Goal: Task Accomplishment & Management: Manage account settings

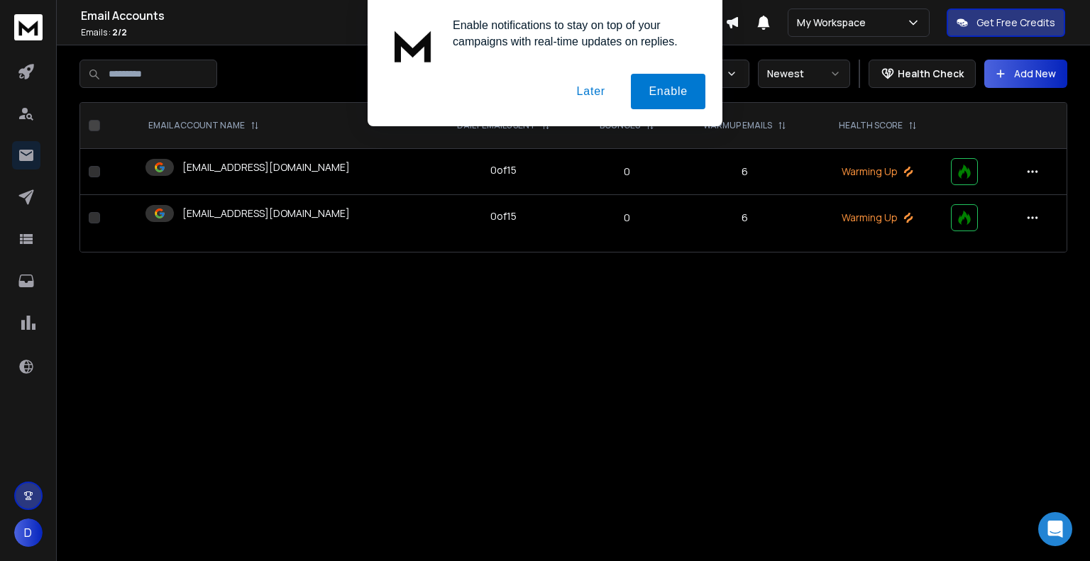
click at [593, 87] on button "Later" at bounding box center [590, 91] width 64 height 35
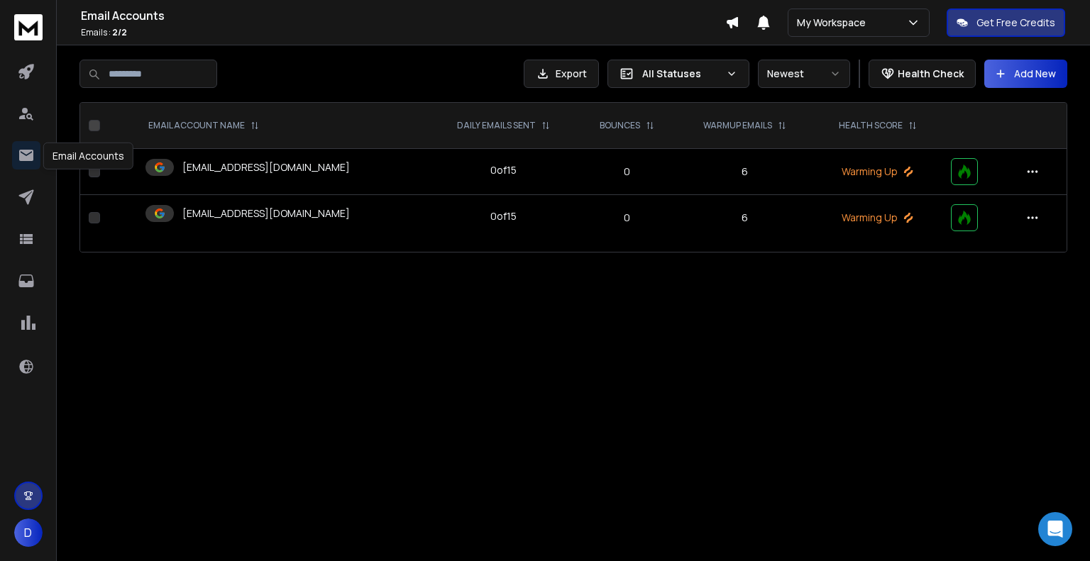
click at [18, 152] on icon at bounding box center [26, 155] width 17 height 17
click at [26, 106] on icon at bounding box center [26, 113] width 17 height 17
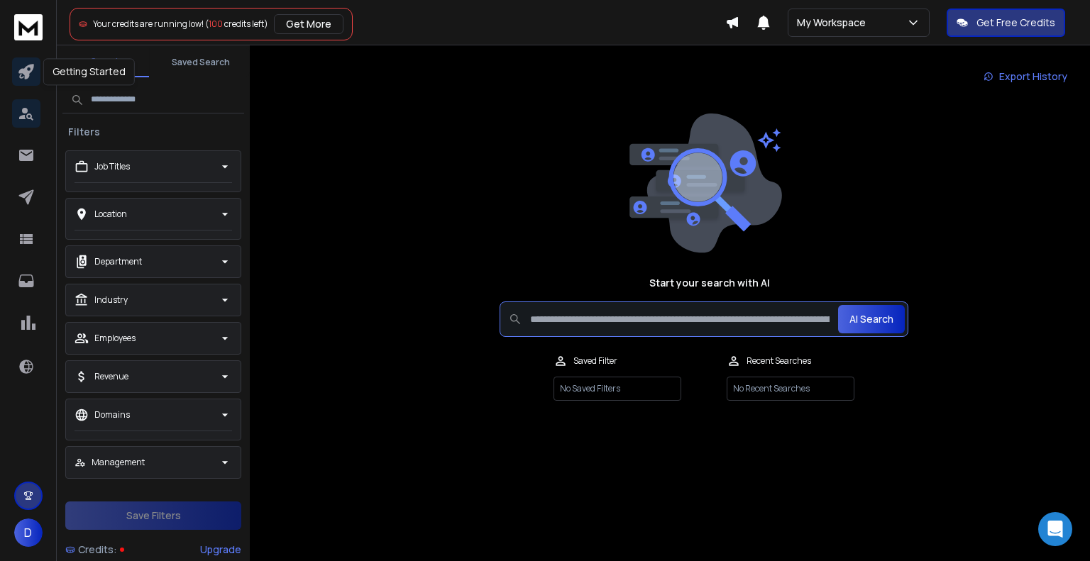
click at [28, 68] on icon at bounding box center [26, 71] width 17 height 17
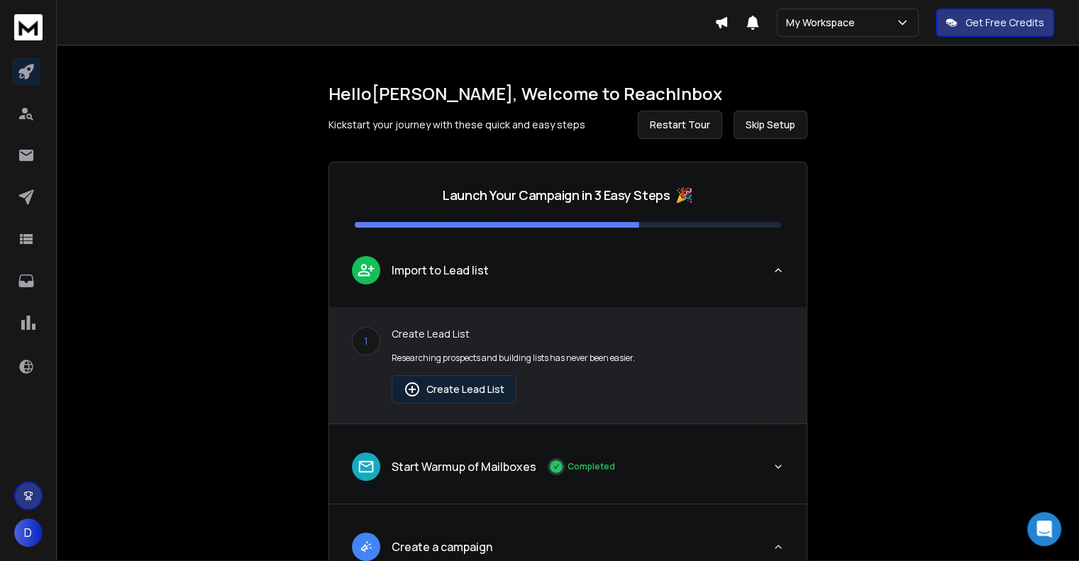
click at [469, 388] on button "Create Lead List" at bounding box center [454, 389] width 125 height 28
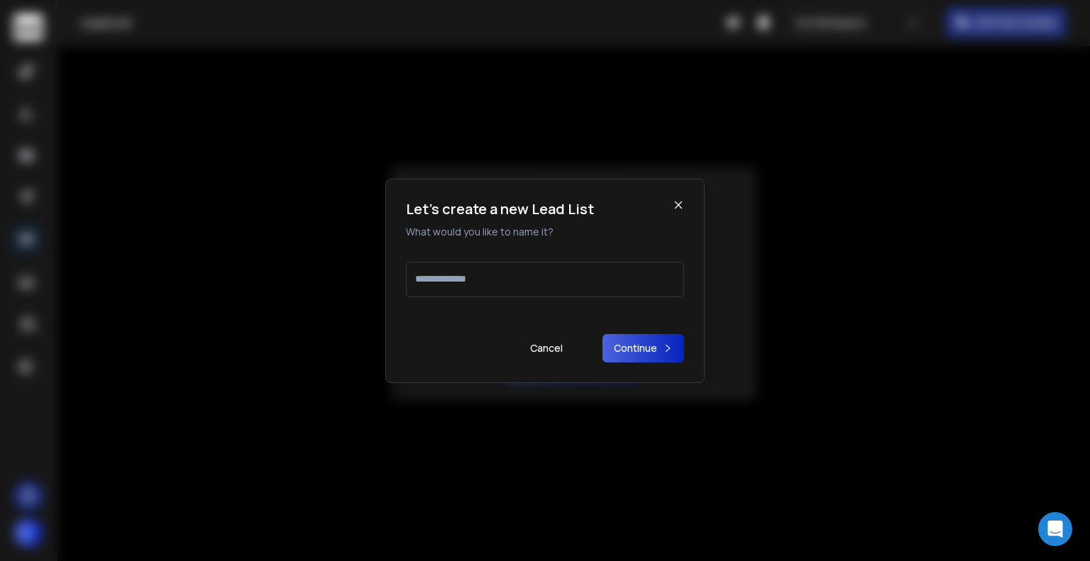
click at [429, 280] on input at bounding box center [545, 279] width 278 height 35
type input "**********"
click at [639, 354] on button "Continue" at bounding box center [643, 348] width 82 height 28
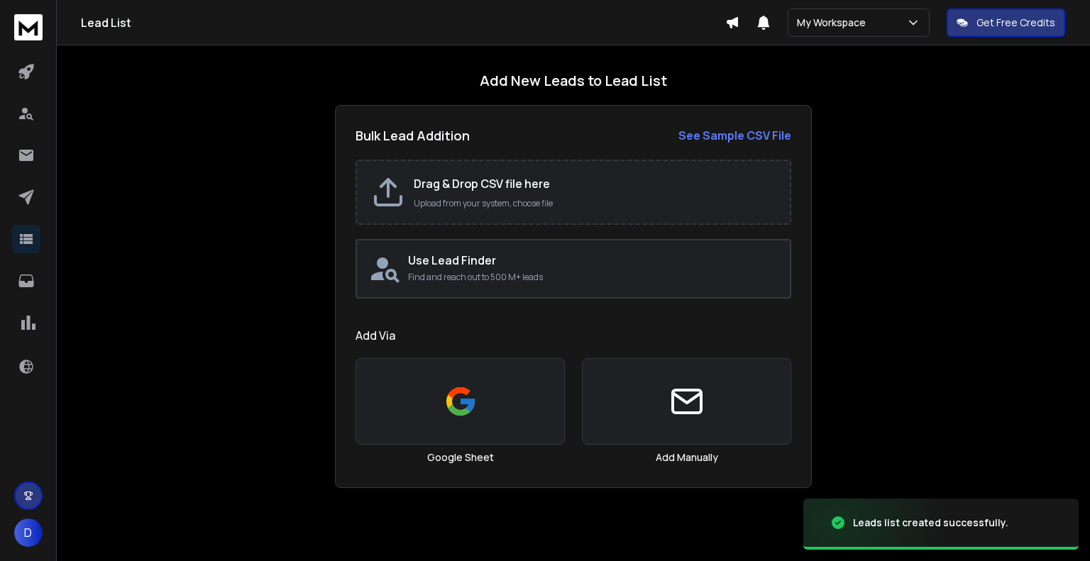
click at [496, 180] on h2 "Drag & Drop CSV file here" at bounding box center [595, 183] width 362 height 17
type input "**********"
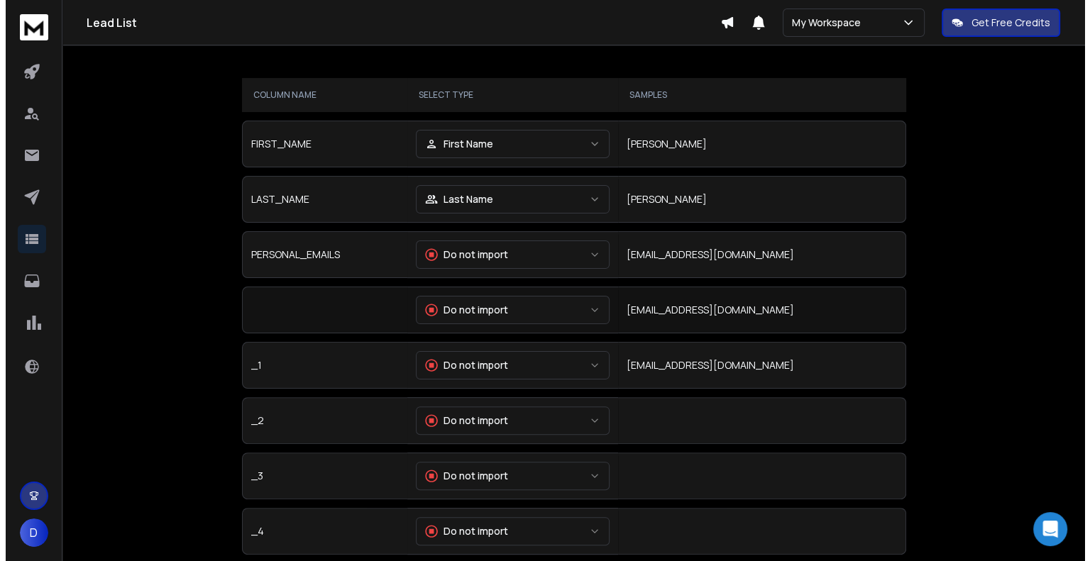
scroll to position [284, 0]
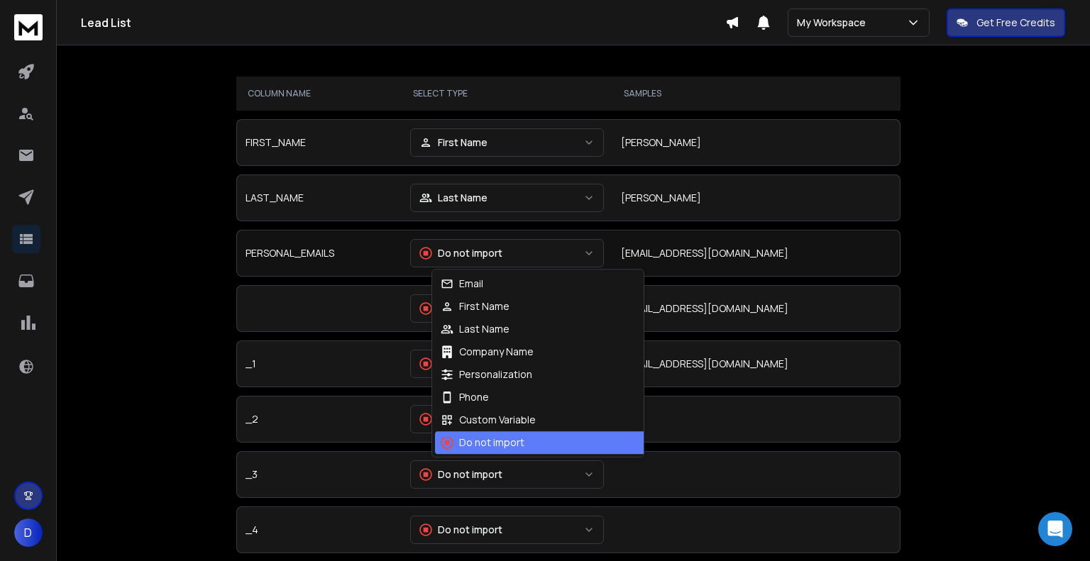
click at [502, 247] on div "Do not import" at bounding box center [460, 253] width 83 height 14
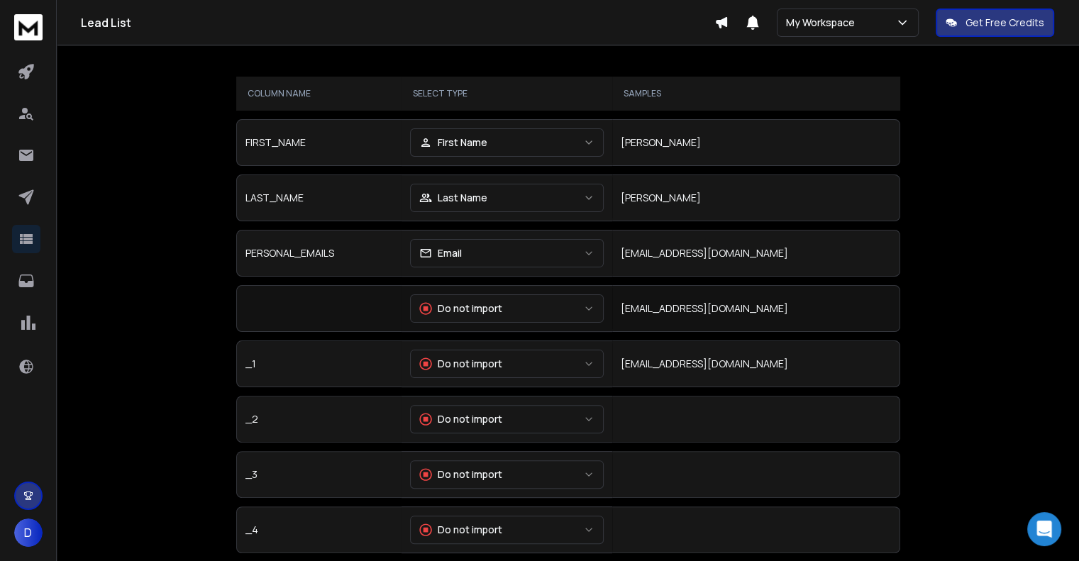
click at [577, 302] on button "Do not import" at bounding box center [507, 308] width 194 height 28
click at [541, 358] on button "Do not import" at bounding box center [507, 364] width 194 height 28
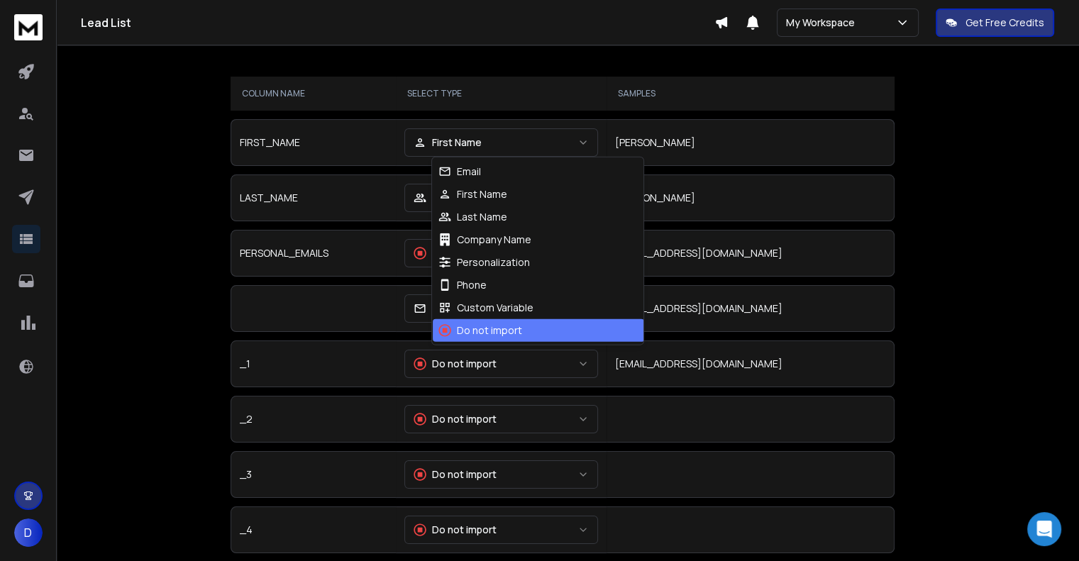
click at [978, 289] on div "Add New Leads to Lead List Add Leads in Bulk See Sample CSV file 5_29 Emails 1-…" at bounding box center [534, 528] width 1069 height 1625
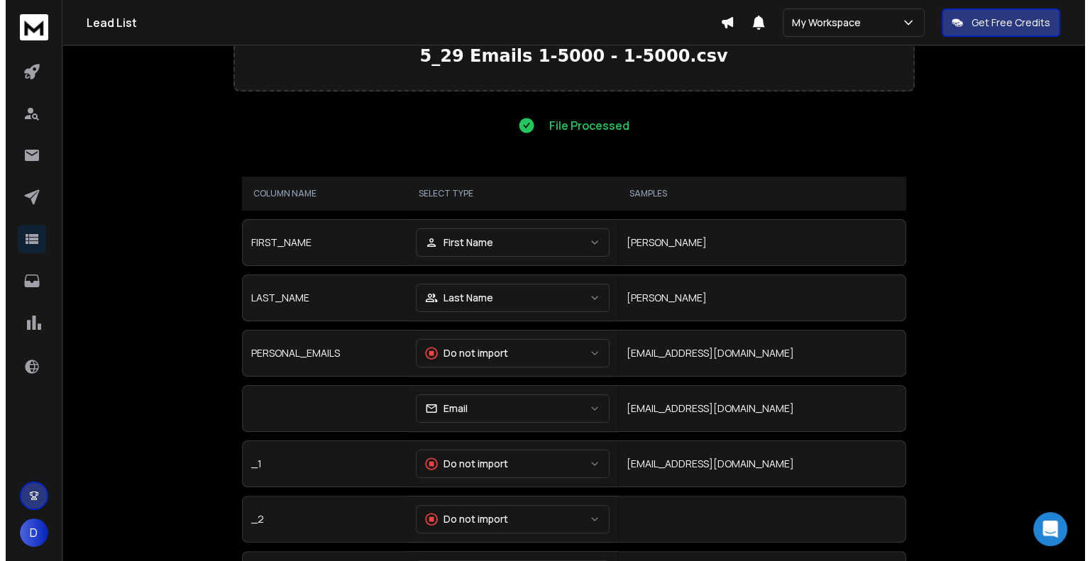
scroll to position [284, 0]
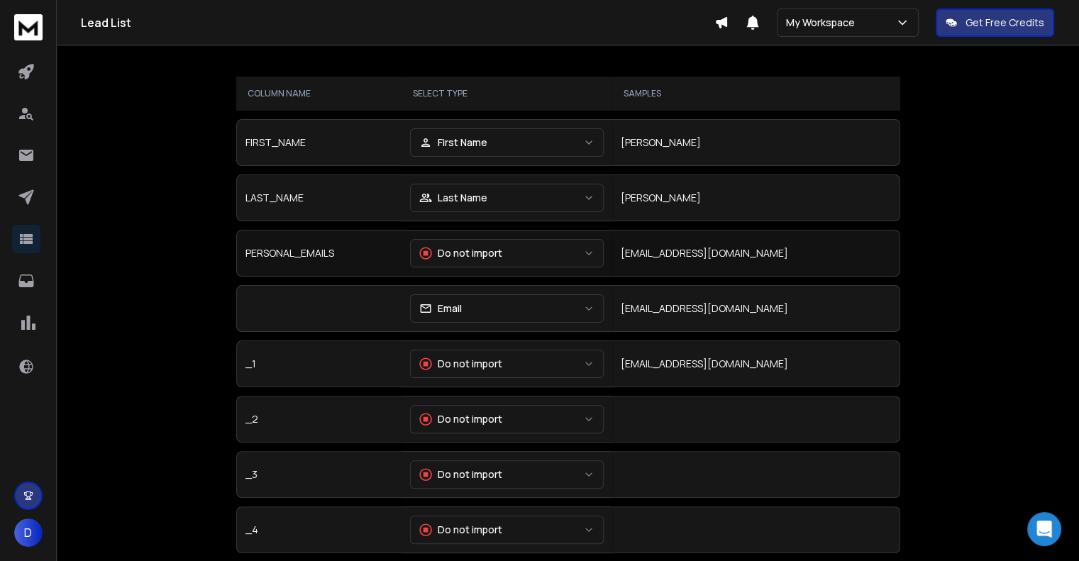
click at [483, 264] on button "Do not import" at bounding box center [507, 253] width 194 height 28
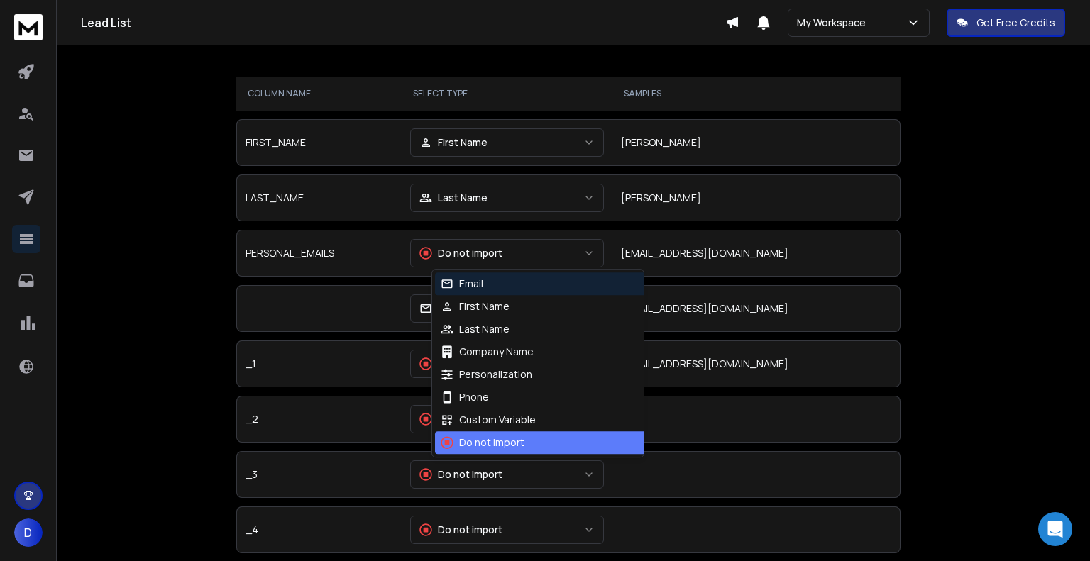
scroll to position [0, 2]
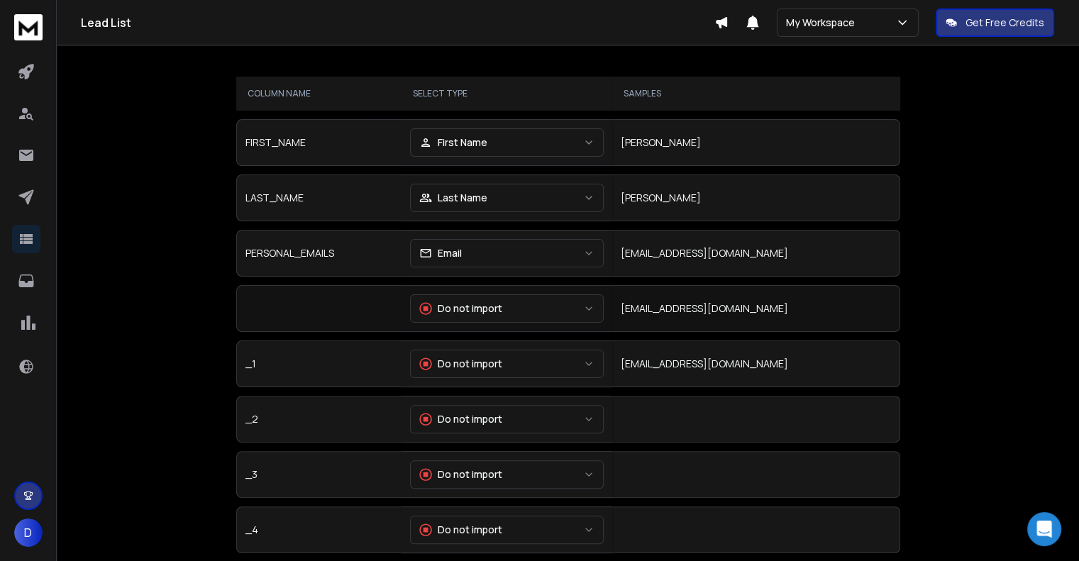
click at [505, 297] on button "Do not import" at bounding box center [507, 308] width 194 height 28
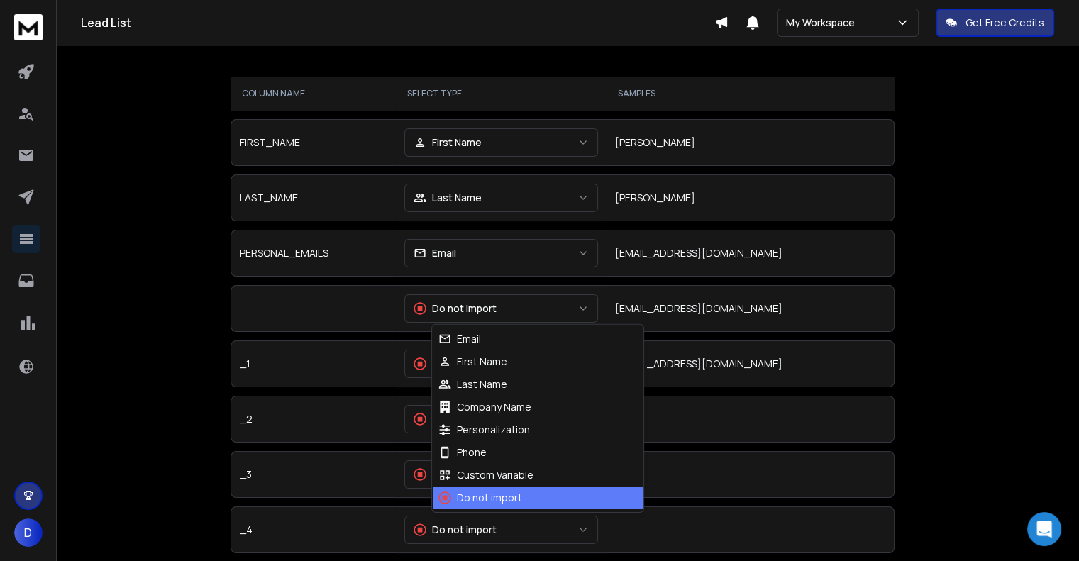
click at [184, 229] on div "Add New Leads to Lead List Add Leads in Bulk See Sample CSV file 5_29 Emails 1-…" at bounding box center [534, 528] width 1069 height 1625
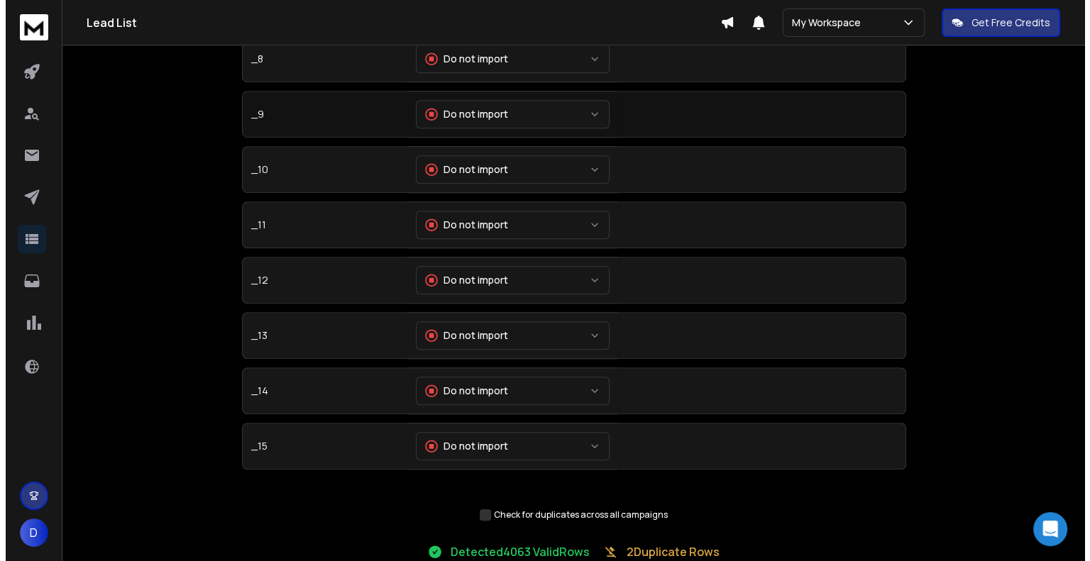
scroll to position [1057, 0]
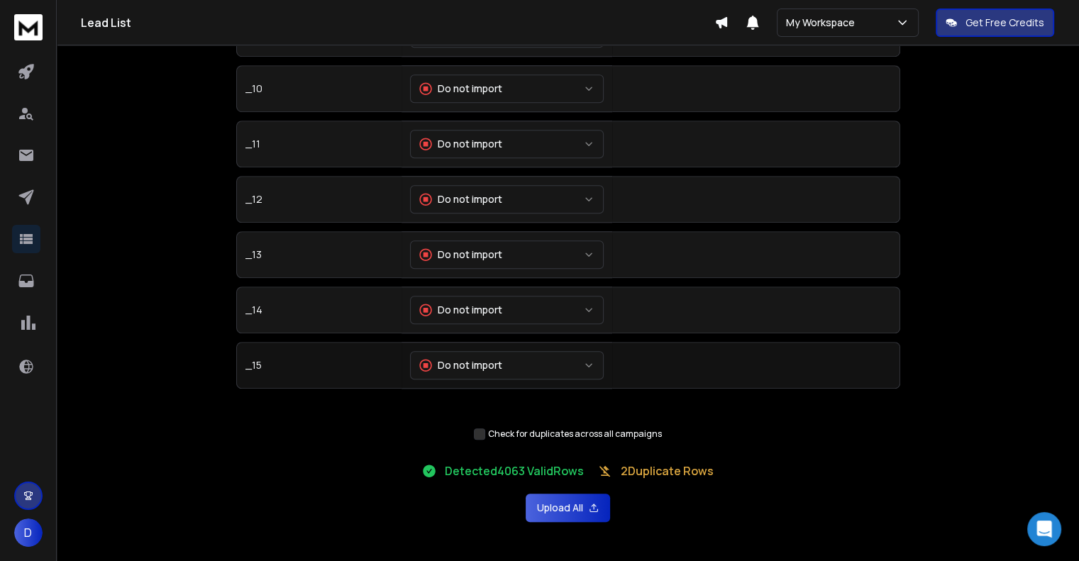
click at [491, 358] on div "Do not import" at bounding box center [460, 365] width 83 height 14
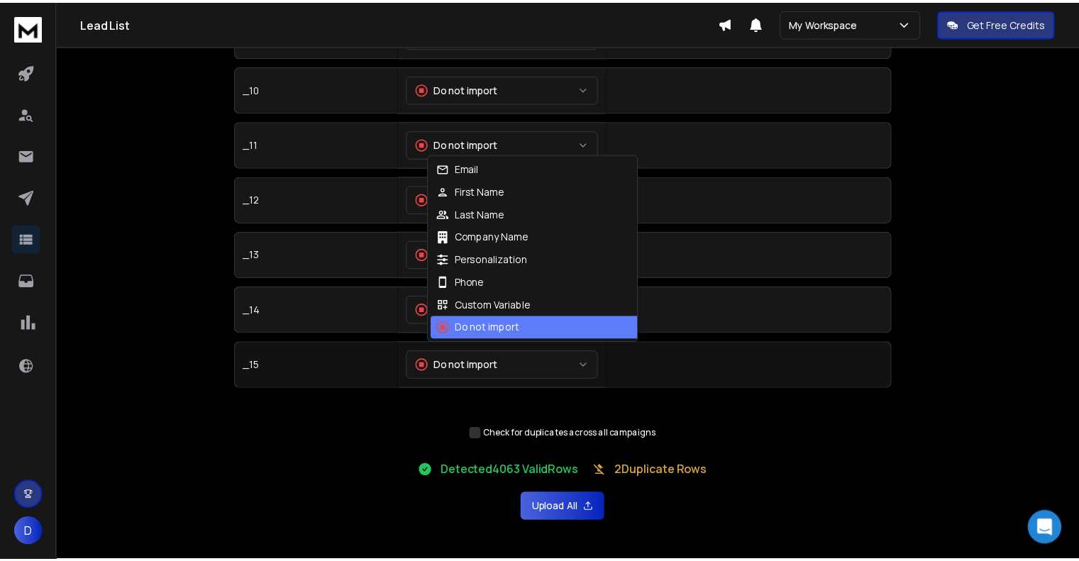
scroll to position [0, 2]
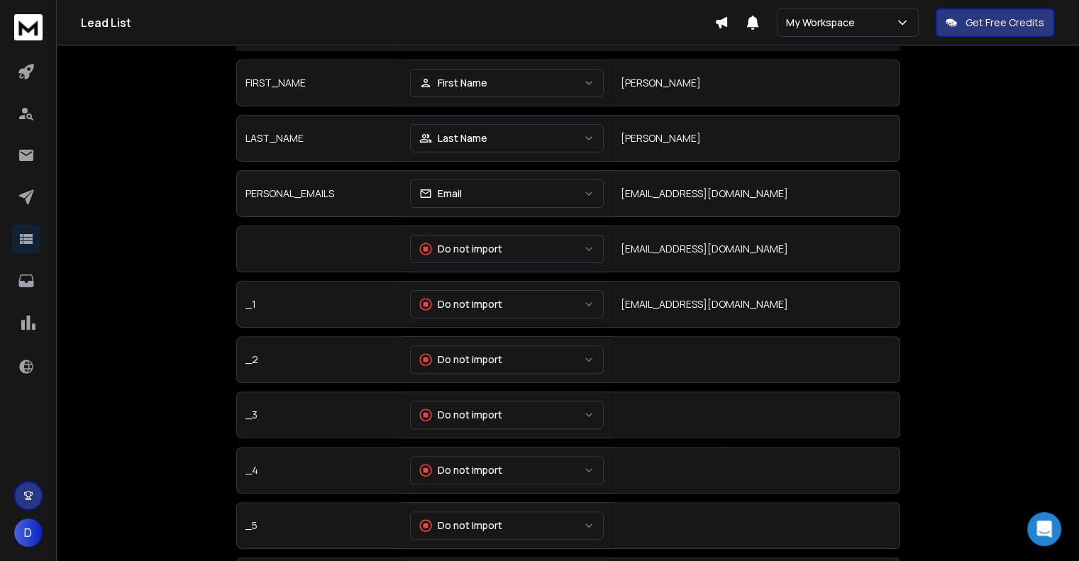
scroll to position [206, 0]
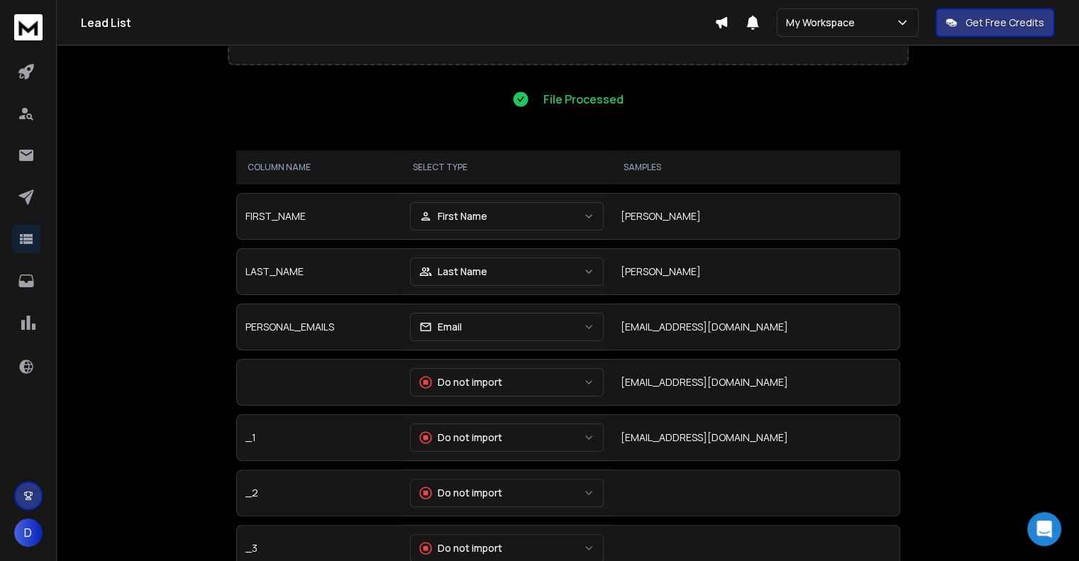
scroll to position [0, 0]
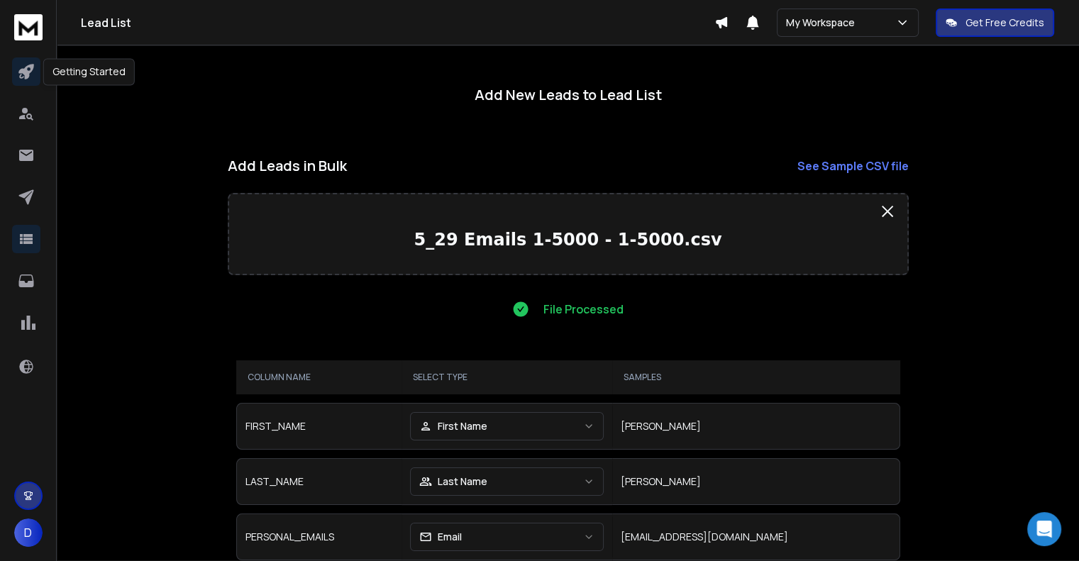
click at [20, 67] on icon at bounding box center [26, 71] width 17 height 17
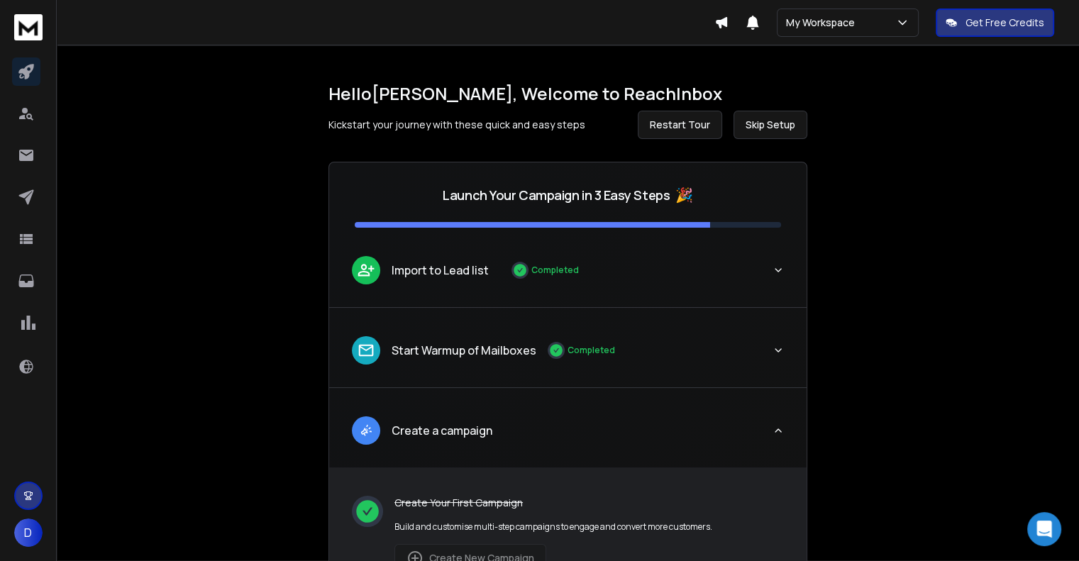
click at [670, 277] on button "Import to Lead list Completed" at bounding box center [568, 276] width 478 height 62
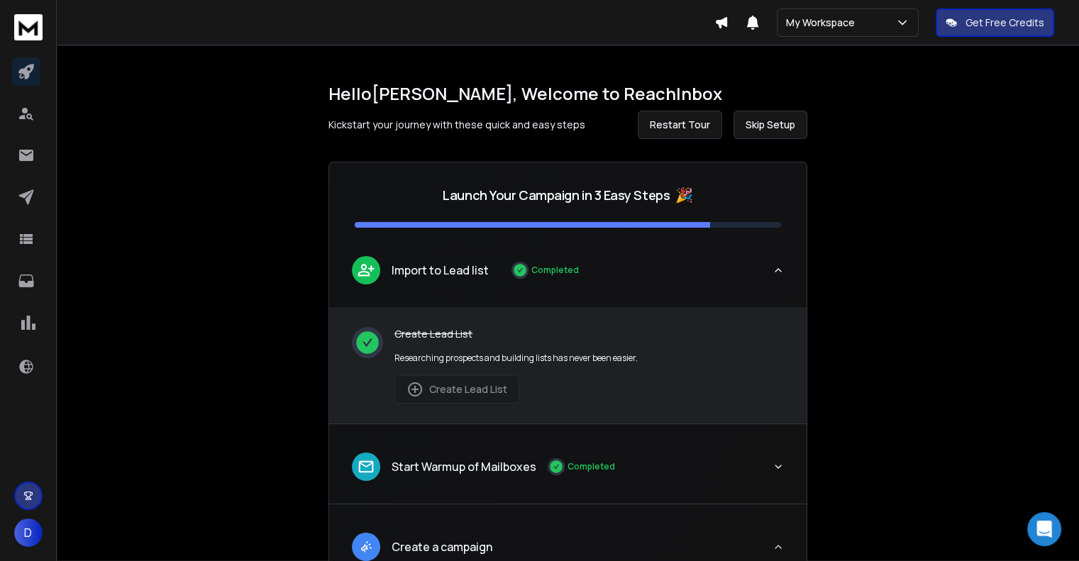
click at [449, 389] on div "Create Lead List" at bounding box center [590, 389] width 390 height 28
click at [14, 202] on link at bounding box center [26, 197] width 28 height 28
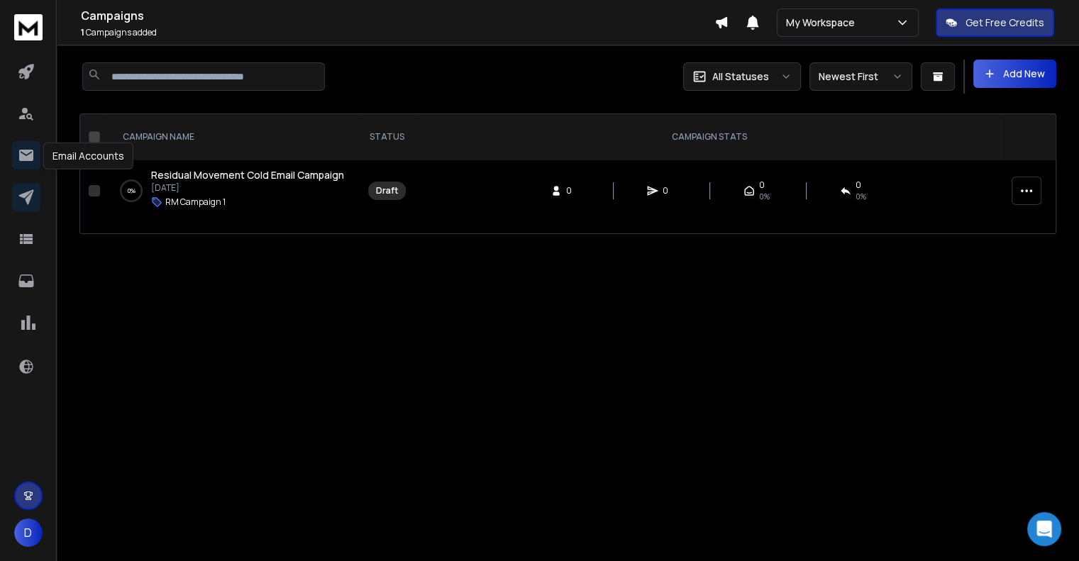
click at [21, 160] on icon at bounding box center [26, 155] width 14 height 11
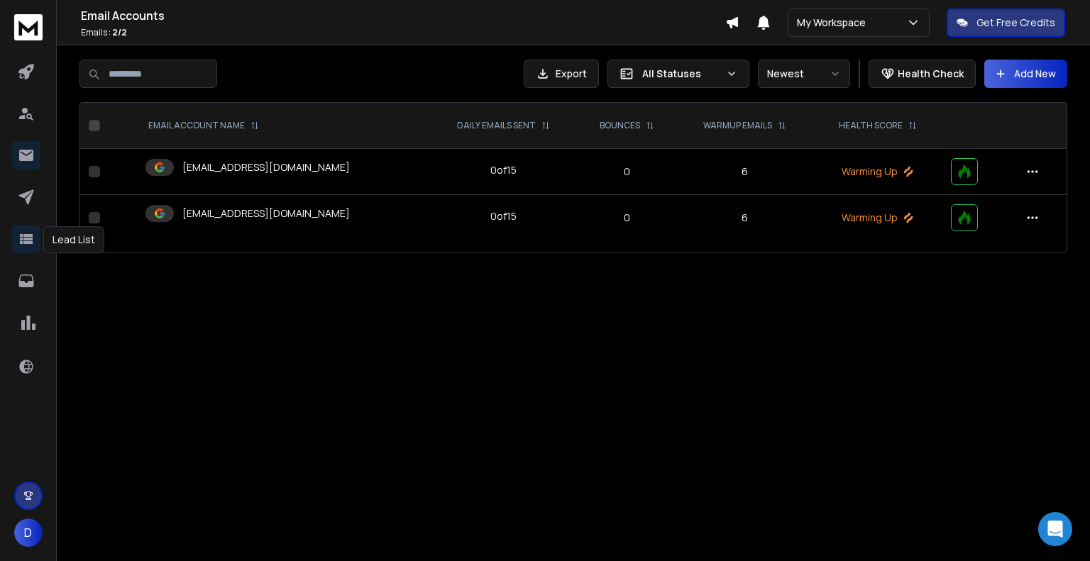
click at [28, 241] on icon at bounding box center [26, 239] width 17 height 17
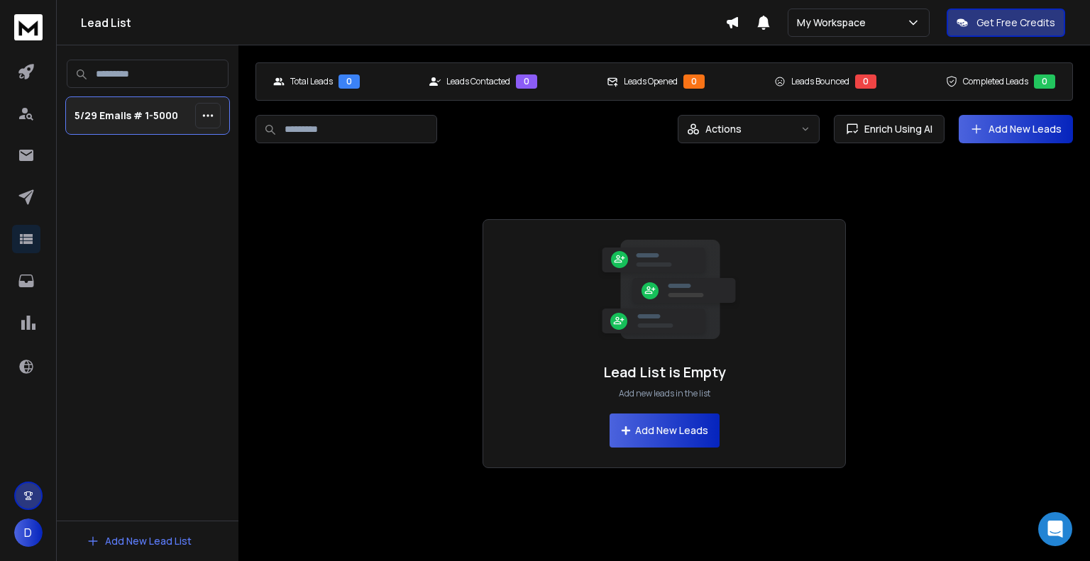
click at [209, 121] on icon "button" at bounding box center [208, 115] width 13 height 13
click at [172, 174] on p "Delete Lead List" at bounding box center [177, 169] width 77 height 14
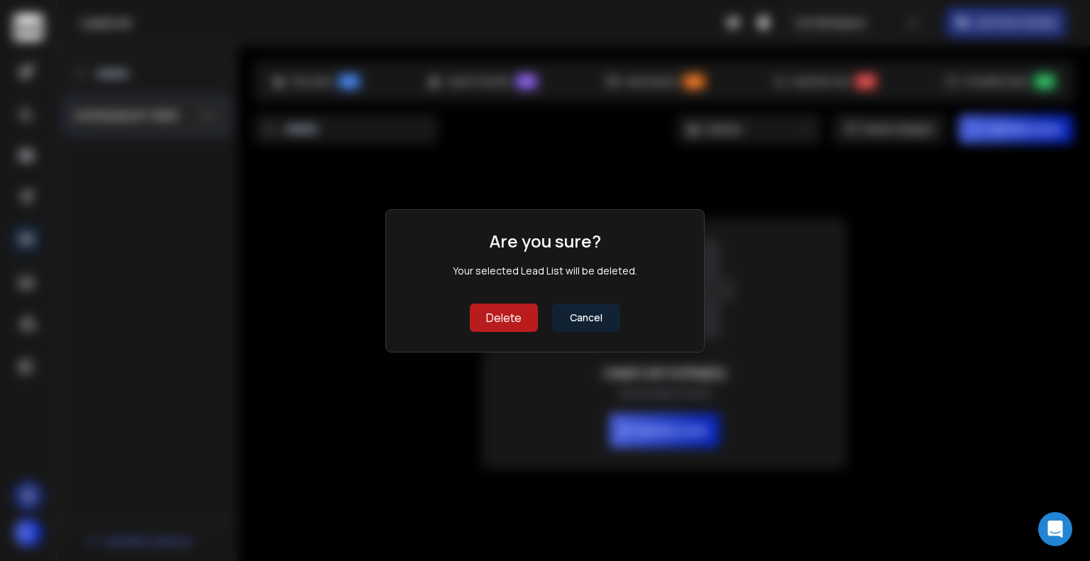
click at [499, 323] on button "Delete" at bounding box center [504, 318] width 68 height 28
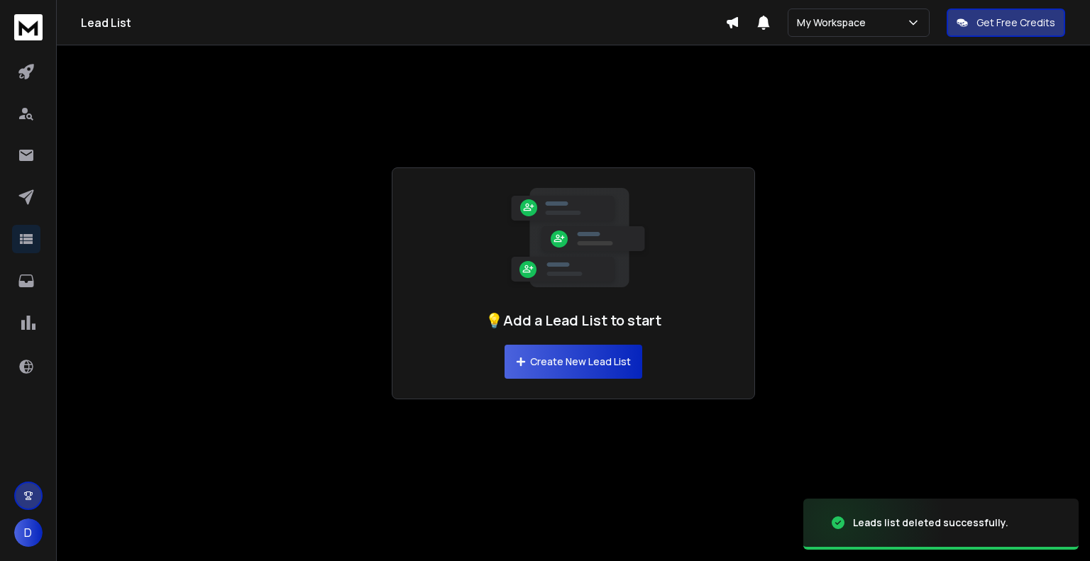
click at [583, 362] on button "Create New Lead List" at bounding box center [573, 362] width 138 height 34
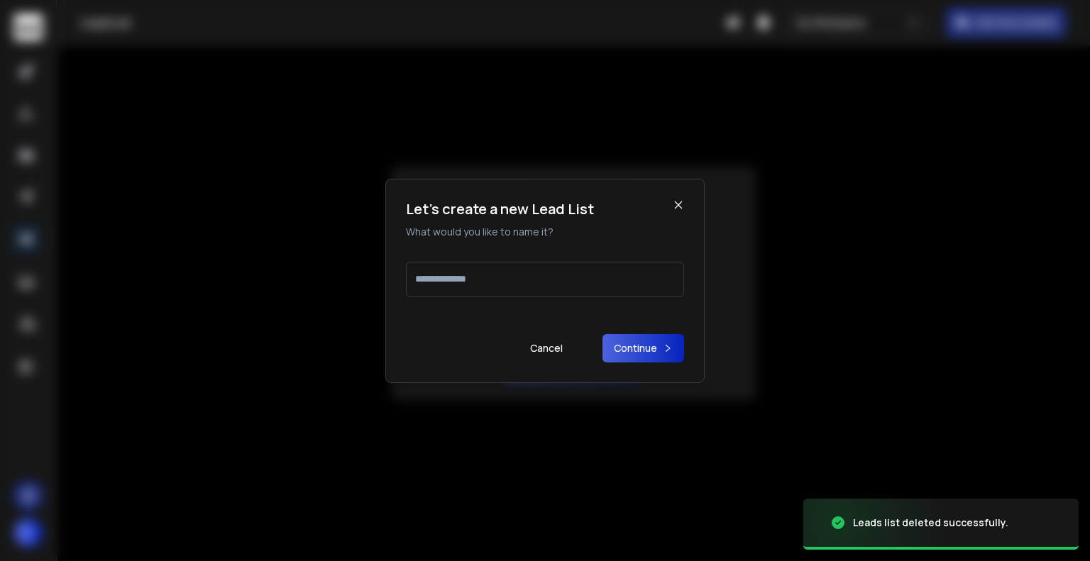
click at [500, 282] on input at bounding box center [545, 279] width 278 height 35
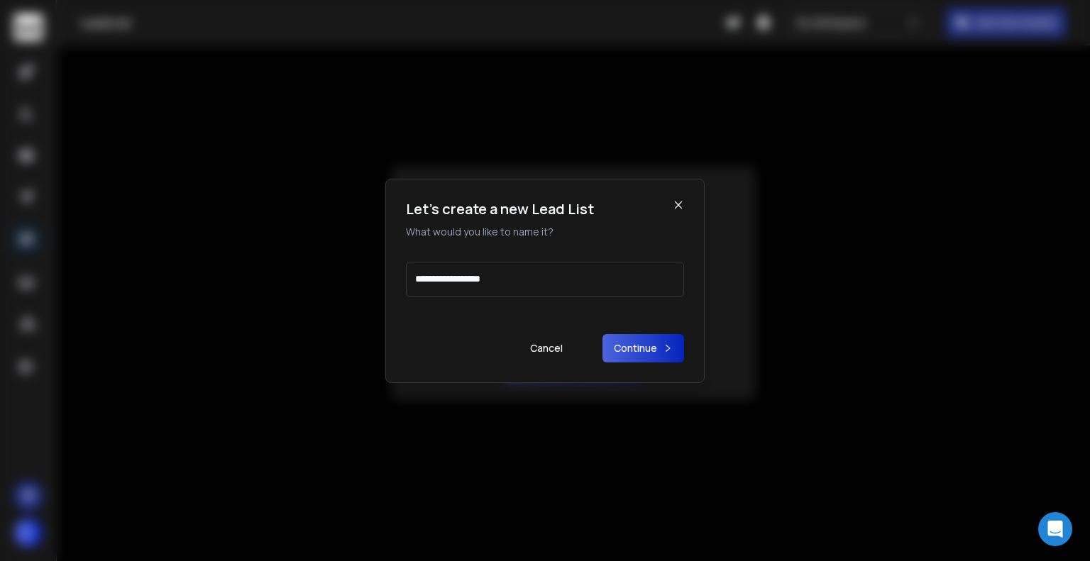
type input "**********"
click at [632, 349] on button "Continue" at bounding box center [643, 348] width 82 height 28
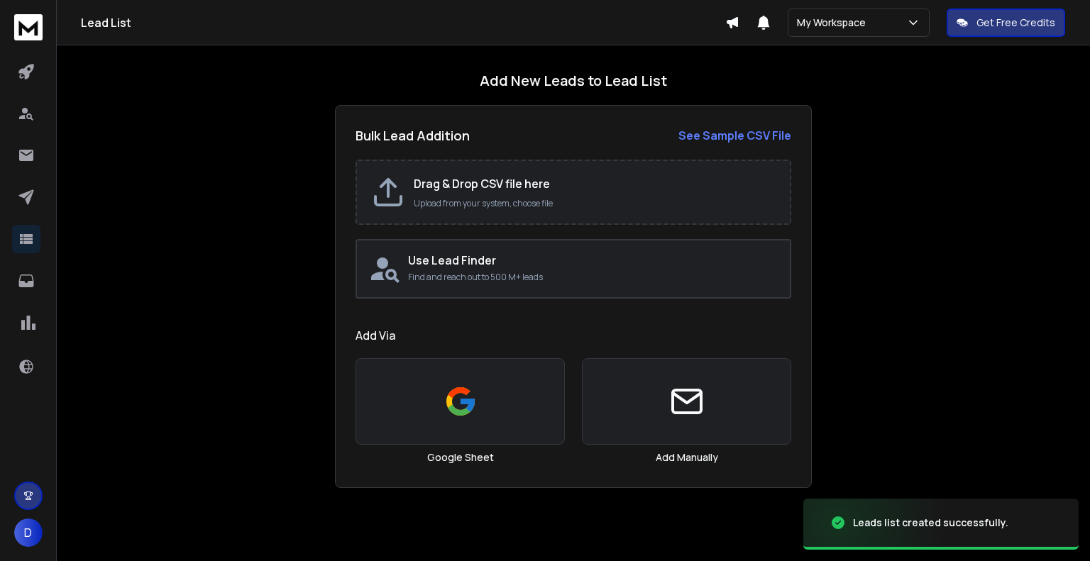
click at [473, 189] on h2 "Drag & Drop CSV file here" at bounding box center [595, 183] width 362 height 17
type input "**********"
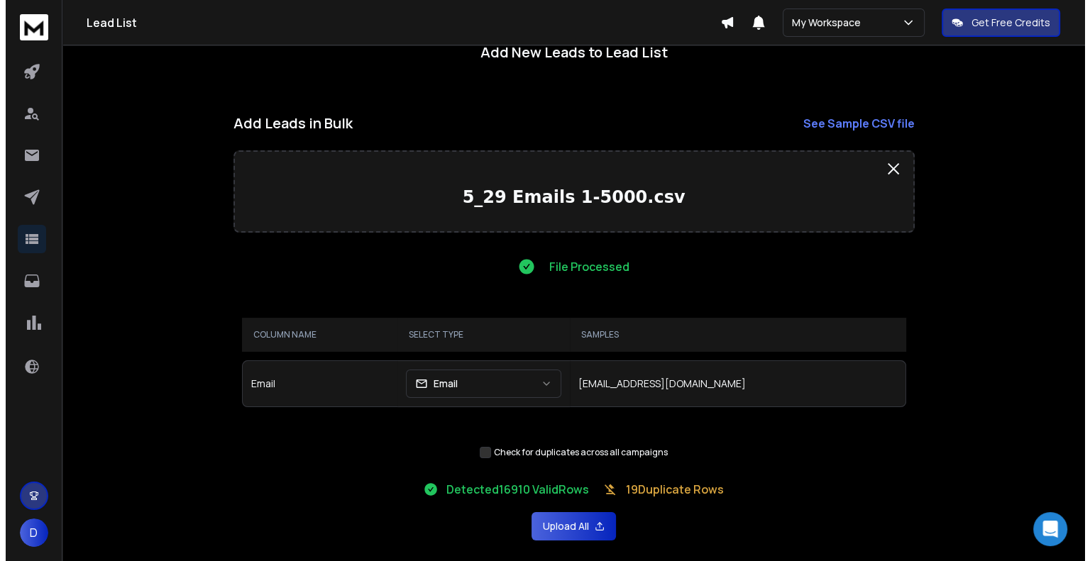
scroll to position [66, 0]
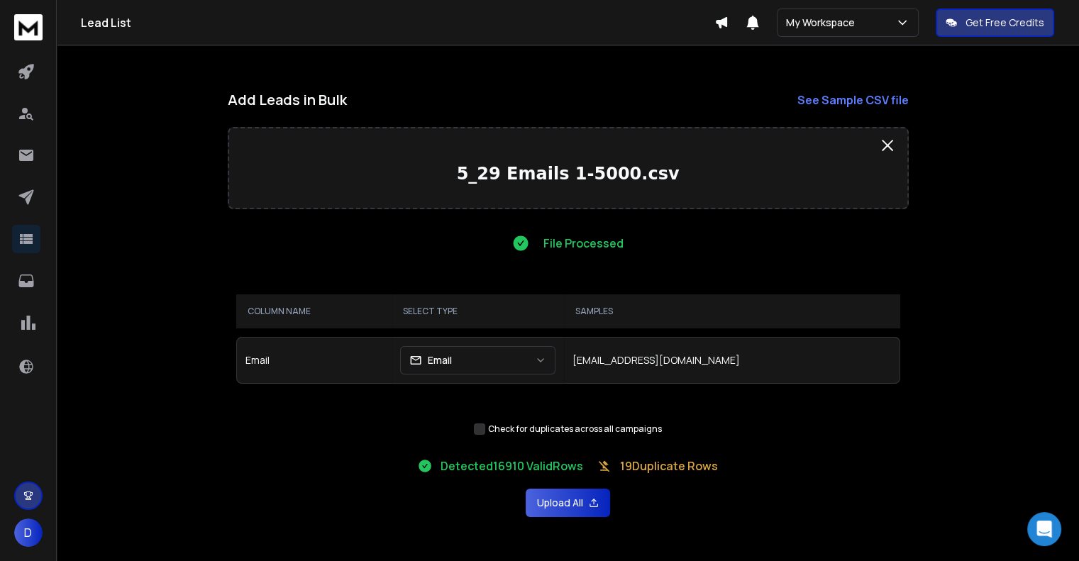
click at [559, 505] on button "Upload All" at bounding box center [568, 503] width 84 height 28
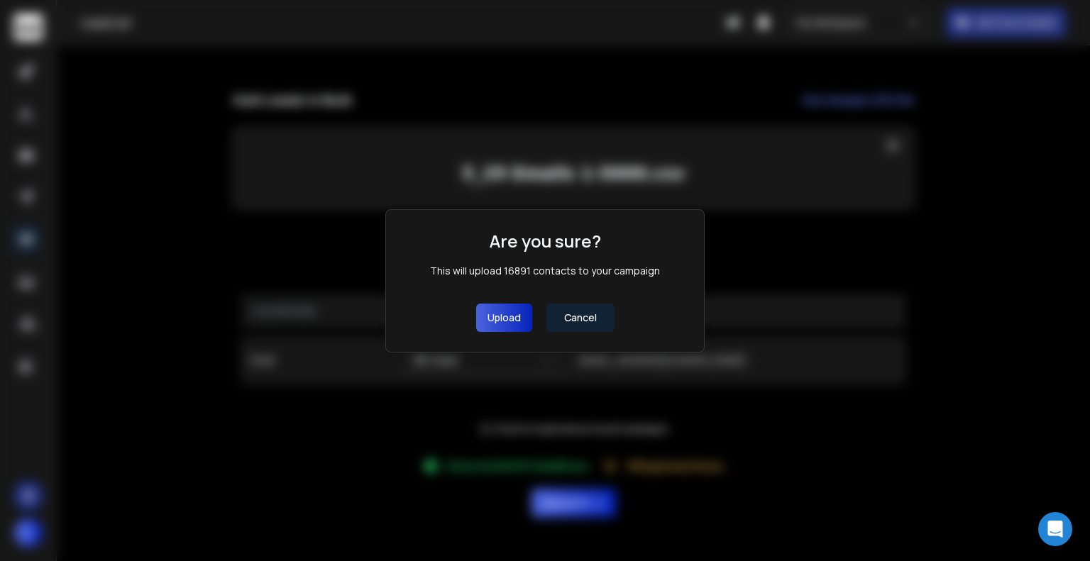
click at [598, 317] on button "Cancel" at bounding box center [580, 318] width 68 height 28
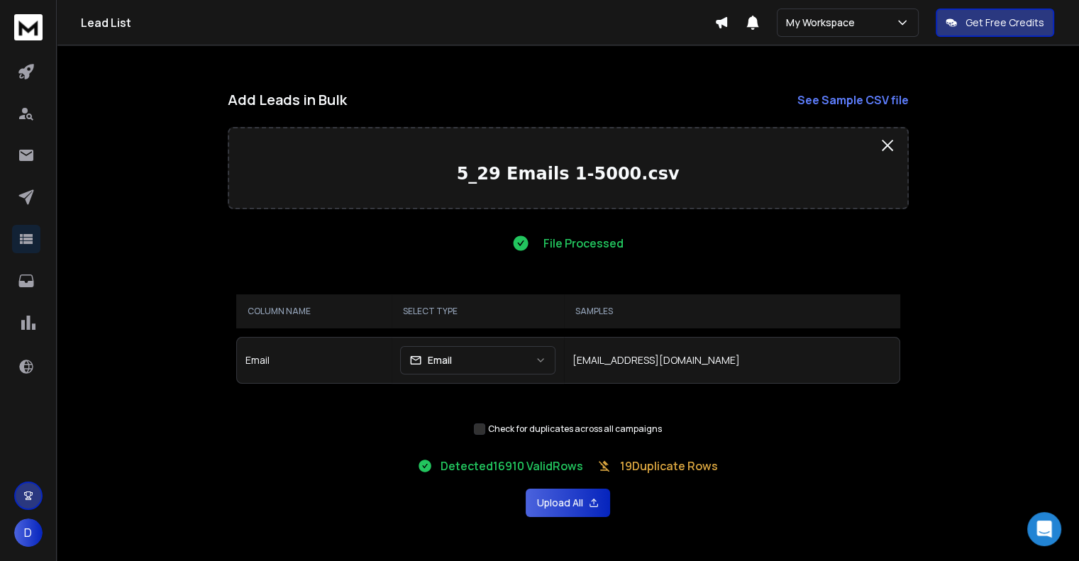
click at [592, 493] on button "Upload All" at bounding box center [568, 503] width 84 height 28
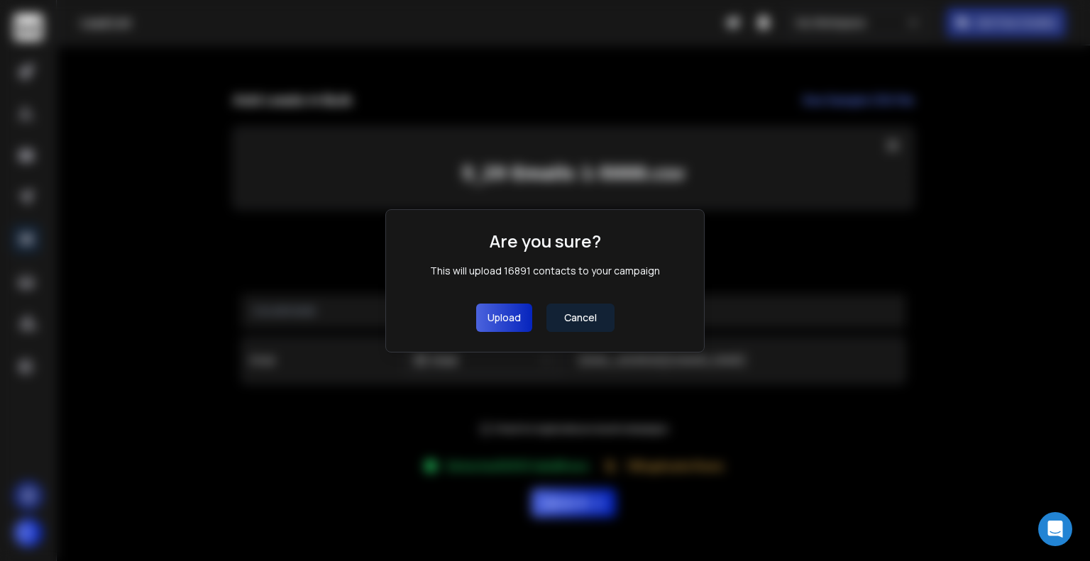
click at [586, 319] on button "Cancel" at bounding box center [580, 318] width 68 height 28
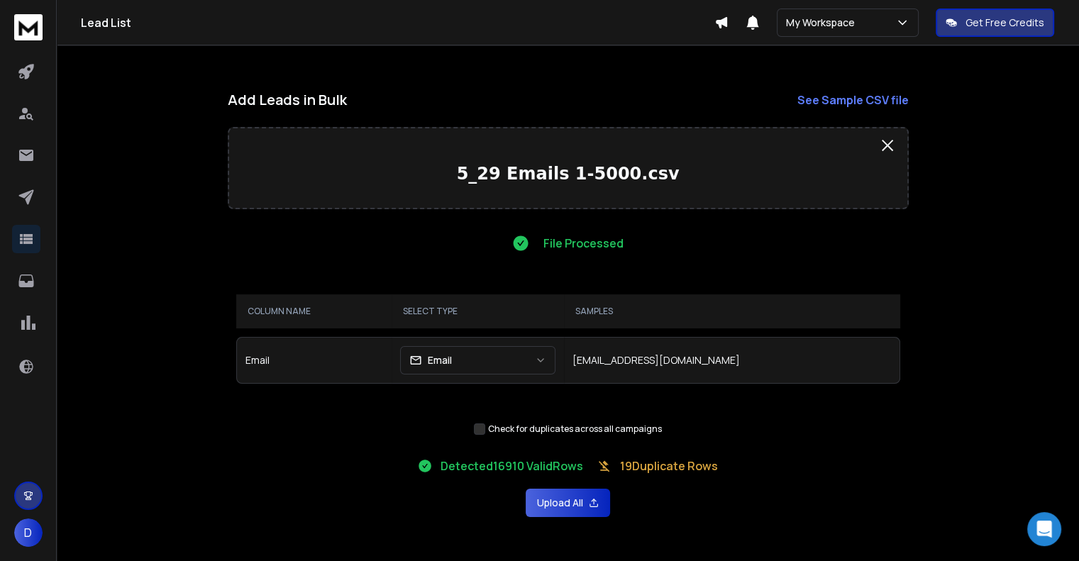
click at [535, 431] on label "Check for duplicates across all campaigns" at bounding box center [575, 429] width 174 height 11
click at [485, 431] on button "Check for duplicates across all campaigns" at bounding box center [479, 429] width 11 height 11
click at [561, 501] on button "Upload All" at bounding box center [568, 503] width 84 height 28
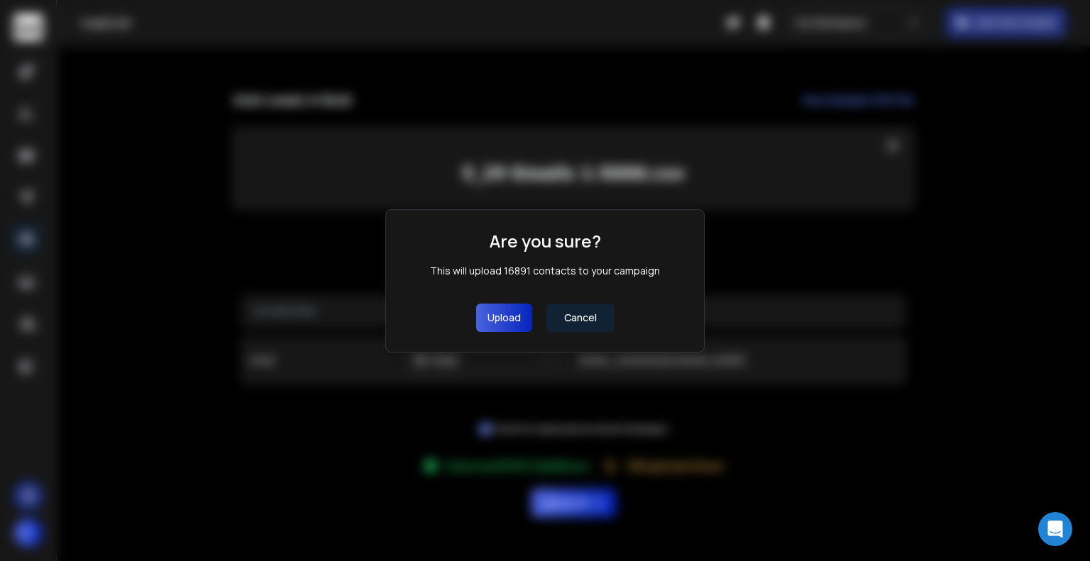
click at [506, 312] on button "Upload" at bounding box center [504, 318] width 56 height 28
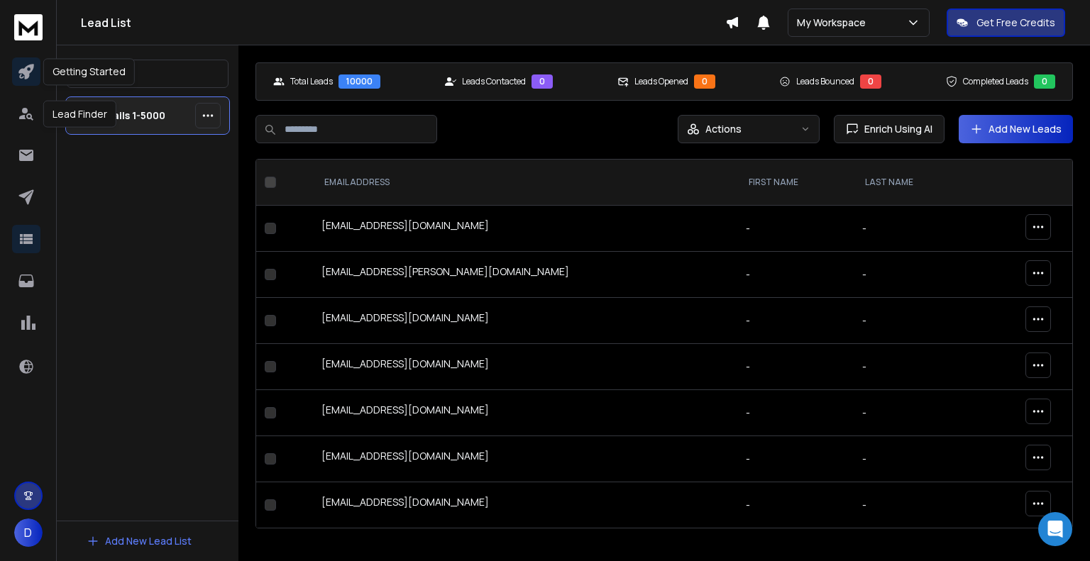
click at [29, 79] on icon at bounding box center [26, 71] width 17 height 17
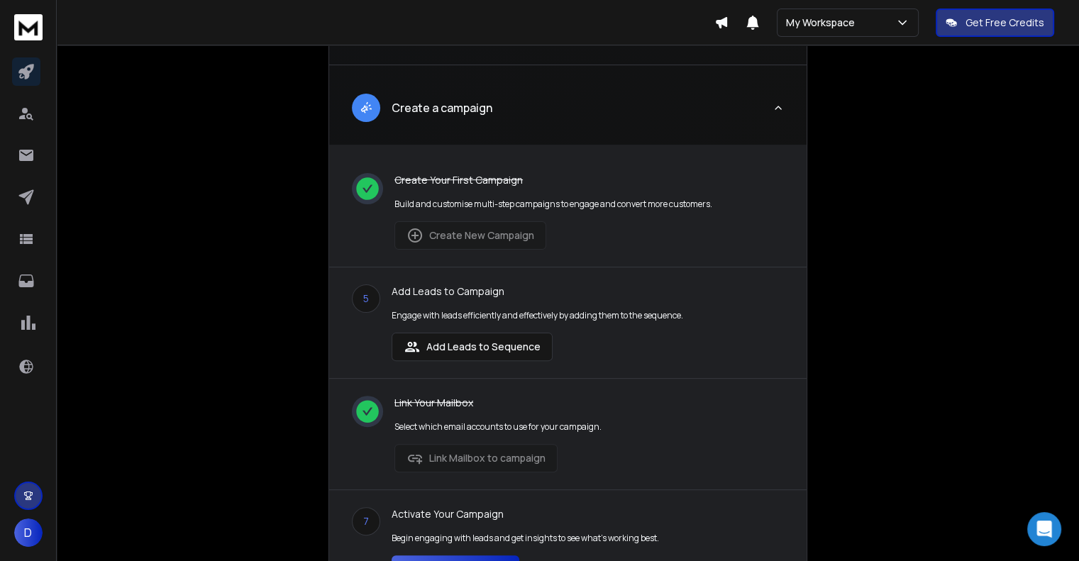
scroll to position [355, 0]
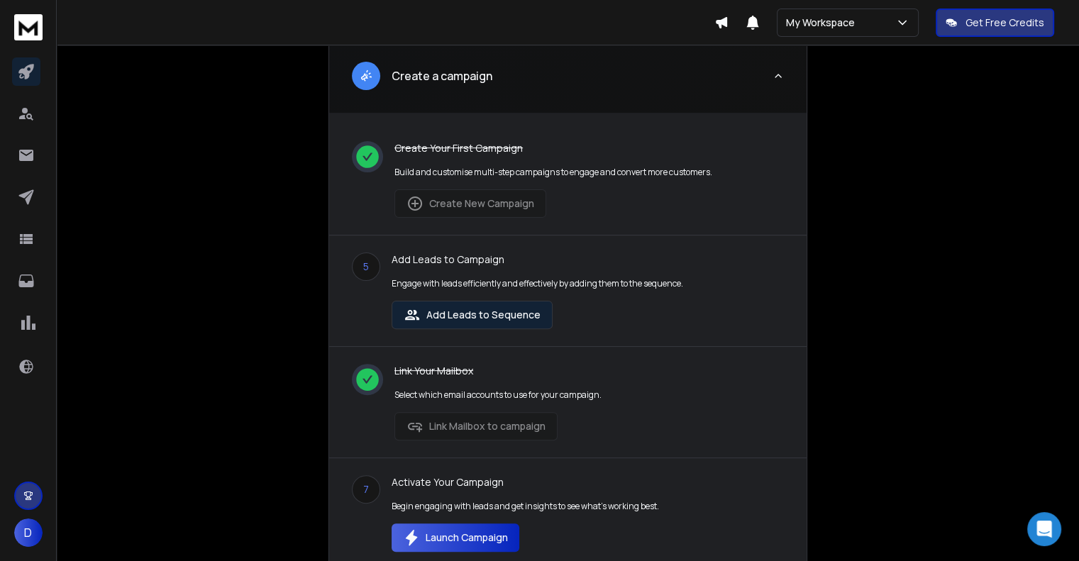
click at [457, 312] on button "Add Leads to Sequence" at bounding box center [472, 315] width 161 height 28
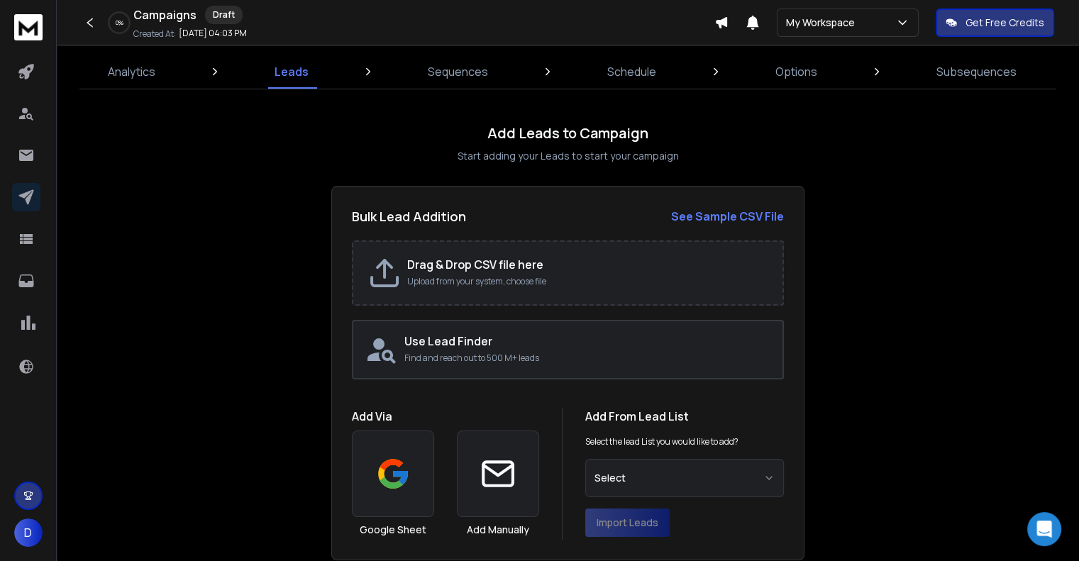
scroll to position [48, 0]
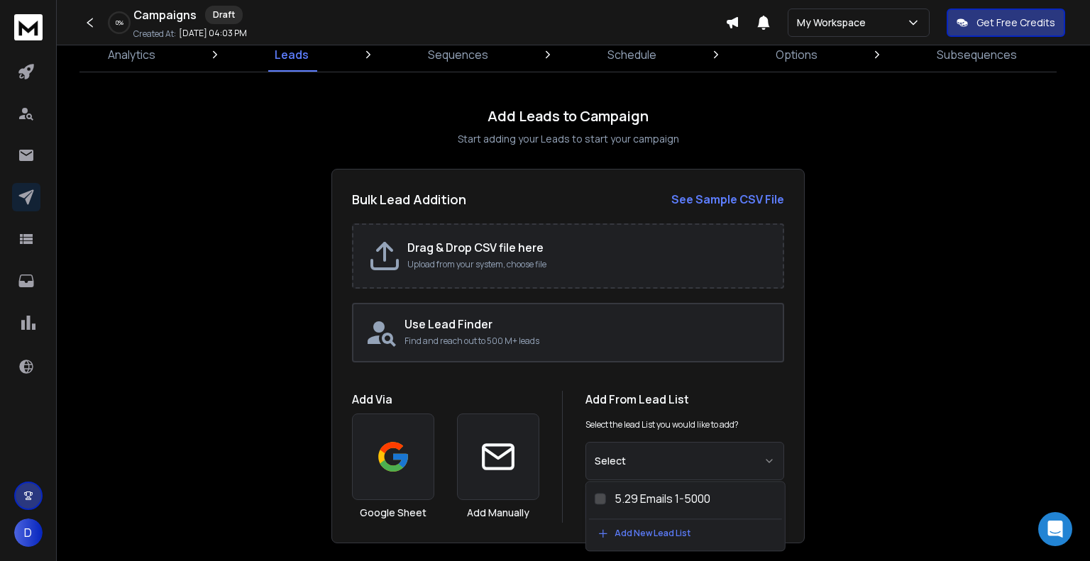
click at [677, 495] on div "5.29 Emails 1-5000" at bounding box center [662, 498] width 96 height 17
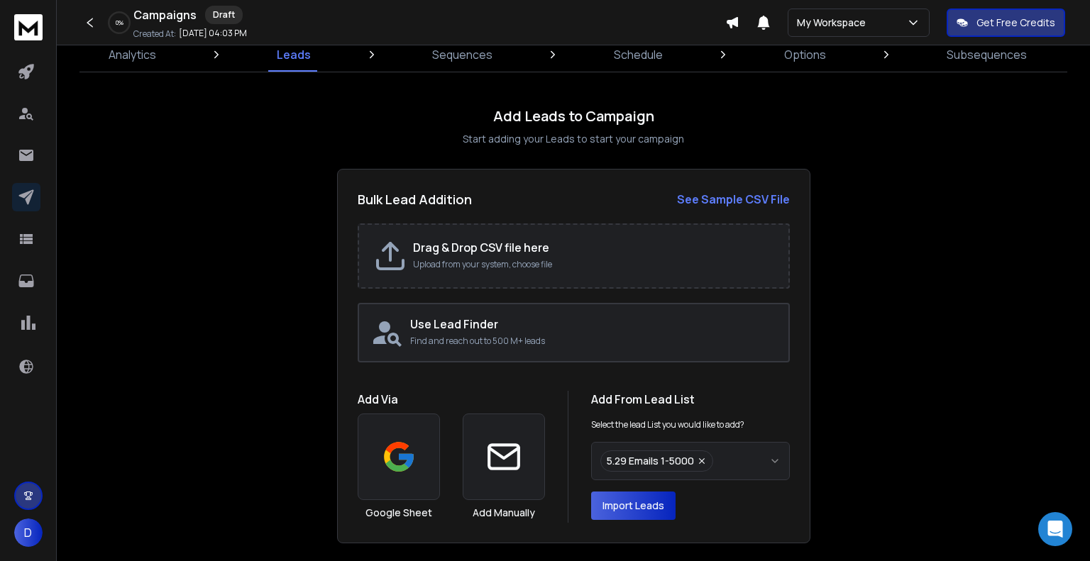
click at [866, 350] on div "Add Leads to Campaign Start adding your Leads to start your campaign Bulk Lead …" at bounding box center [573, 317] width 976 height 451
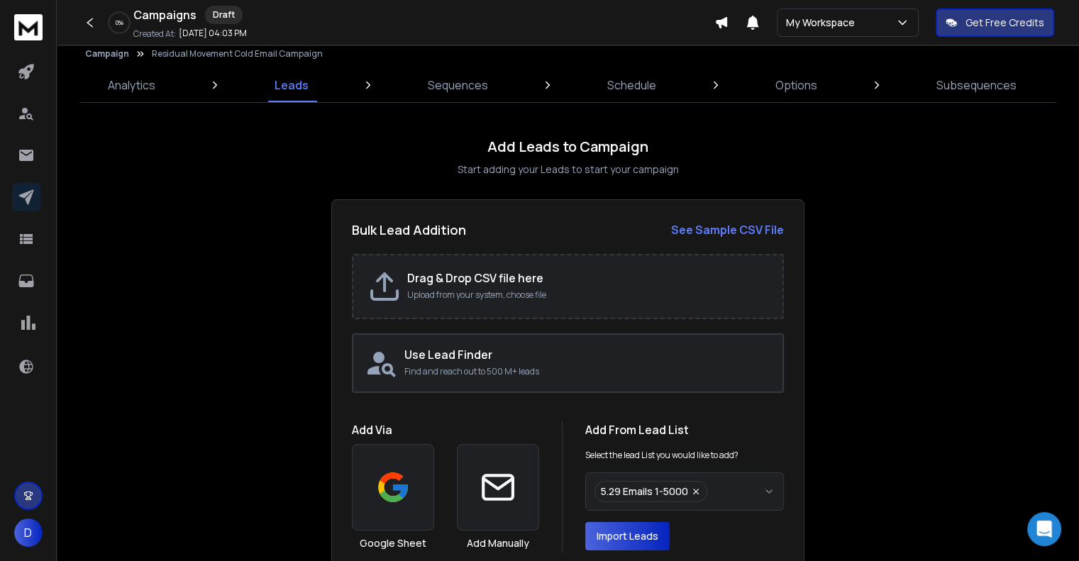
scroll to position [0, 0]
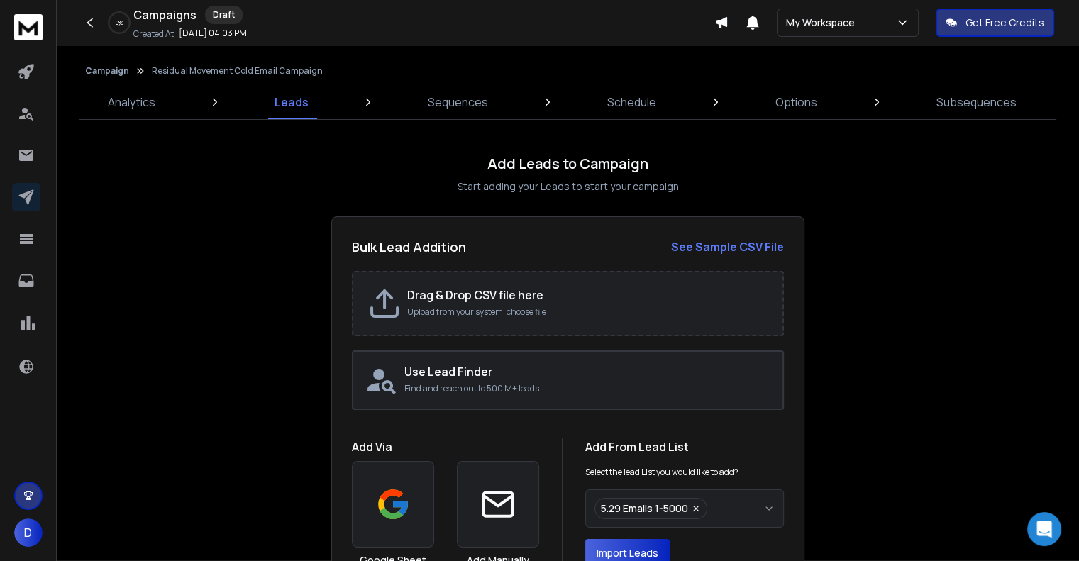
click at [616, 546] on button "Import Leads" at bounding box center [627, 553] width 84 height 28
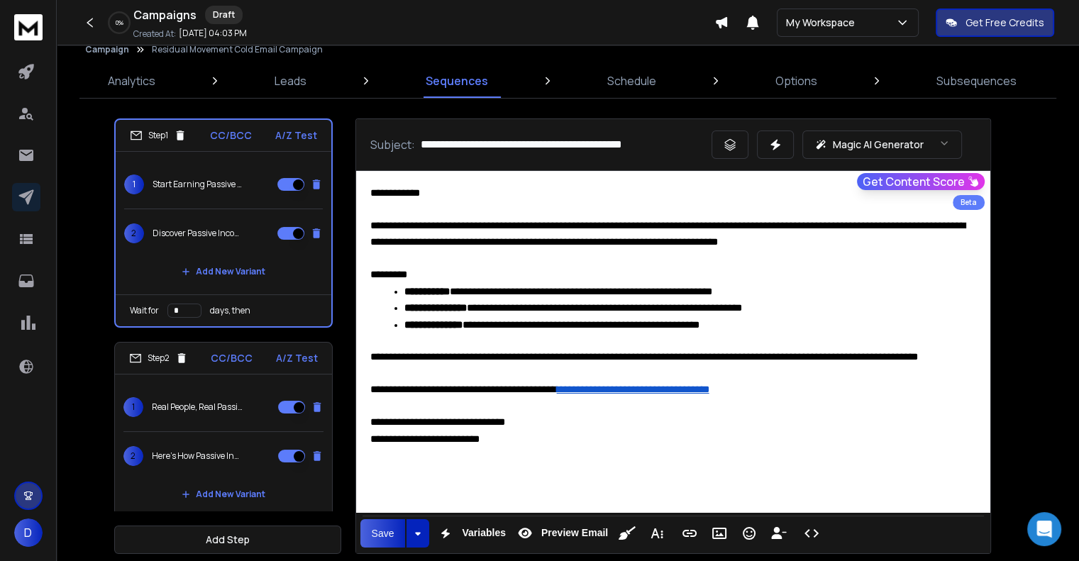
scroll to position [33, 0]
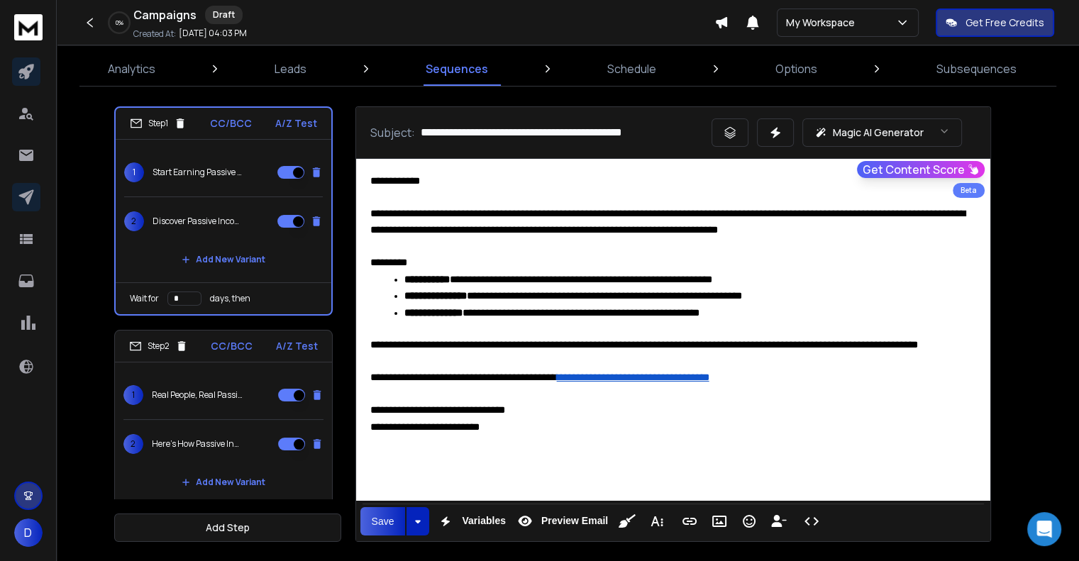
click at [33, 70] on link at bounding box center [26, 71] width 28 height 28
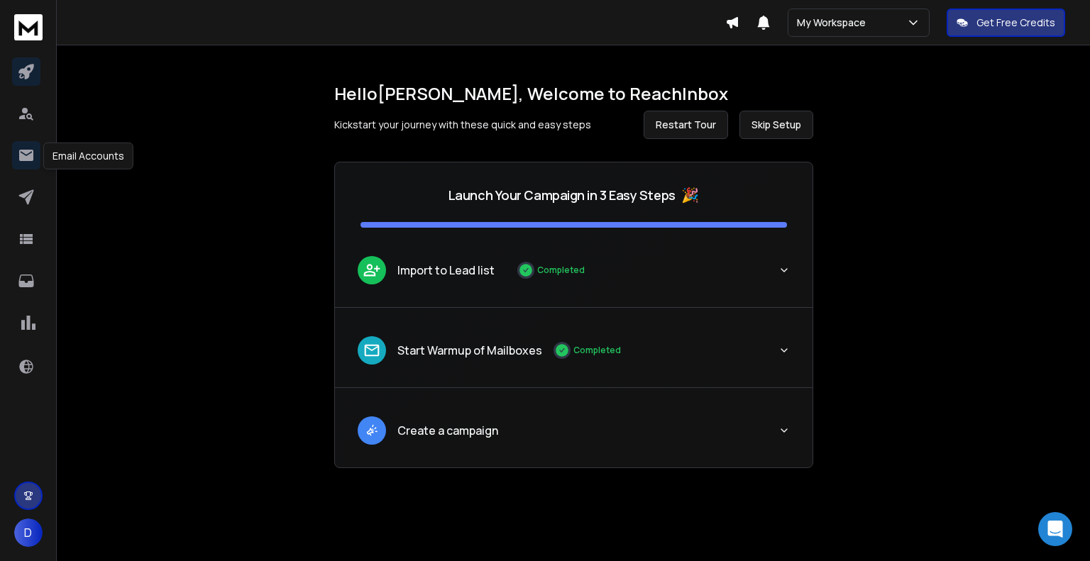
click at [19, 165] on link at bounding box center [26, 155] width 28 height 28
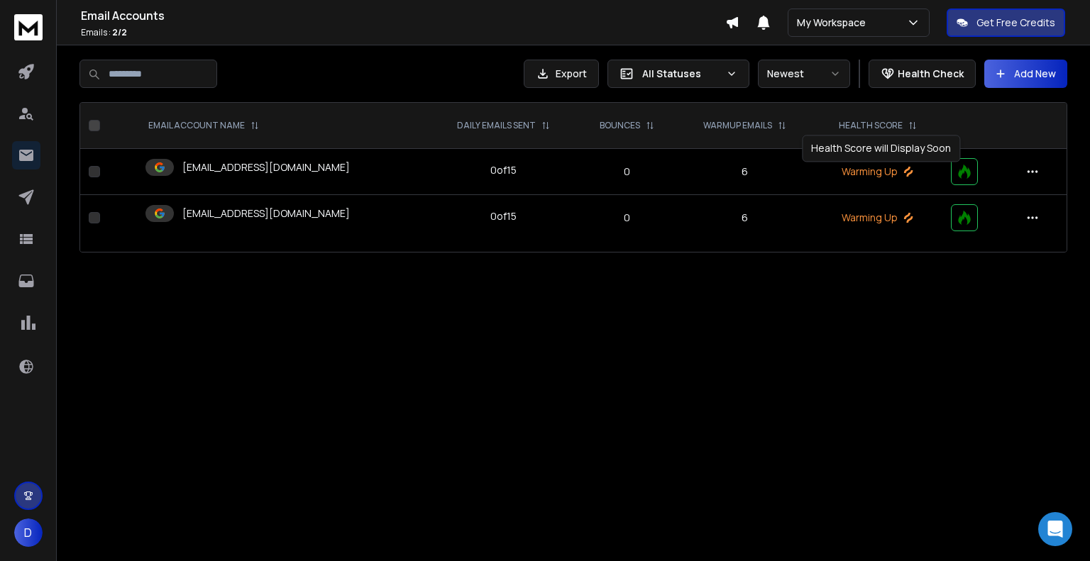
click at [908, 172] on icon at bounding box center [908, 172] width 10 height 10
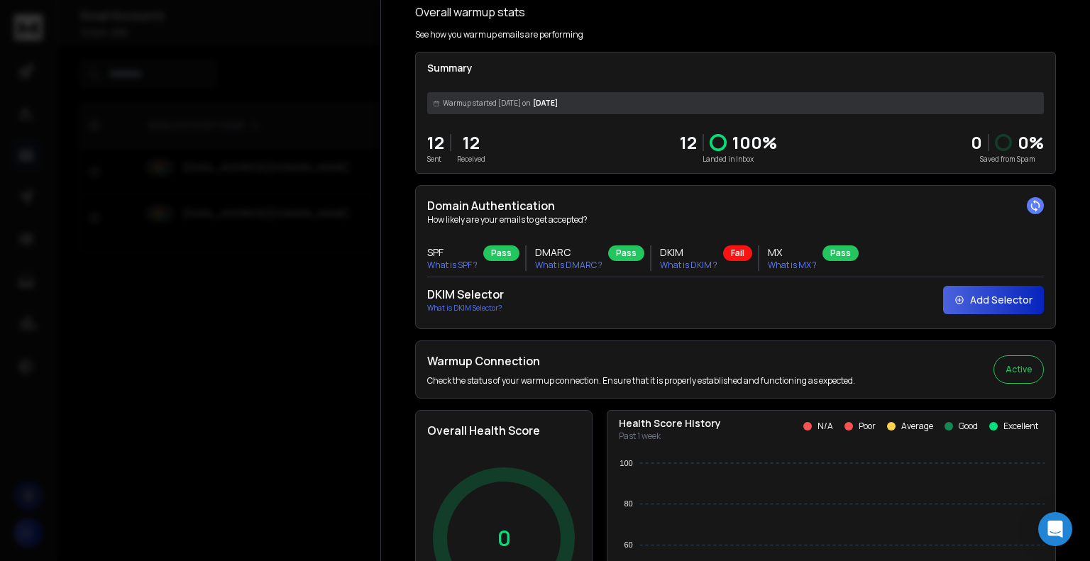
scroll to position [142, 0]
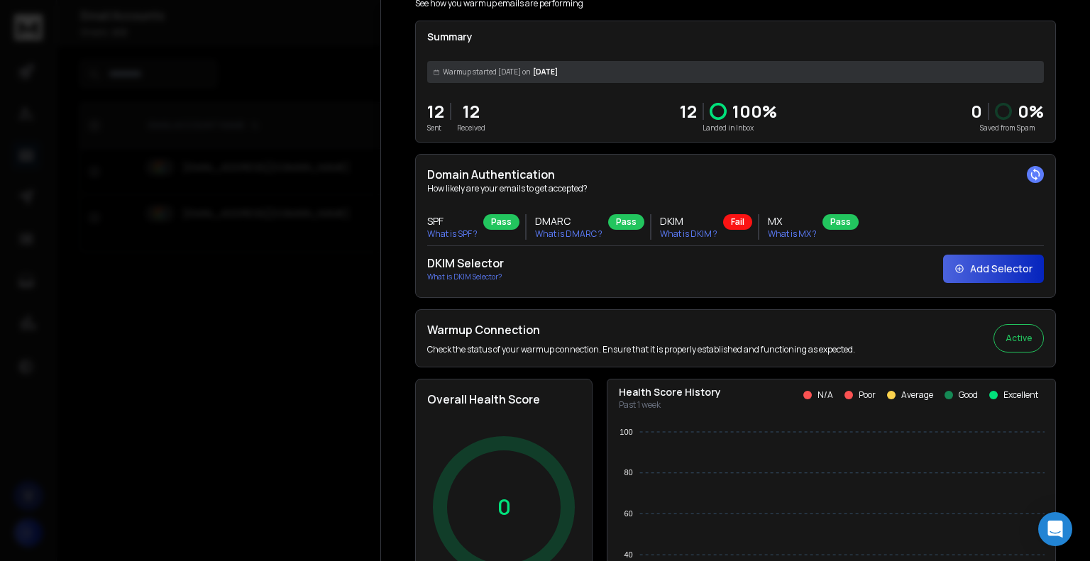
click at [965, 269] on button "Add Selector" at bounding box center [993, 269] width 101 height 28
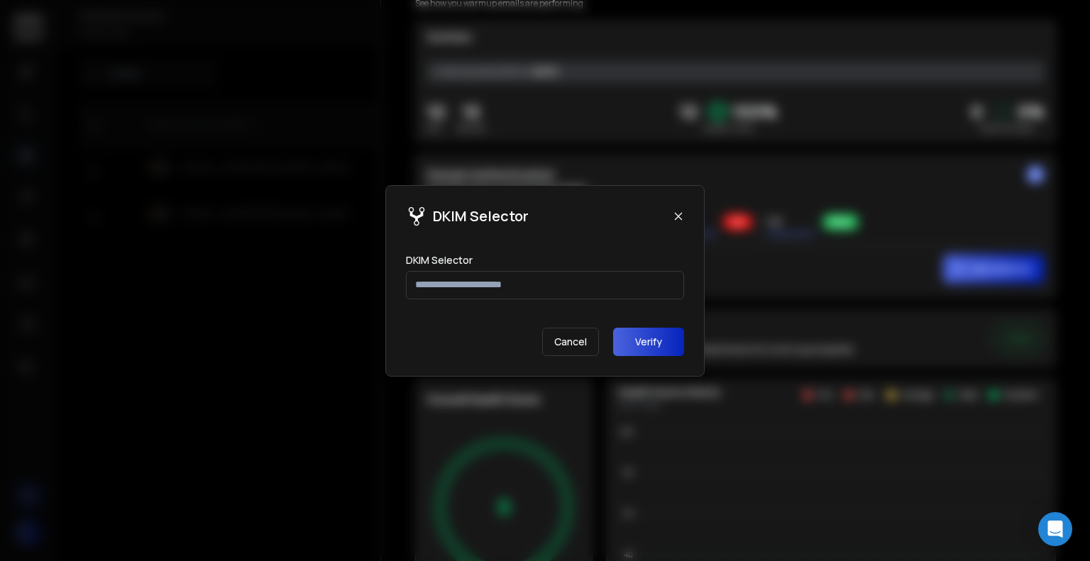
click at [459, 284] on input "text" at bounding box center [545, 285] width 278 height 28
click at [683, 211] on icon at bounding box center [678, 216] width 11 height 11
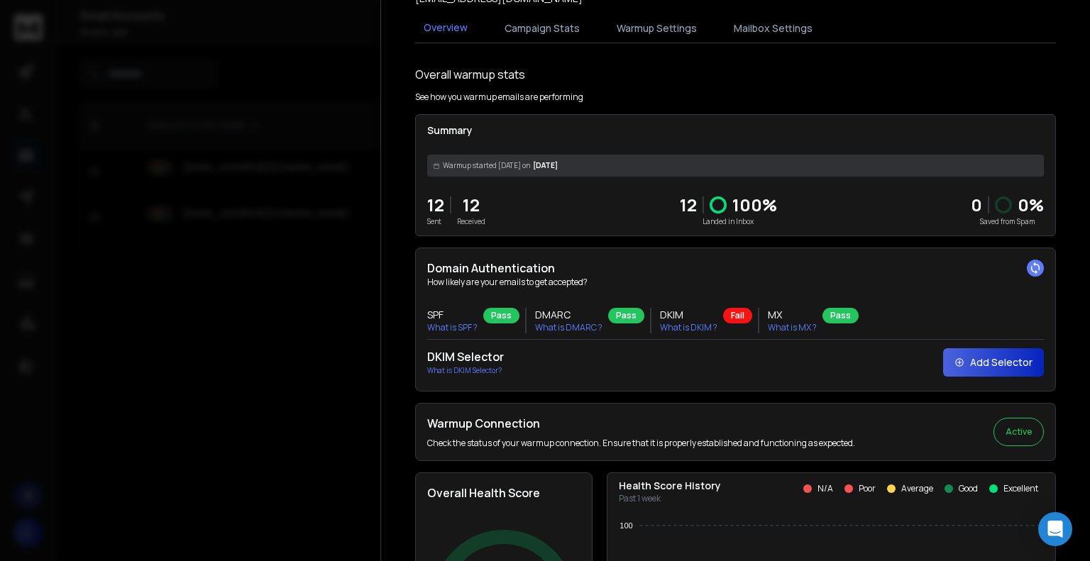
scroll to position [0, 0]
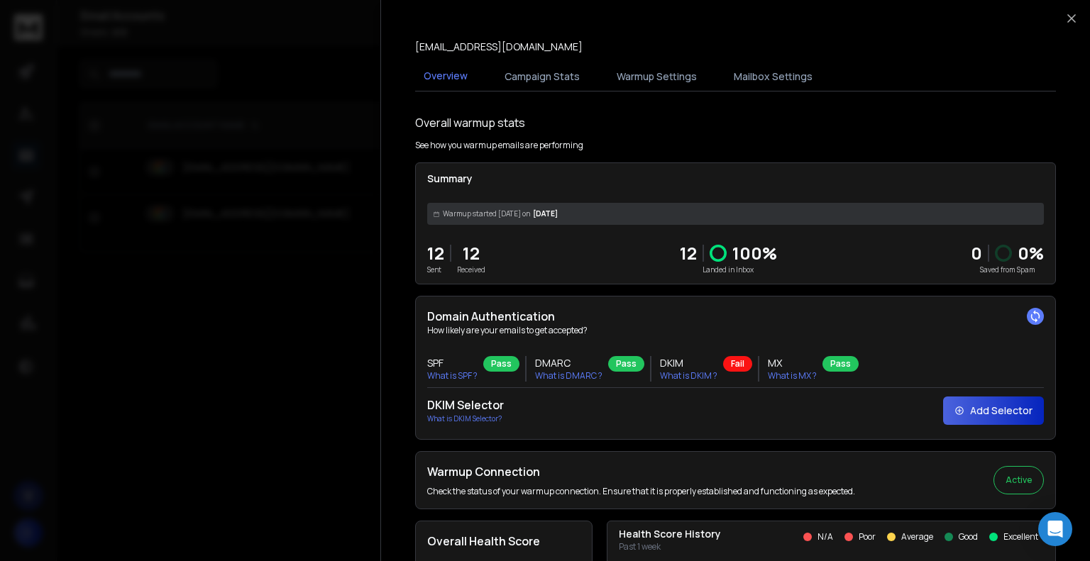
click at [539, 79] on button "Campaign Stats" at bounding box center [542, 76] width 92 height 31
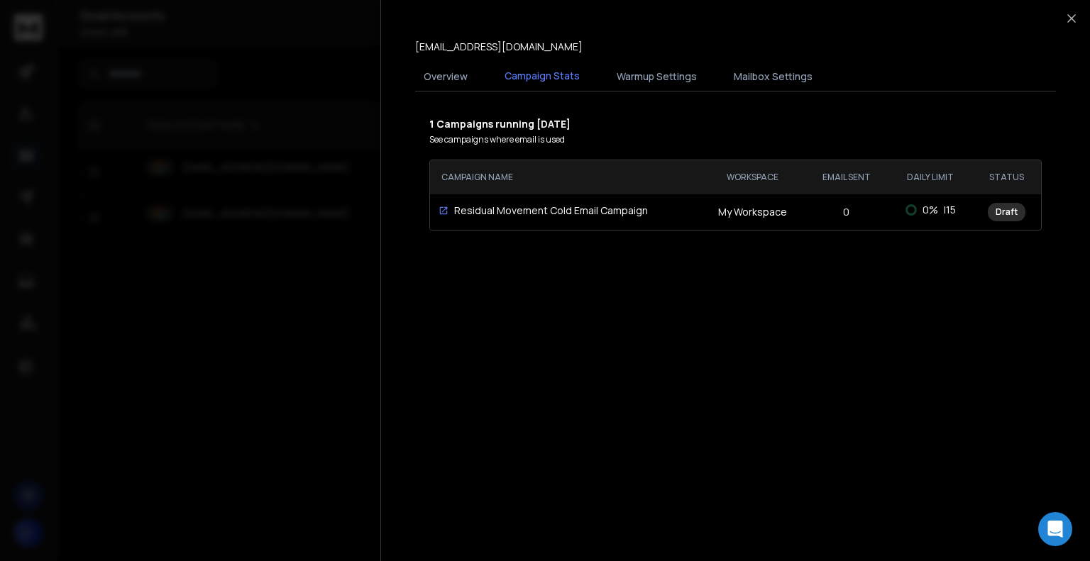
click at [674, 72] on button "Warmup Settings" at bounding box center [656, 76] width 97 height 31
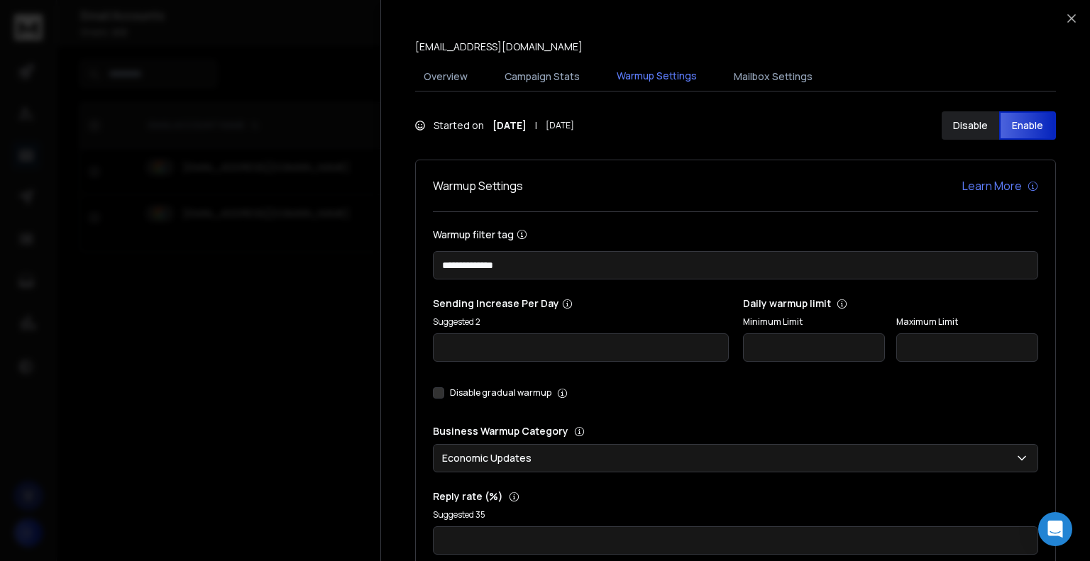
click at [792, 66] on button "Mailbox Settings" at bounding box center [773, 76] width 96 height 31
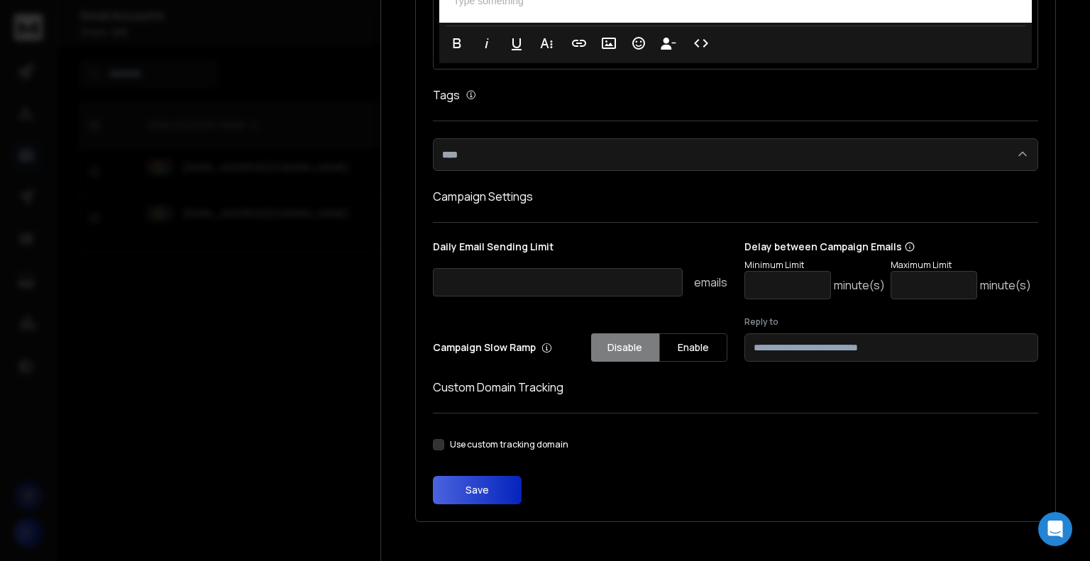
scroll to position [4, 0]
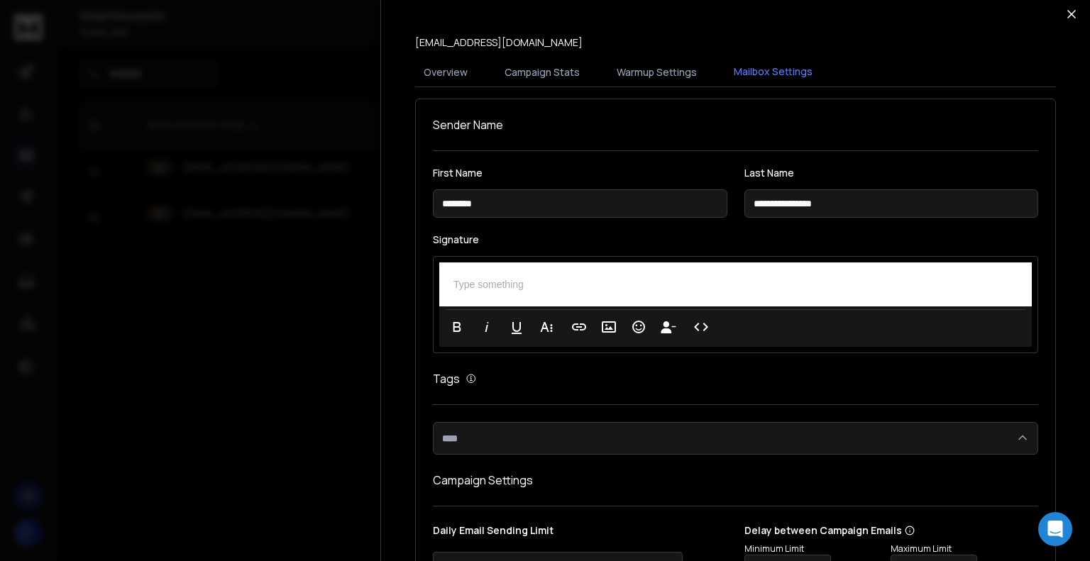
click at [1068, 14] on icon "button" at bounding box center [1071, 14] width 7 height 7
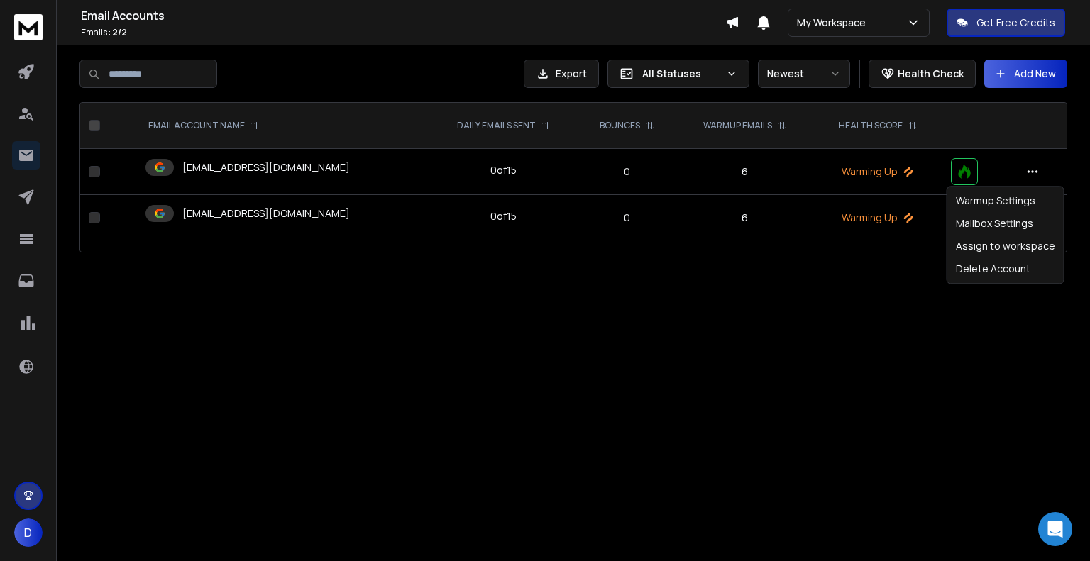
click at [1030, 173] on icon at bounding box center [1032, 171] width 13 height 13
click at [528, 349] on div "Get only verified leads with our AI-powered Lead Finder, starting at $22/mo Try…" at bounding box center [545, 280] width 1090 height 561
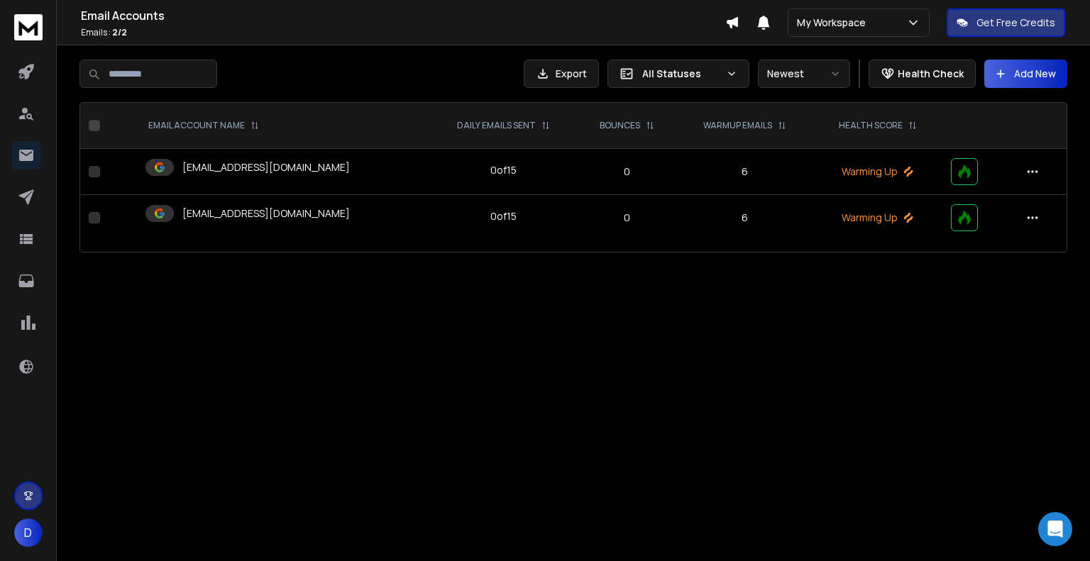
click at [748, 168] on td "6" at bounding box center [745, 172] width 136 height 46
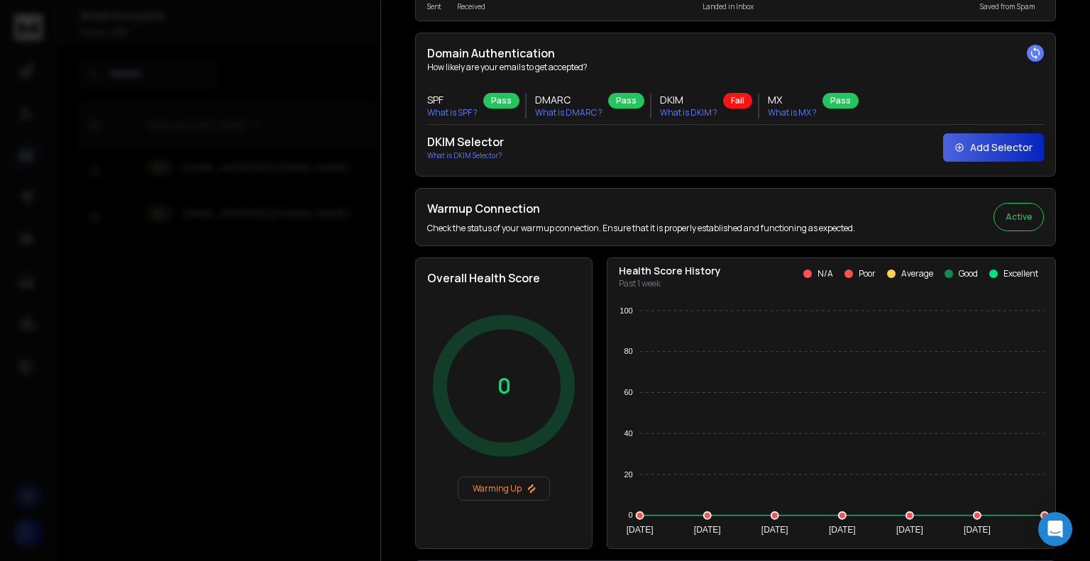
scroll to position [355, 0]
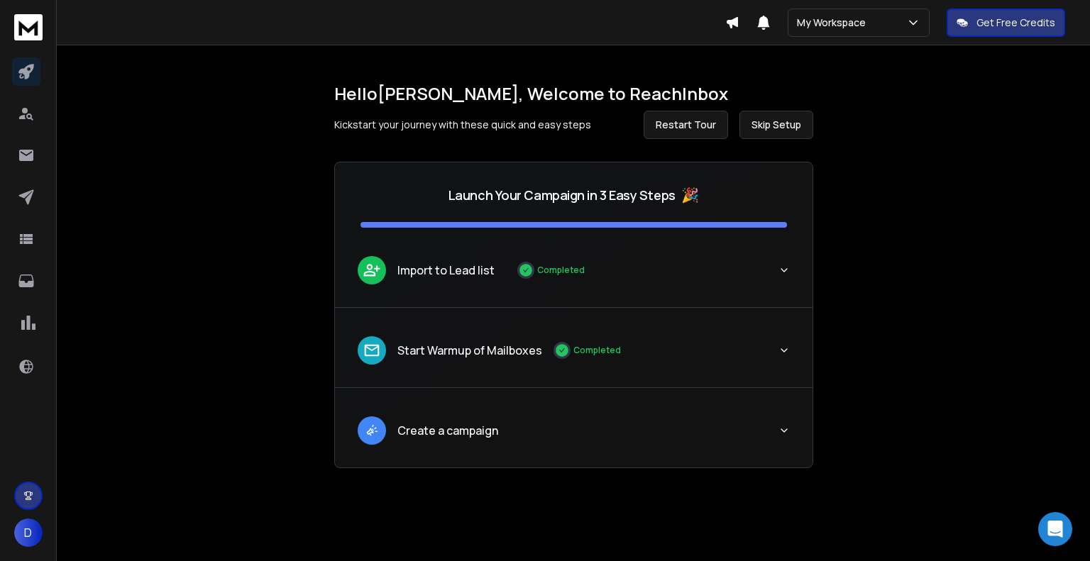
click at [31, 32] on img at bounding box center [28, 27] width 28 height 26
click at [33, 232] on icon at bounding box center [26, 239] width 17 height 17
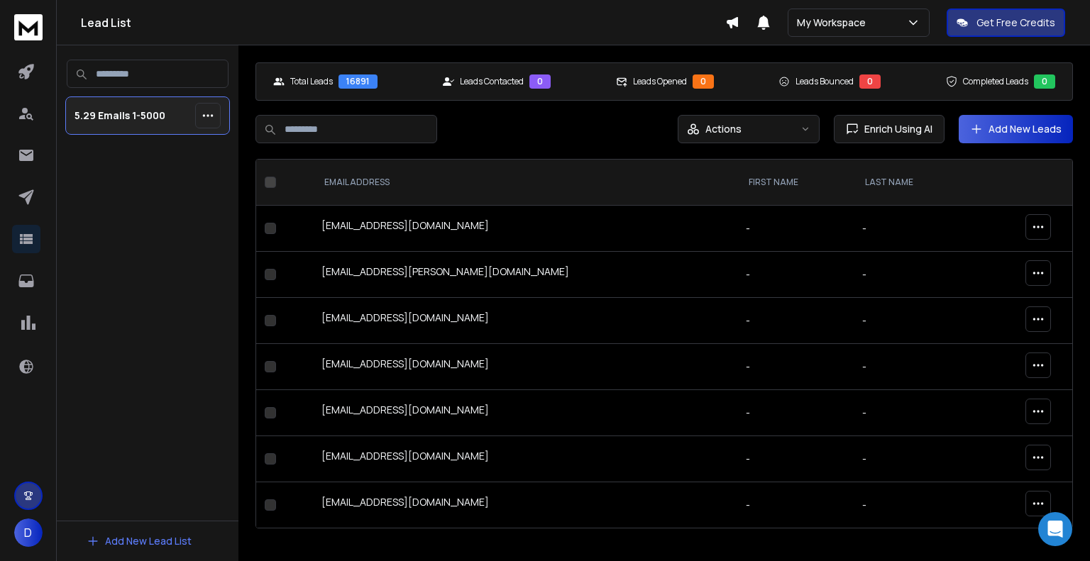
click at [982, 131] on icon at bounding box center [976, 129] width 13 height 13
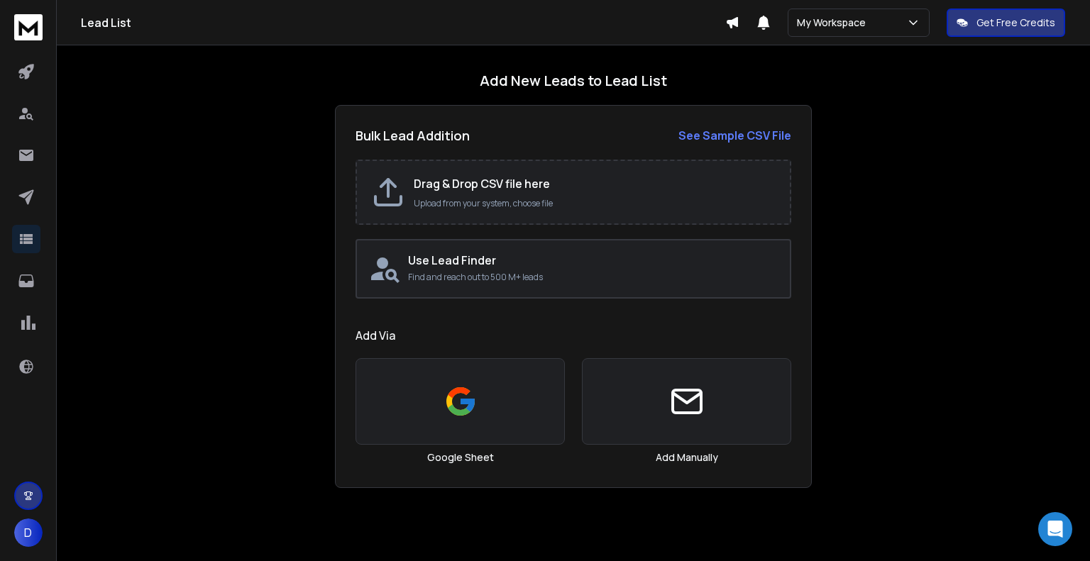
click at [504, 184] on h2 "Drag & Drop CSV file here" at bounding box center [595, 183] width 362 height 17
type input "**********"
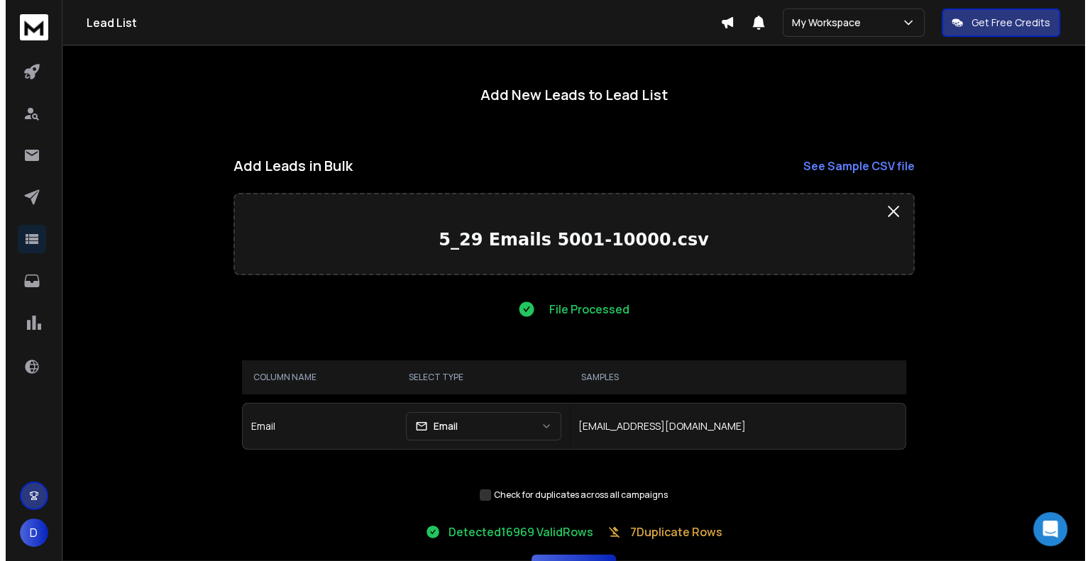
scroll to position [66, 0]
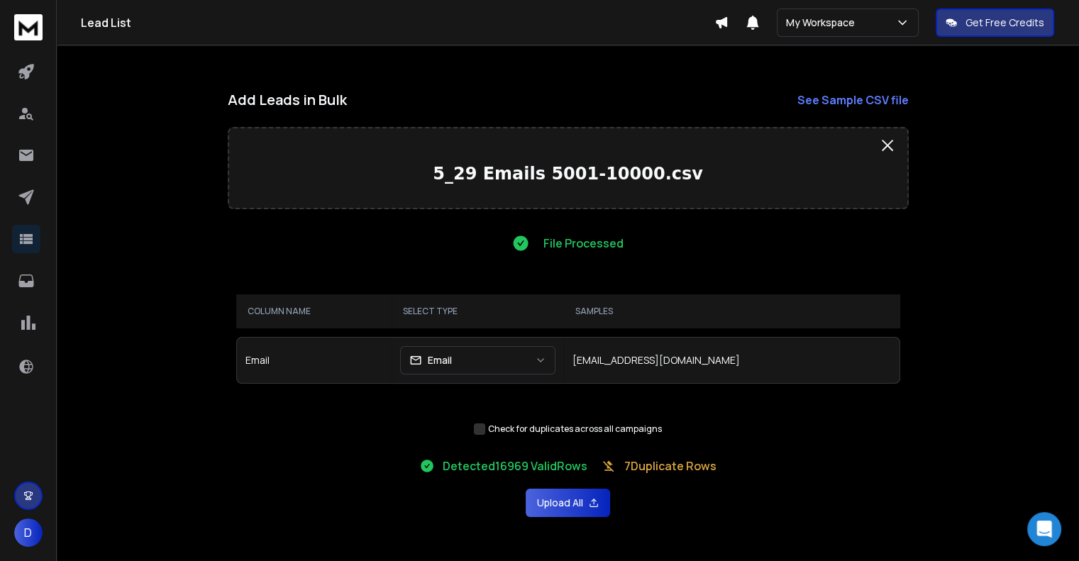
click at [492, 424] on label "Check for duplicates across all campaigns" at bounding box center [575, 429] width 174 height 11
click at [485, 424] on button "Check for duplicates across all campaigns" at bounding box center [479, 429] width 11 height 11
click at [568, 507] on button "Upload All" at bounding box center [568, 503] width 84 height 28
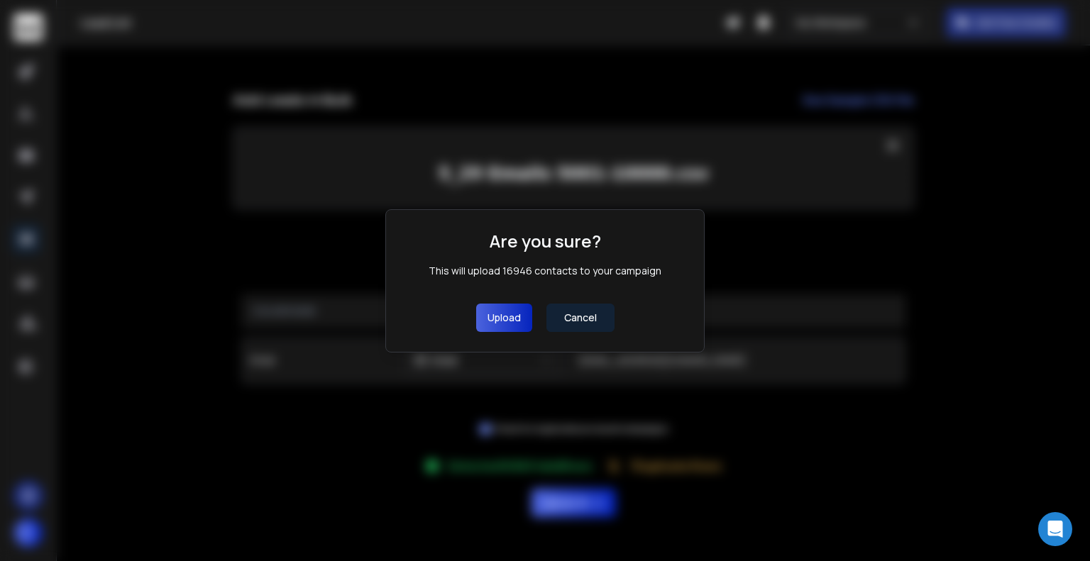
click at [480, 327] on button "Upload" at bounding box center [504, 318] width 56 height 28
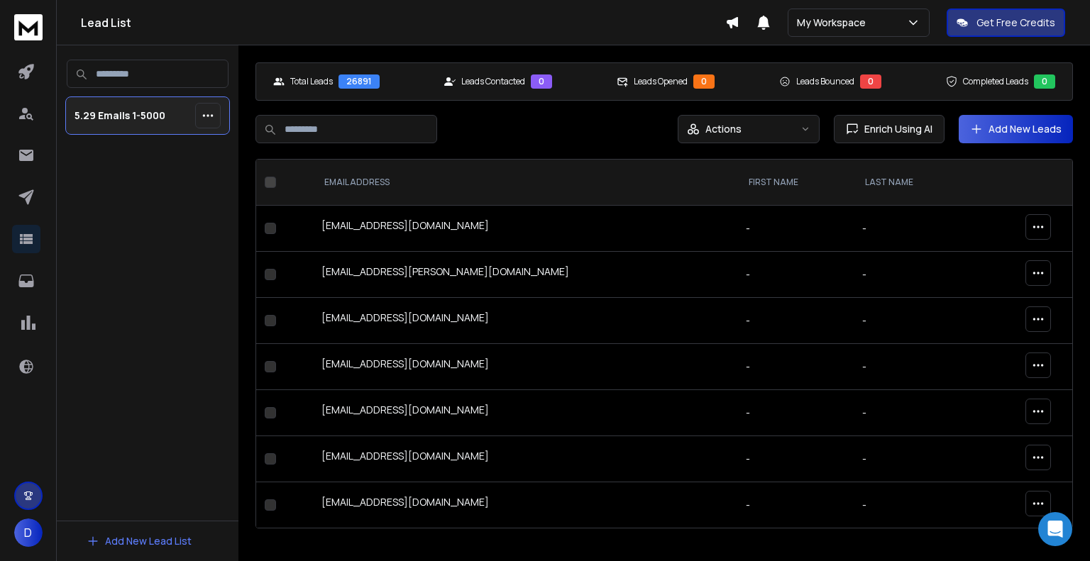
click at [199, 121] on button "button" at bounding box center [208, 116] width 26 height 26
click at [187, 148] on p "Edit List Name" at bounding box center [172, 146] width 67 height 14
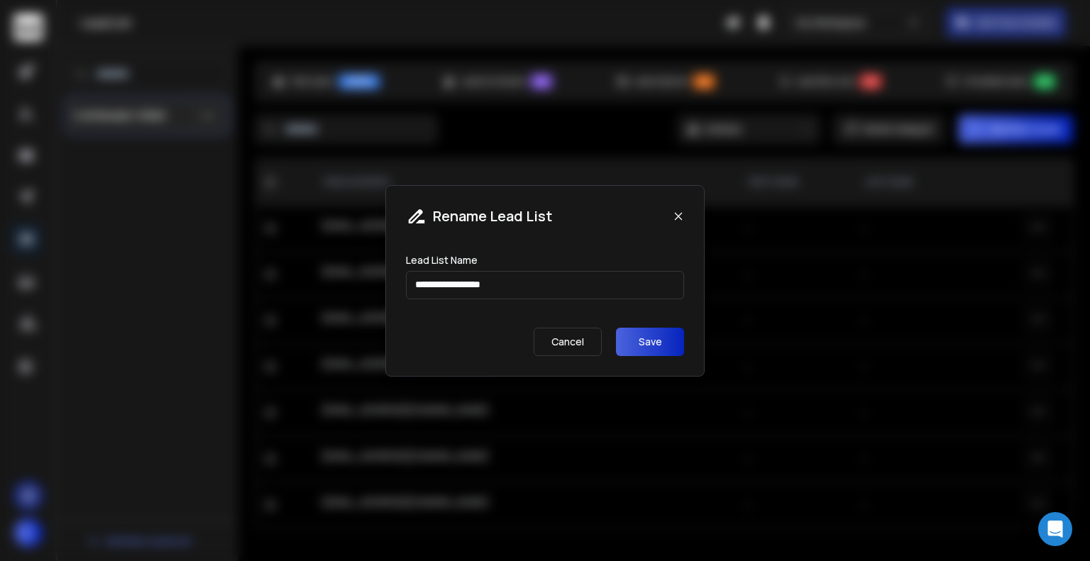
drag, startPoint x: 530, startPoint y: 294, endPoint x: 478, endPoint y: 292, distance: 52.5
click at [478, 292] on input "**********" at bounding box center [545, 285] width 278 height 28
type input "**********"
click at [617, 343] on button "Save" at bounding box center [650, 342] width 68 height 28
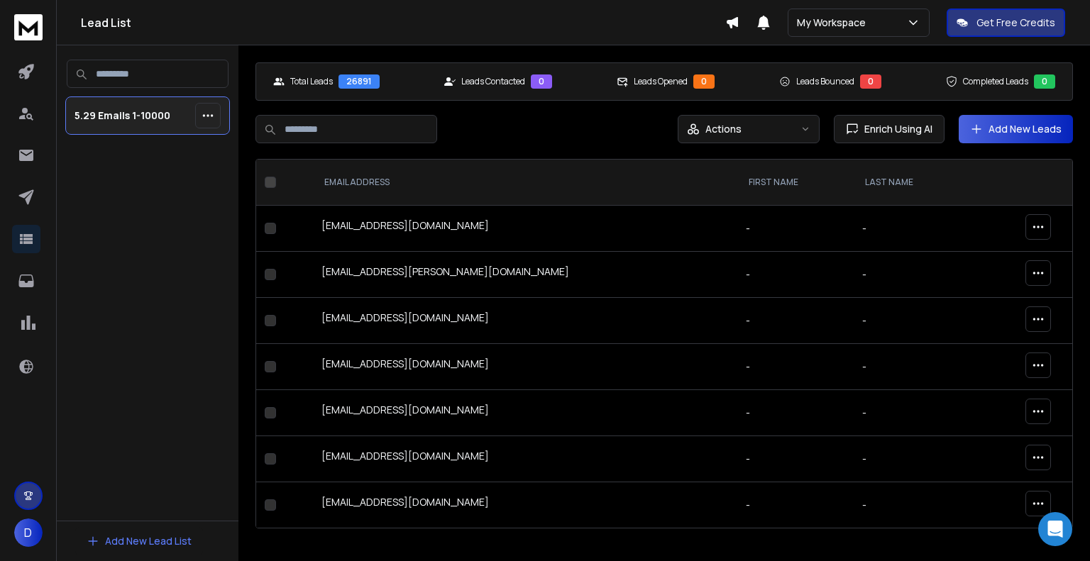
click at [147, 541] on button "Add New Lead List" at bounding box center [139, 541] width 128 height 28
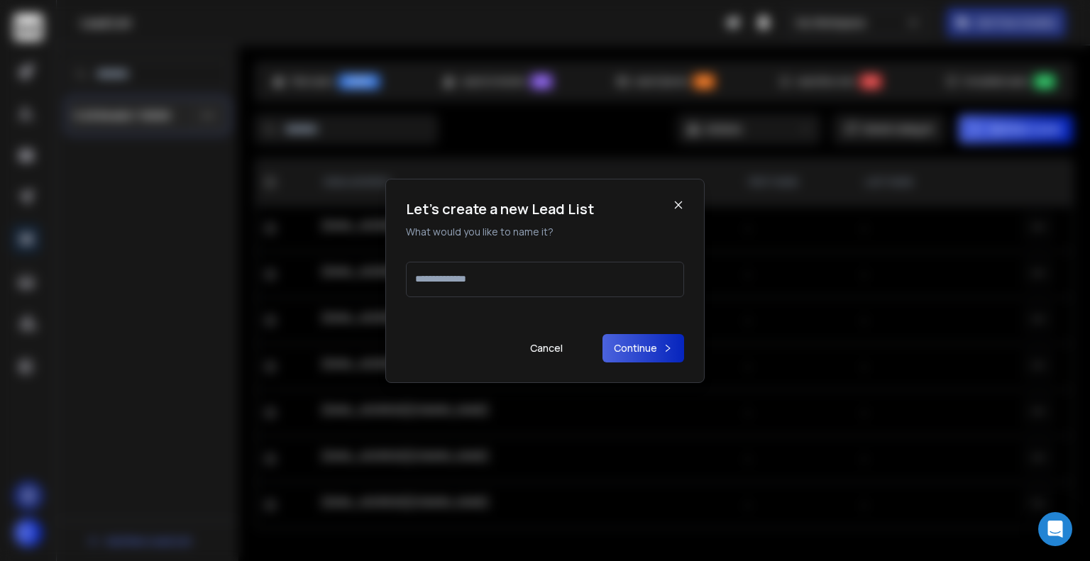
click at [498, 285] on input at bounding box center [545, 279] width 278 height 35
type input "*******"
click at [667, 348] on icon "submit" at bounding box center [668, 348] width 10 height 10
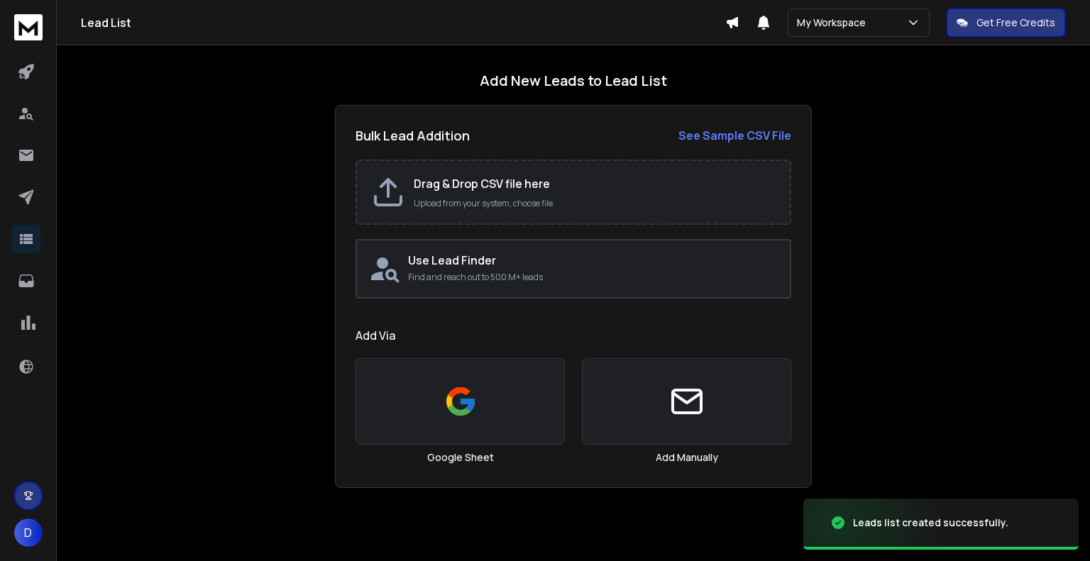
drag, startPoint x: 983, startPoint y: 187, endPoint x: 911, endPoint y: 193, distance: 72.7
click at [983, 187] on div "Add New Leads to Lead List Bulk Lead Addition See Sample CSV File Drag & Drop C…" at bounding box center [573, 279] width 1033 height 417
click at [448, 187] on h2 "Drag & Drop CSV file here" at bounding box center [595, 183] width 362 height 17
type input "**********"
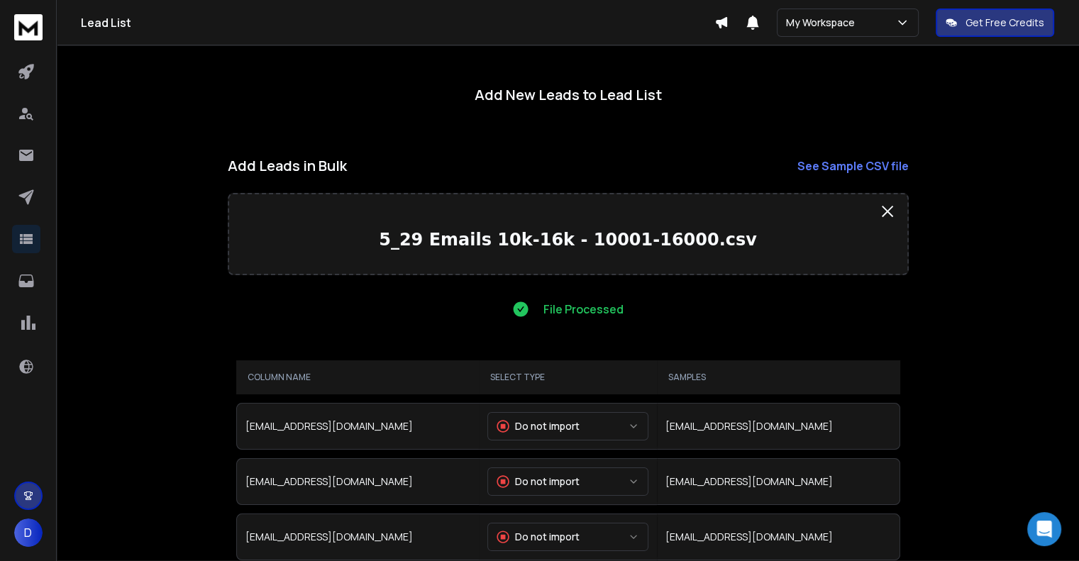
click at [889, 216] on icon at bounding box center [887, 211] width 17 height 17
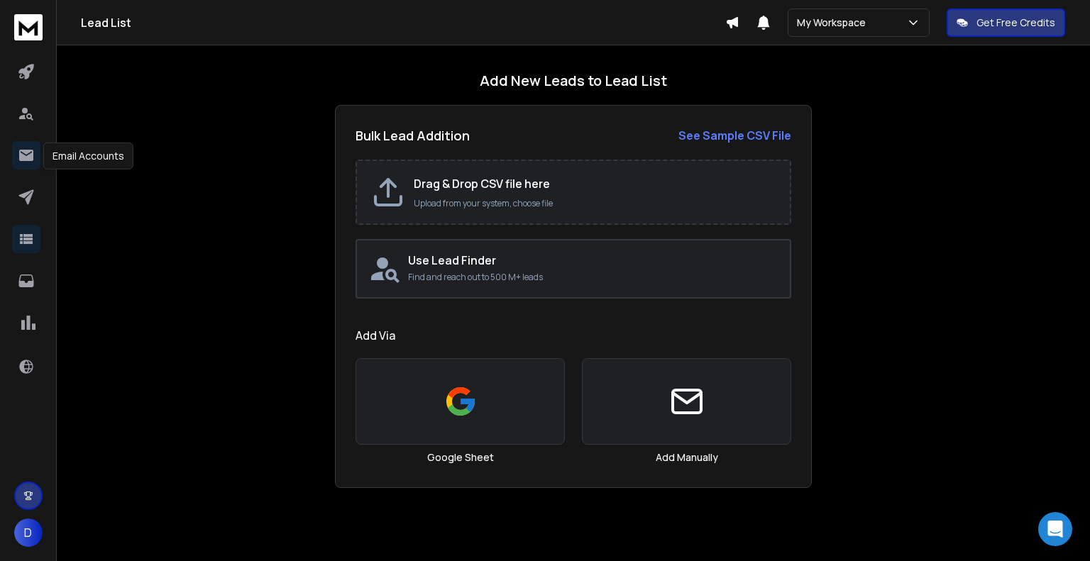
click at [28, 161] on icon at bounding box center [26, 155] width 17 height 17
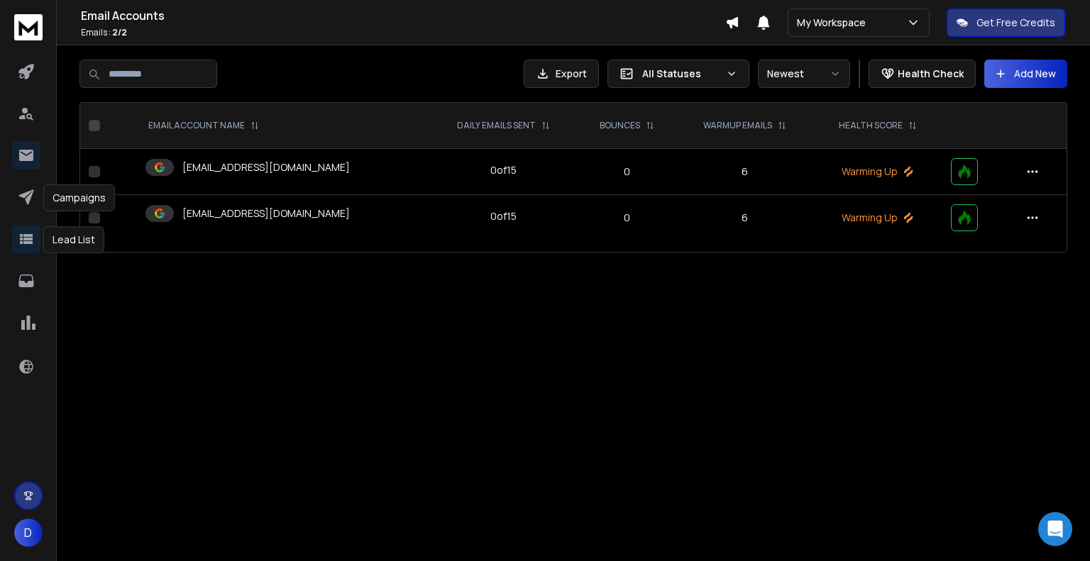
click at [20, 235] on icon at bounding box center [26, 239] width 13 height 10
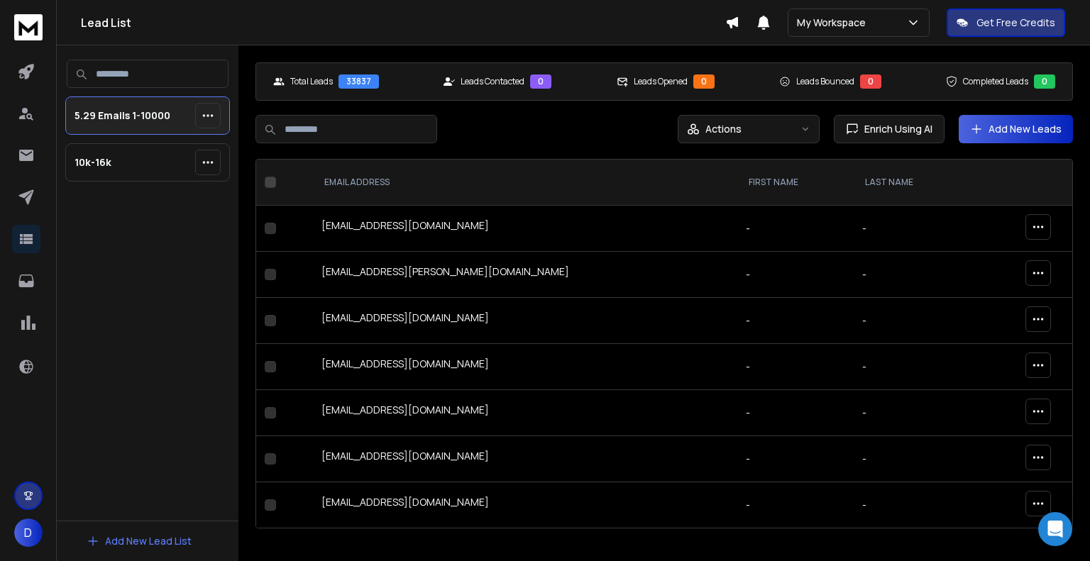
click at [202, 165] on icon "button" at bounding box center [208, 162] width 13 height 13
click at [189, 210] on p "Delete Lead List" at bounding box center [177, 215] width 77 height 14
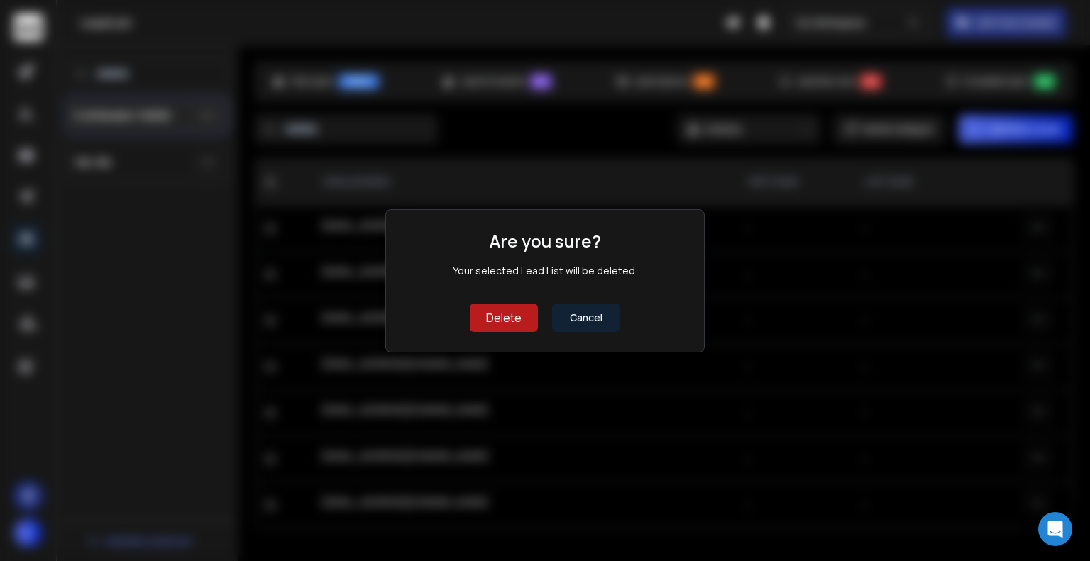
click at [505, 314] on button "Delete" at bounding box center [504, 318] width 68 height 28
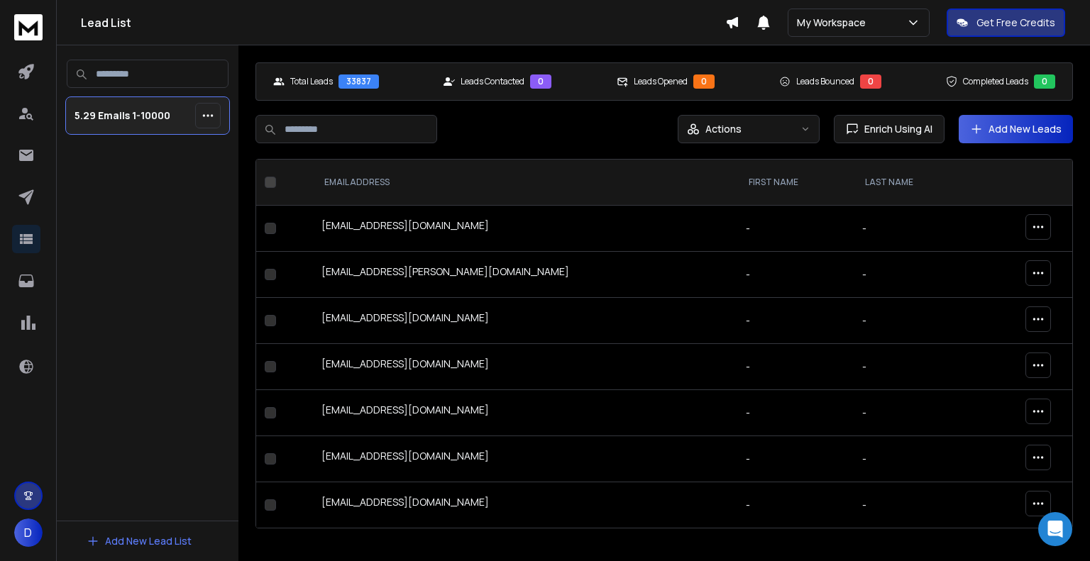
click at [968, 130] on button "Add New Leads" at bounding box center [1016, 129] width 114 height 28
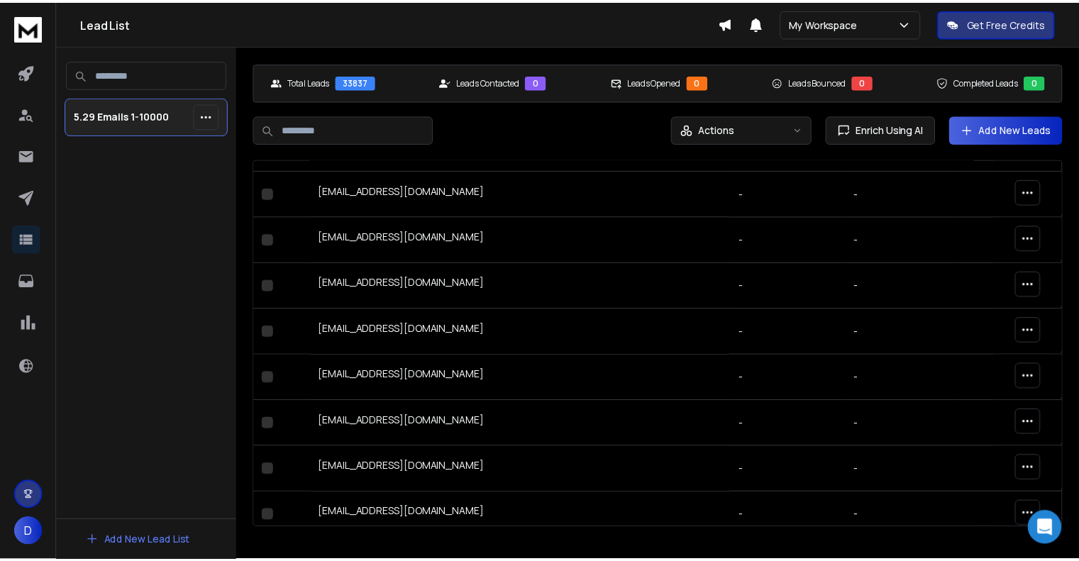
scroll to position [71, 0]
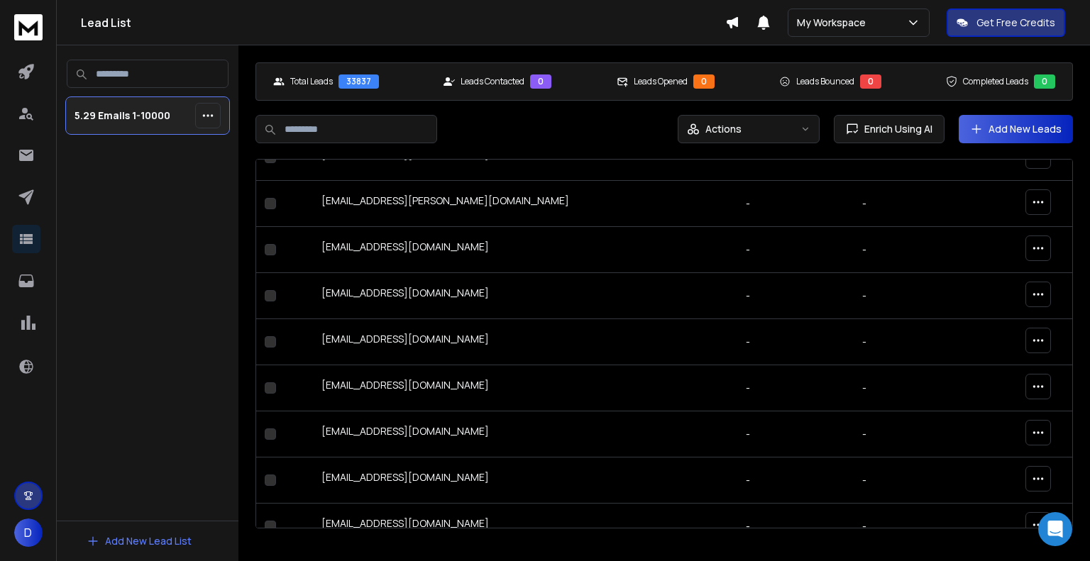
click at [1010, 128] on link "Add New Leads" at bounding box center [1016, 129] width 92 height 14
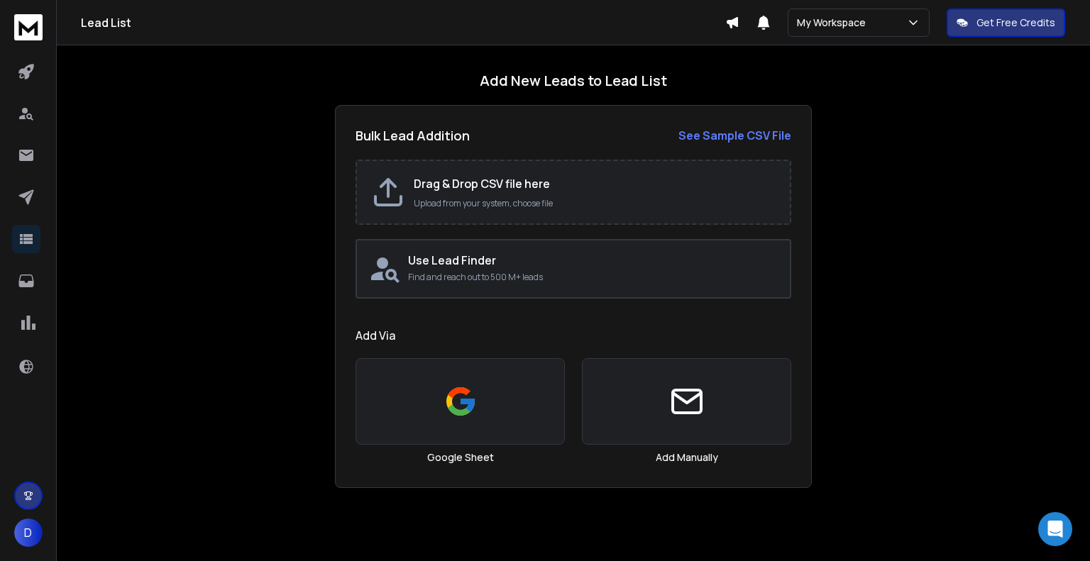
click at [442, 187] on h2 "Drag & Drop CSV file here" at bounding box center [595, 183] width 362 height 17
type input "**********"
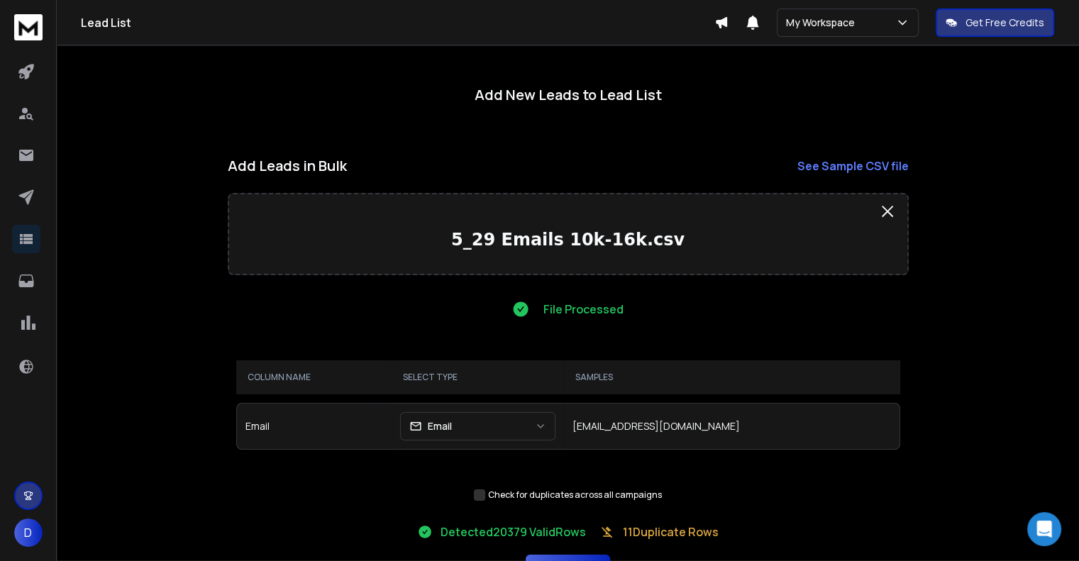
scroll to position [66, 0]
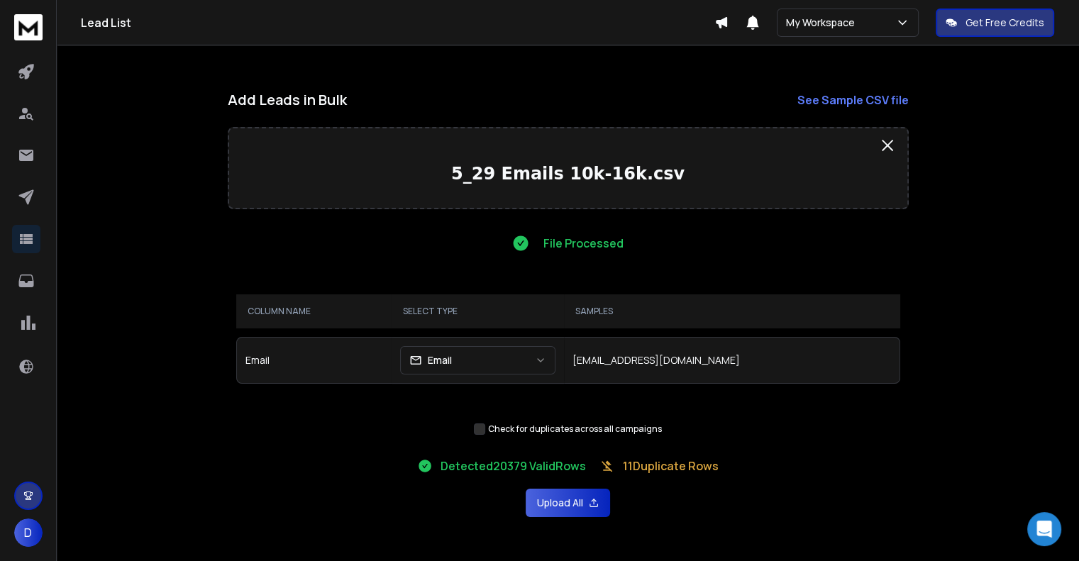
click at [585, 428] on label "Check for duplicates across all campaigns" at bounding box center [575, 429] width 174 height 11
click at [485, 428] on button "Check for duplicates across all campaigns" at bounding box center [479, 429] width 11 height 11
click at [585, 503] on button "Upload All" at bounding box center [568, 503] width 84 height 28
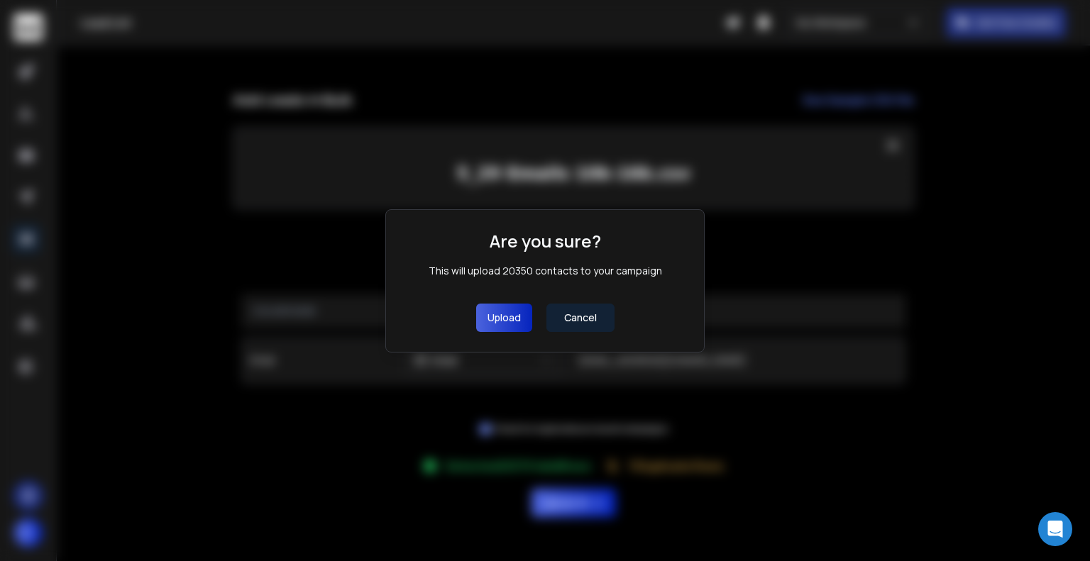
click at [514, 318] on button "Upload" at bounding box center [504, 318] width 56 height 28
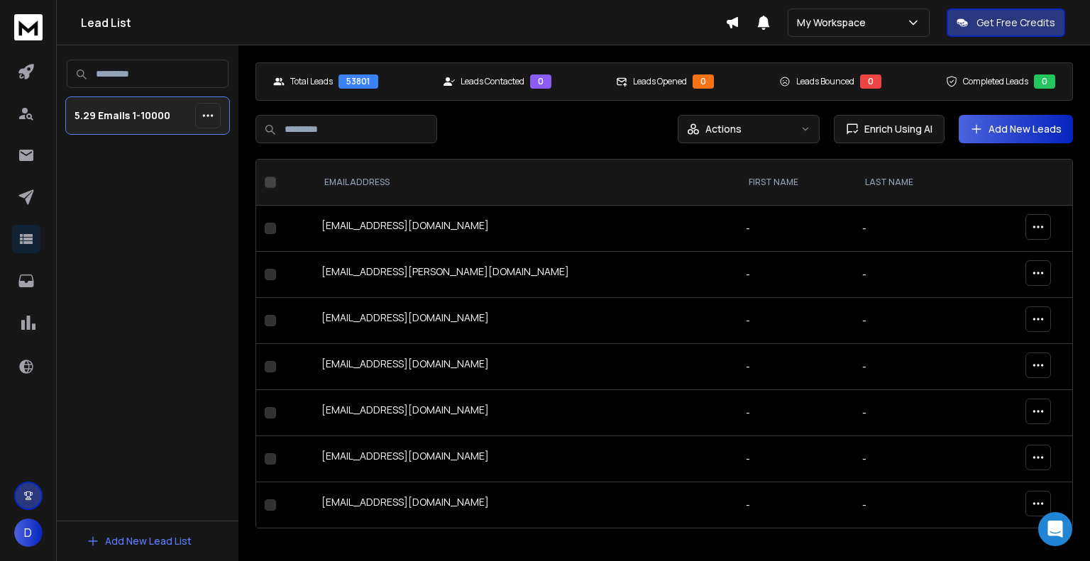
click at [202, 109] on icon "button" at bounding box center [208, 115] width 13 height 13
click at [187, 140] on p "Edit List Name" at bounding box center [172, 146] width 67 height 14
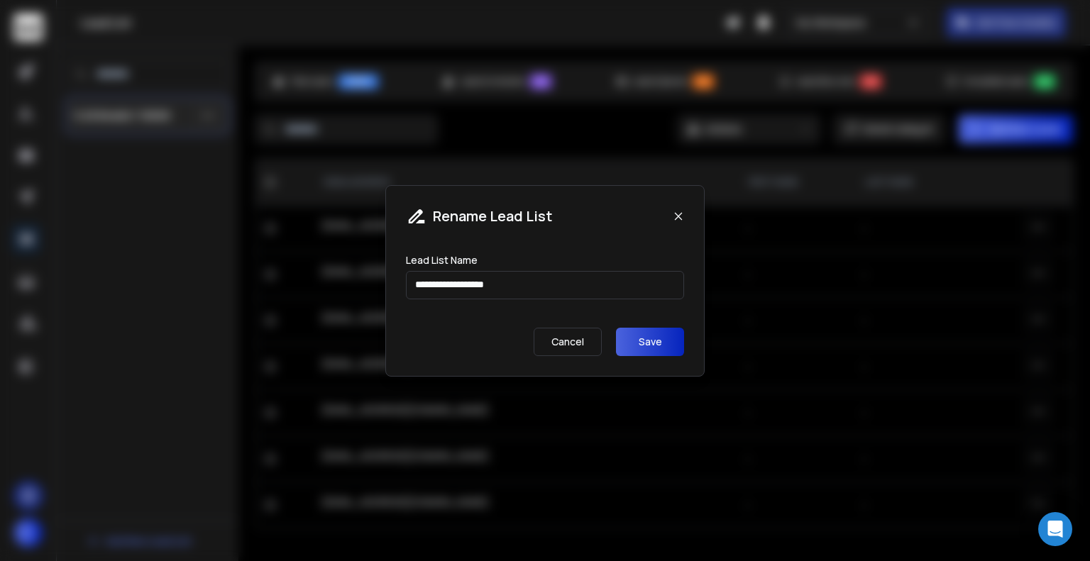
click at [488, 283] on input "**********" at bounding box center [545, 285] width 278 height 28
type input "**********"
click at [636, 333] on button "Save" at bounding box center [650, 342] width 68 height 28
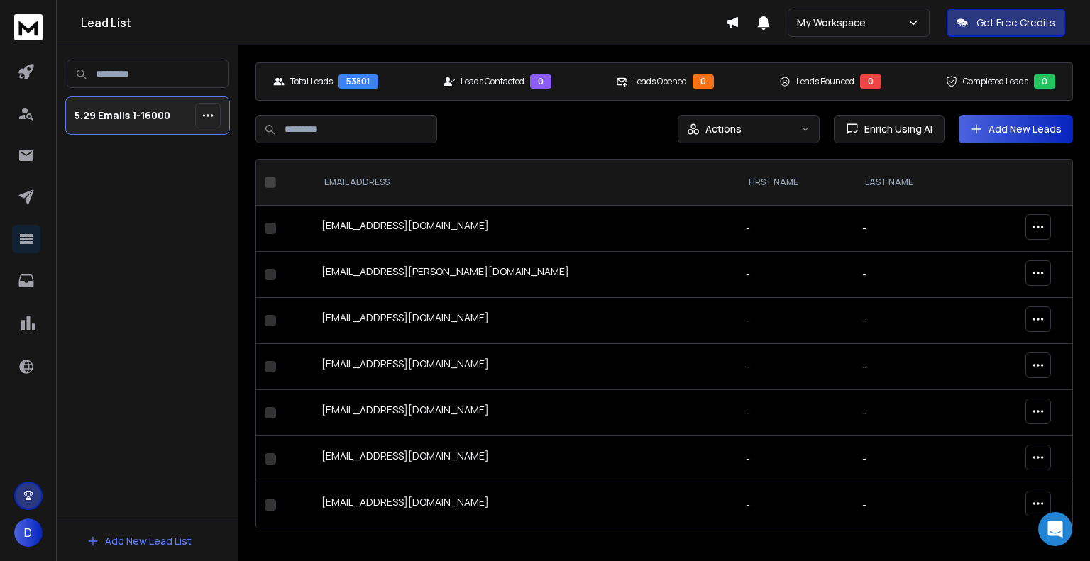
click at [1001, 124] on link "Add New Leads" at bounding box center [1016, 129] width 92 height 14
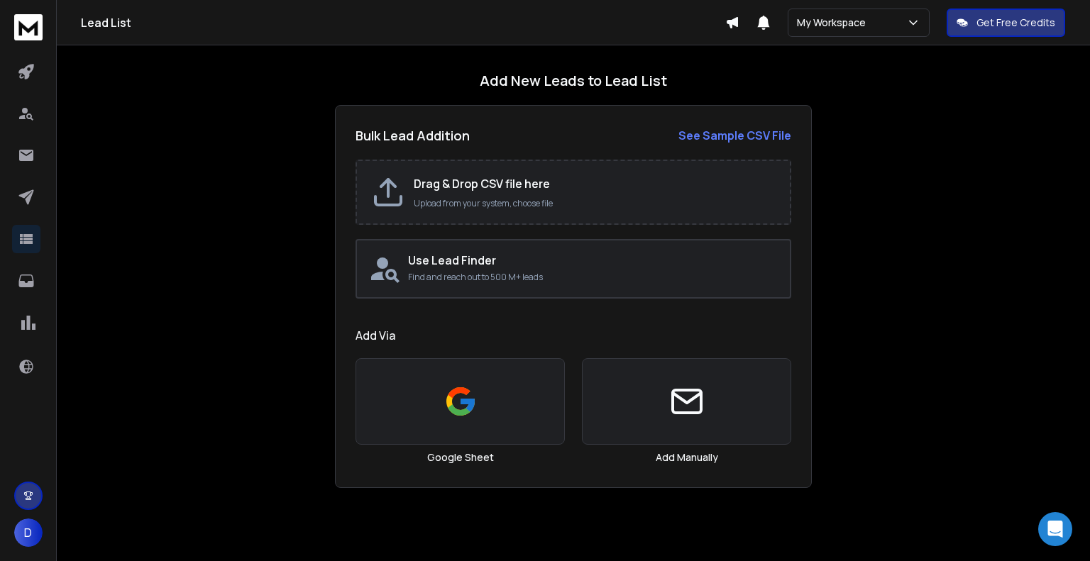
click at [505, 199] on p "Upload from your system, choose file" at bounding box center [595, 203] width 362 height 11
type input "**********"
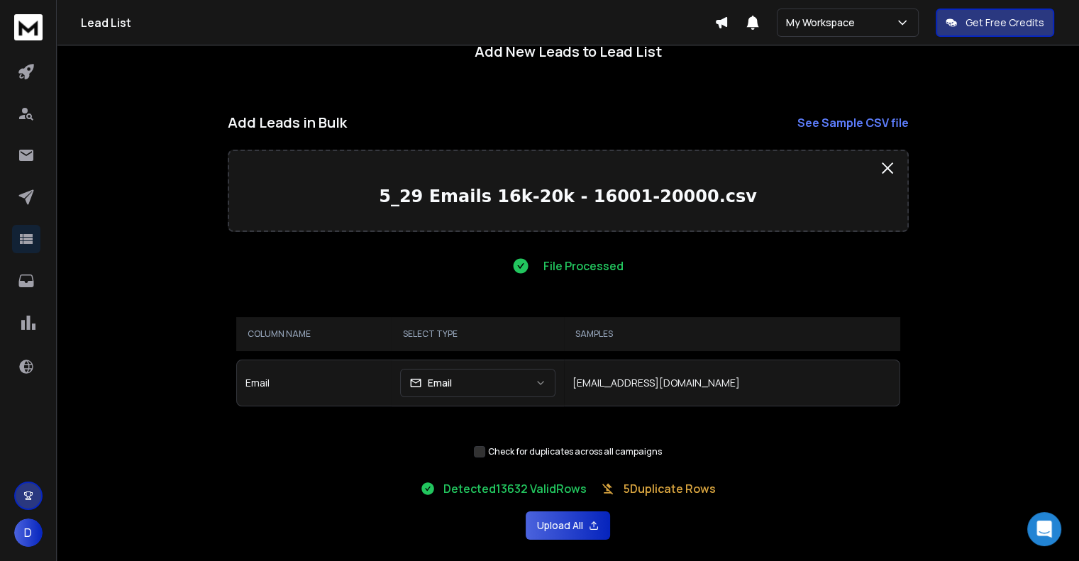
scroll to position [66, 0]
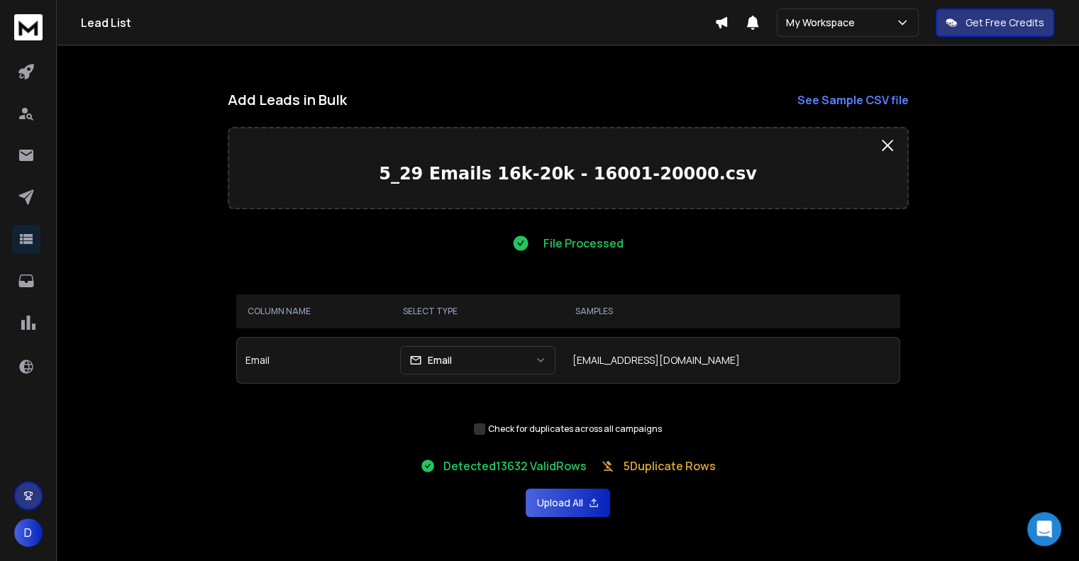
click at [561, 424] on label "Check for duplicates across all campaigns" at bounding box center [575, 429] width 174 height 11
click at [485, 424] on button "Check for duplicates across all campaigns" at bounding box center [479, 429] width 11 height 11
click at [573, 510] on button "Upload All" at bounding box center [568, 503] width 84 height 28
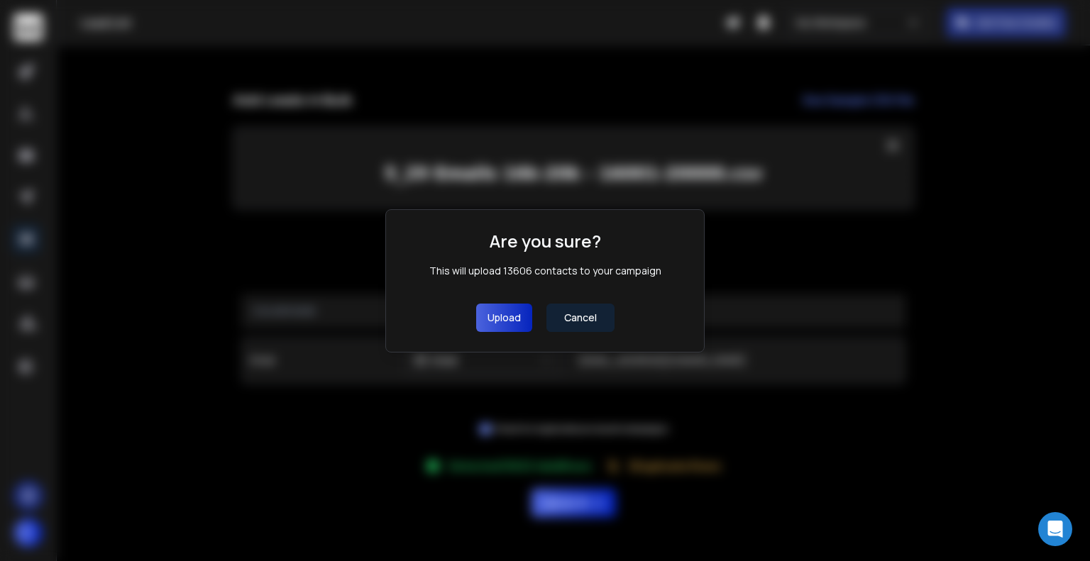
click at [519, 316] on button "Upload" at bounding box center [504, 318] width 56 height 28
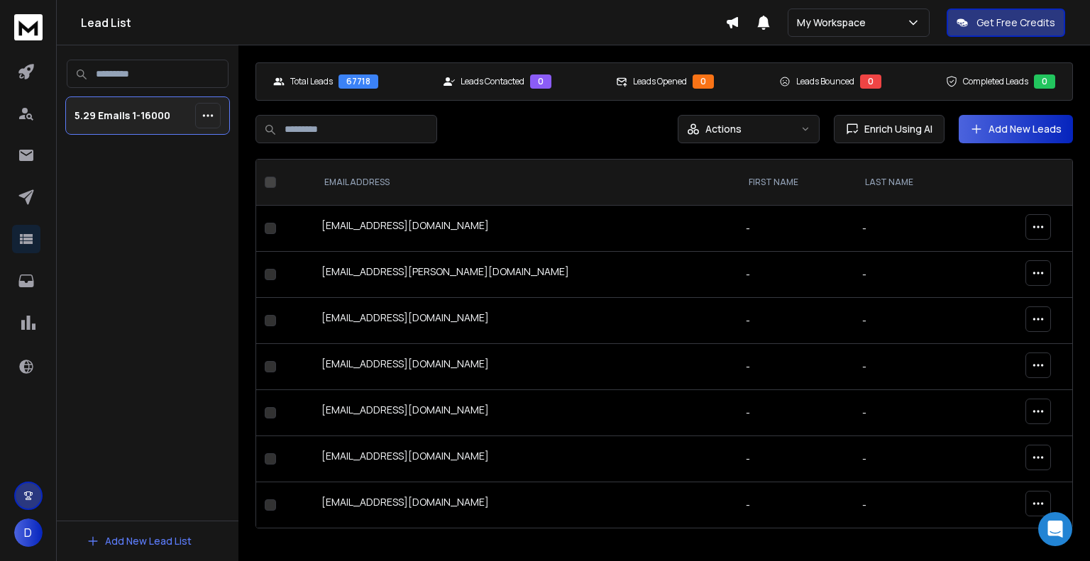
click at [210, 117] on icon "button" at bounding box center [208, 115] width 13 height 13
click at [195, 142] on p "Edit List Name" at bounding box center [172, 146] width 67 height 14
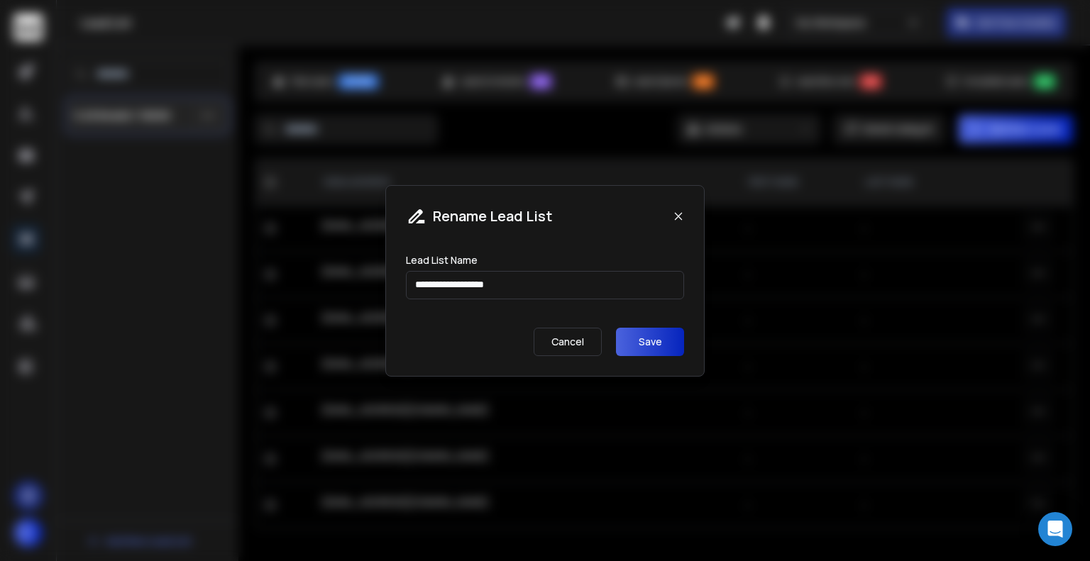
drag, startPoint x: 508, startPoint y: 287, endPoint x: 480, endPoint y: 282, distance: 28.8
click at [480, 282] on input "**********" at bounding box center [545, 285] width 278 height 28
type input "**********"
click at [646, 342] on button "Save" at bounding box center [650, 342] width 68 height 28
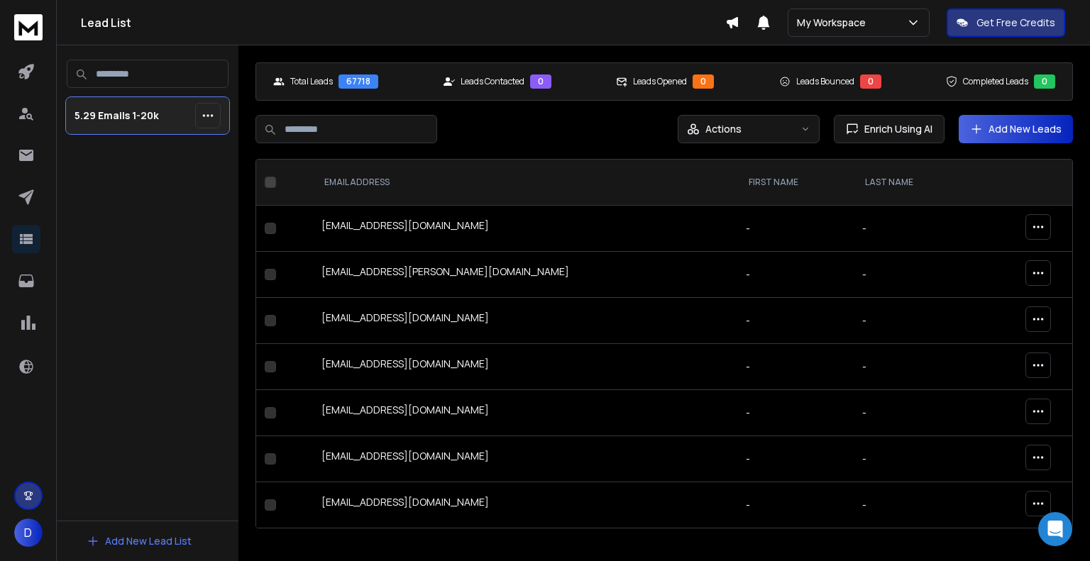
click at [201, 114] on button "button" at bounding box center [208, 116] width 26 height 26
click at [199, 139] on p "Edit List Name" at bounding box center [172, 146] width 67 height 14
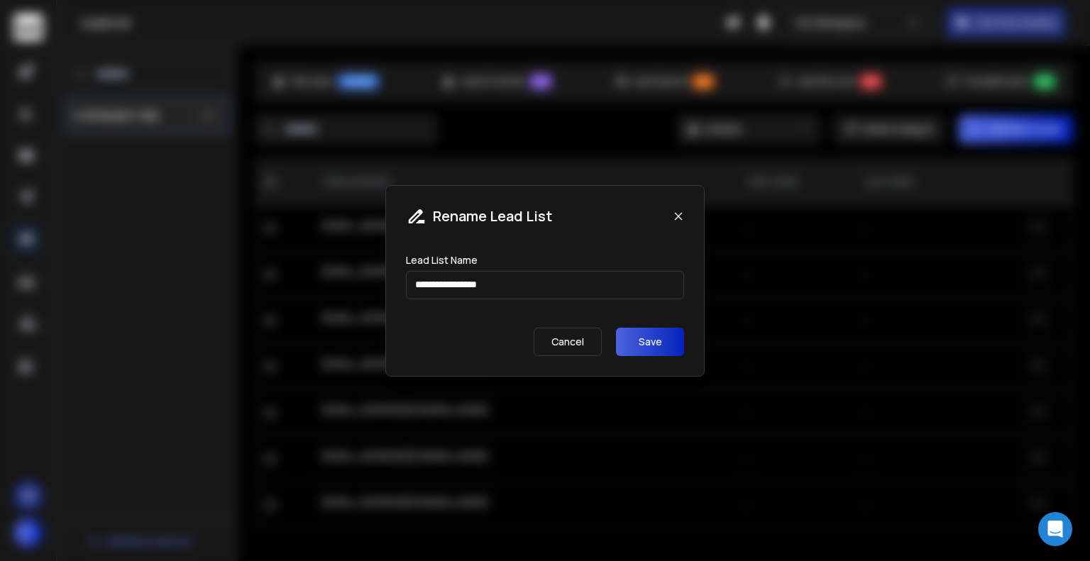
drag, startPoint x: 514, startPoint y: 294, endPoint x: 434, endPoint y: 287, distance: 80.6
click at [434, 287] on input "**********" at bounding box center [545, 285] width 278 height 28
type input "**********"
click at [649, 345] on button "Save" at bounding box center [650, 342] width 68 height 28
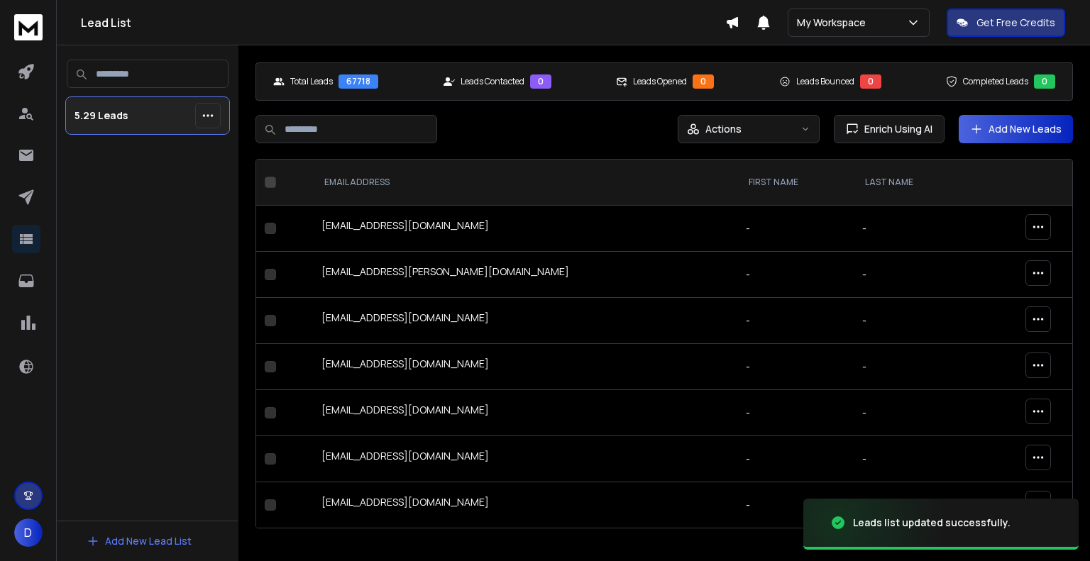
click at [988, 131] on link "Add New Leads" at bounding box center [1016, 129] width 92 height 14
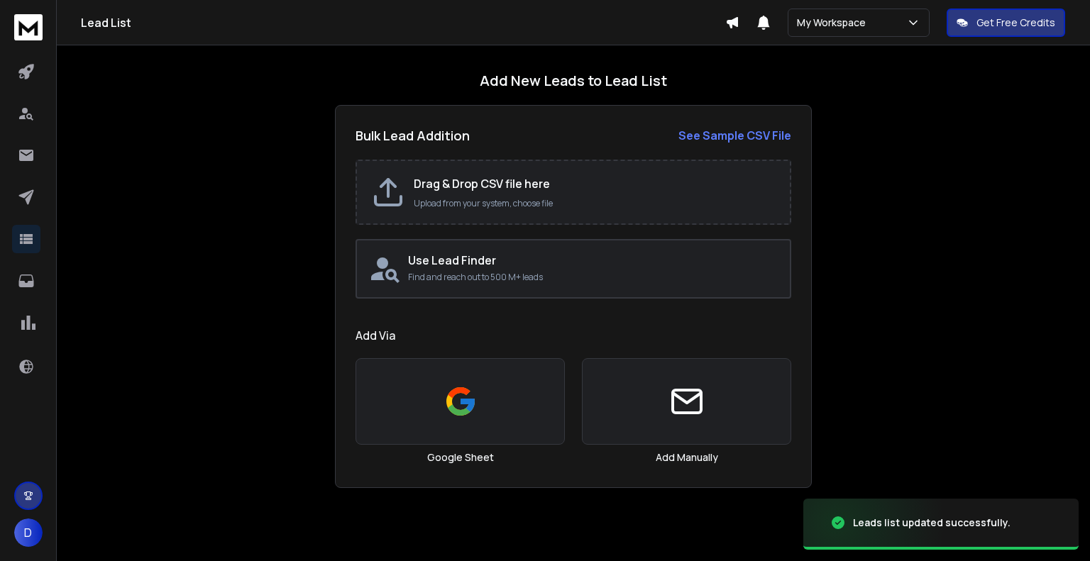
click at [506, 212] on div "Drag & Drop CSV file here Upload from your system, choose file" at bounding box center [573, 192] width 436 height 65
type input "**********"
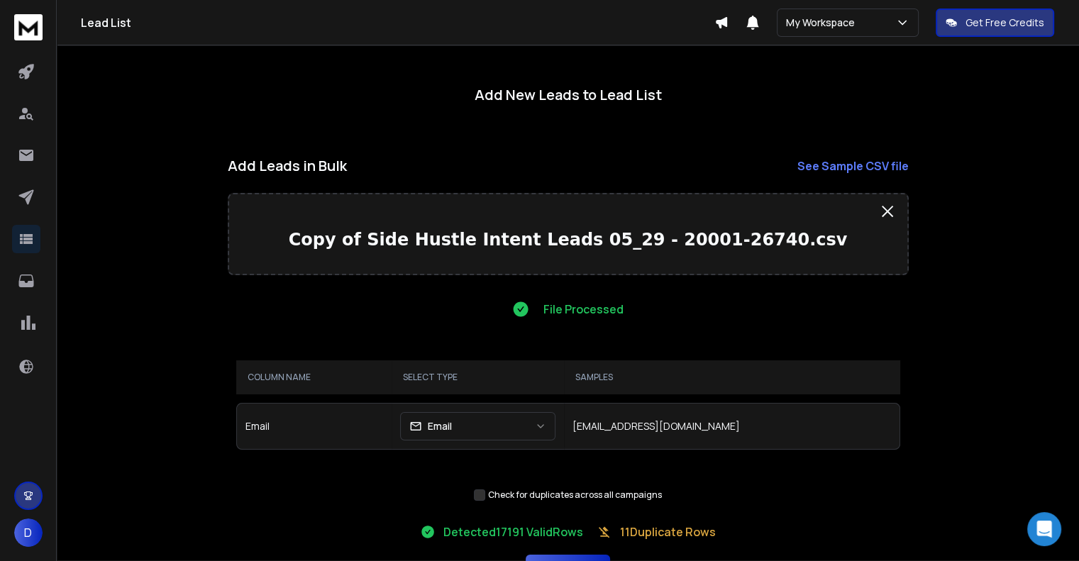
click at [557, 490] on label "Check for duplicates across all campaigns" at bounding box center [575, 495] width 174 height 11
click at [485, 490] on button "Check for duplicates across all campaigns" at bounding box center [479, 495] width 11 height 11
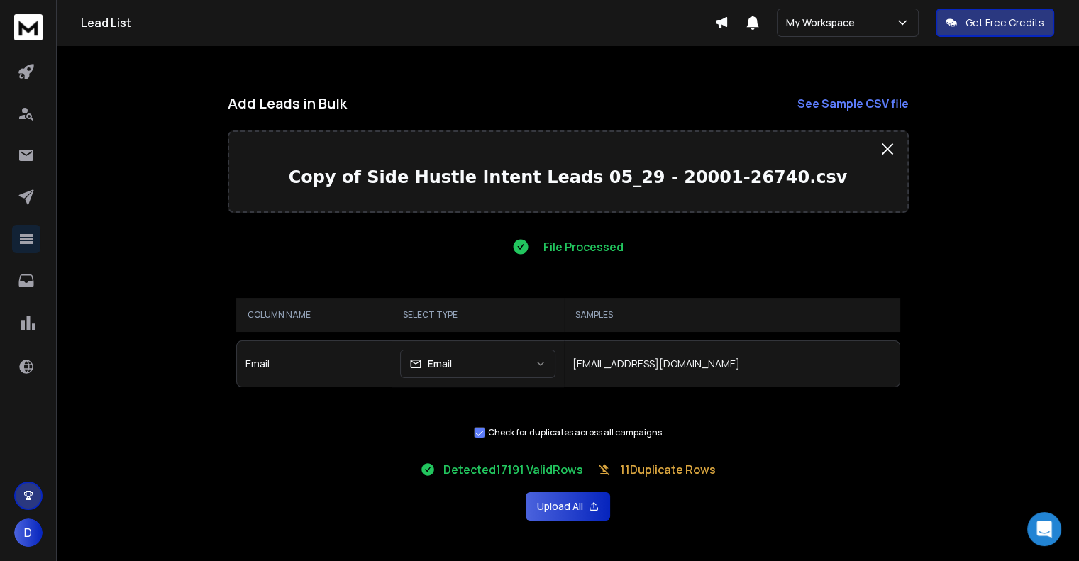
scroll to position [66, 0]
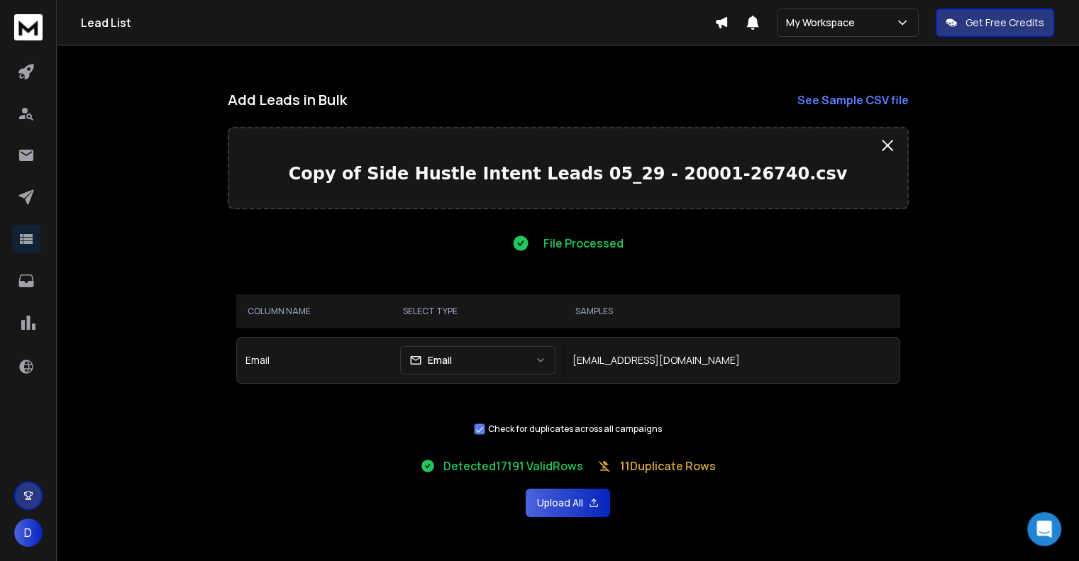
click at [551, 496] on button "Upload All" at bounding box center [568, 503] width 84 height 28
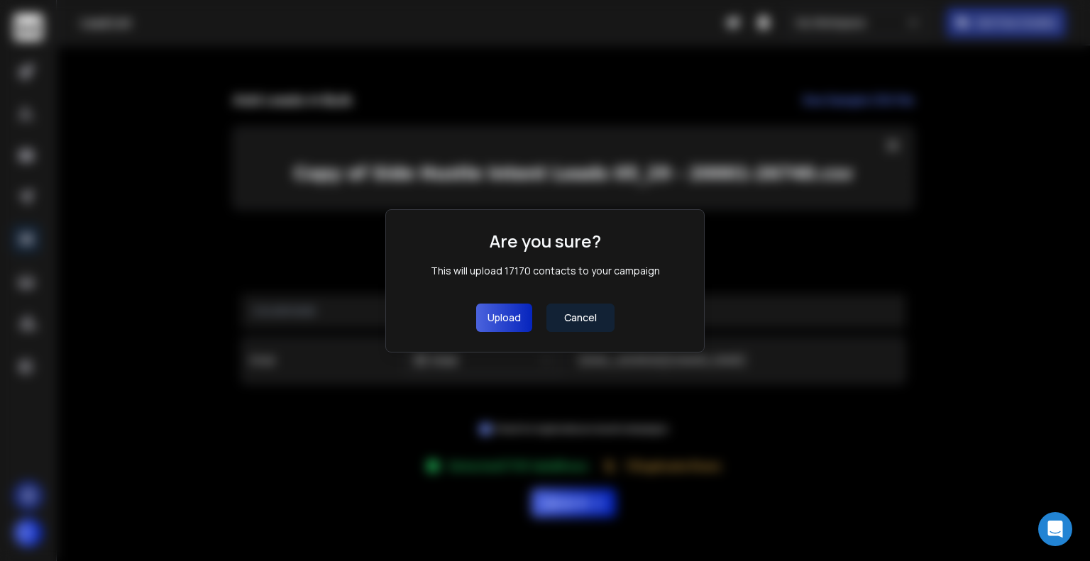
click at [501, 314] on button "Upload" at bounding box center [504, 318] width 56 height 28
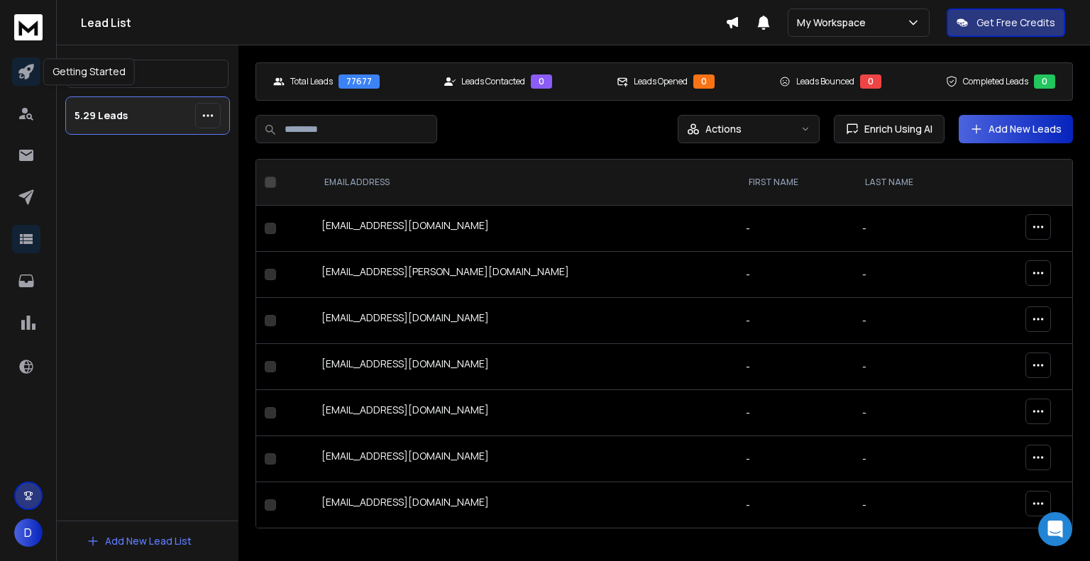
click at [15, 73] on link at bounding box center [26, 71] width 28 height 28
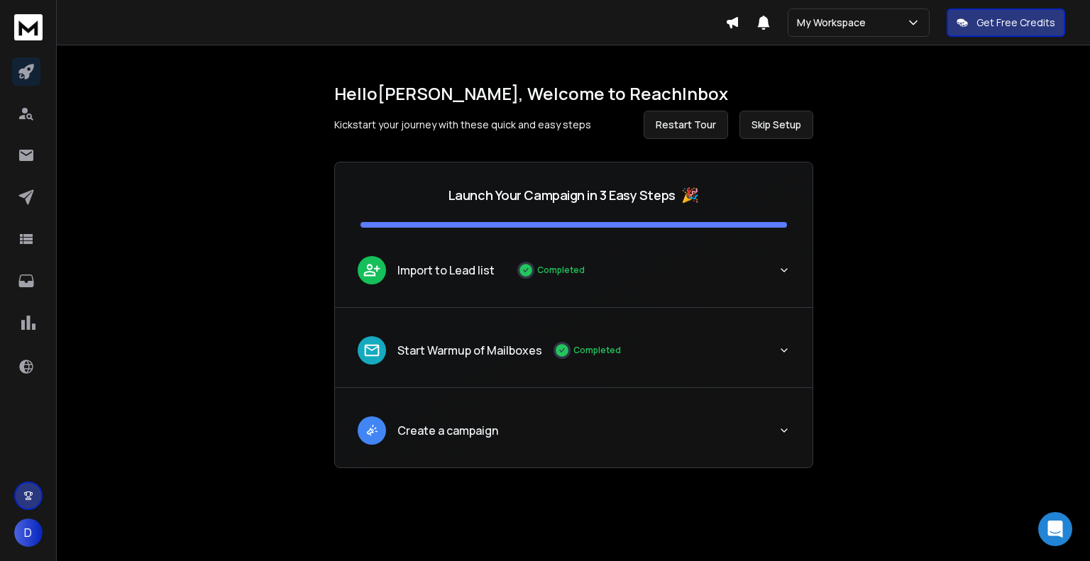
click at [449, 272] on p "Import to Lead list" at bounding box center [445, 270] width 97 height 17
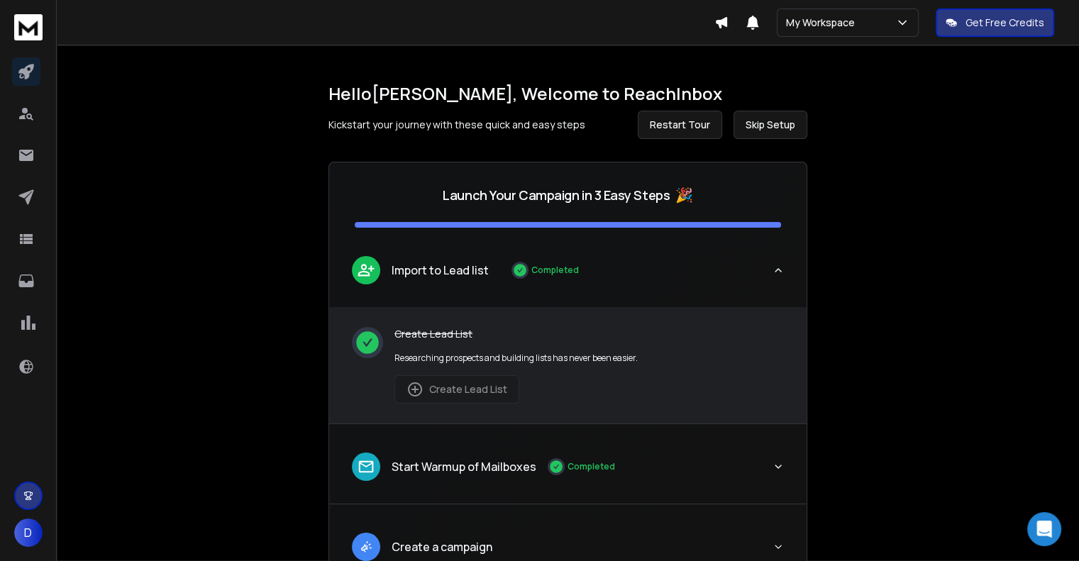
click at [449, 272] on p "Import to Lead list" at bounding box center [440, 270] width 97 height 17
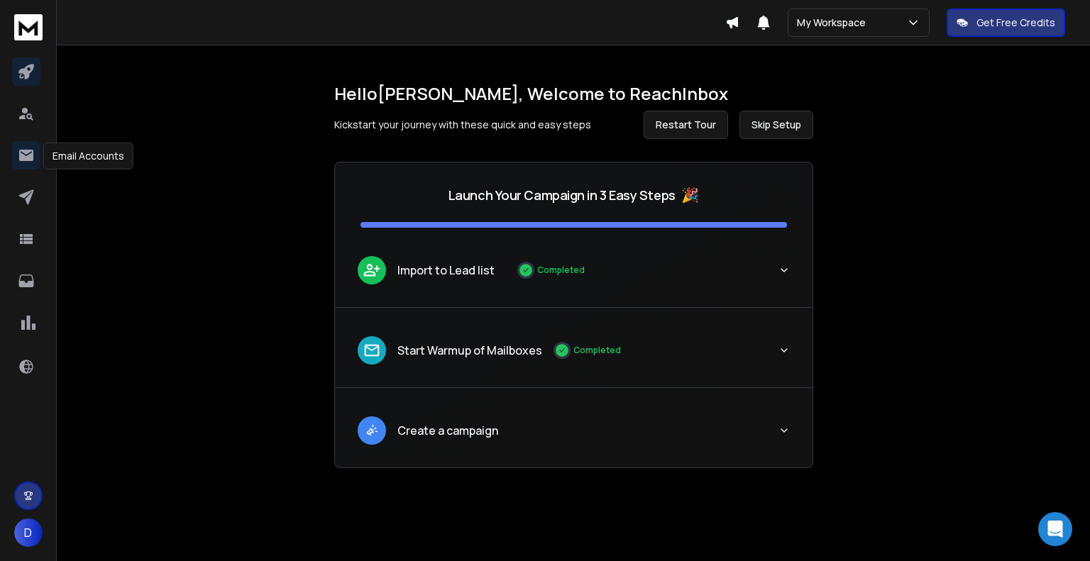
click at [27, 164] on link at bounding box center [26, 155] width 28 height 28
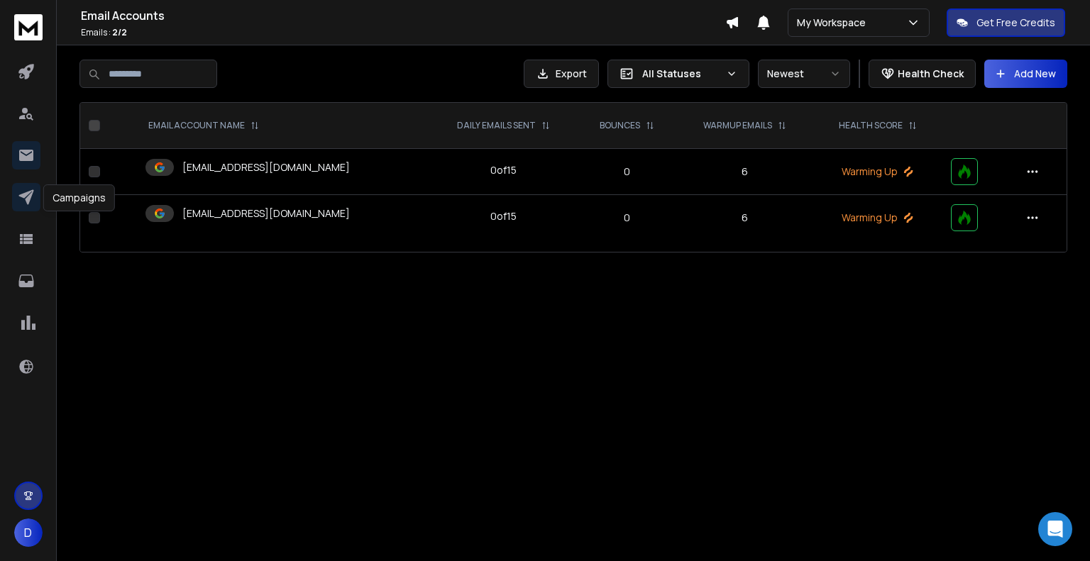
click at [23, 198] on icon at bounding box center [25, 196] width 15 height 15
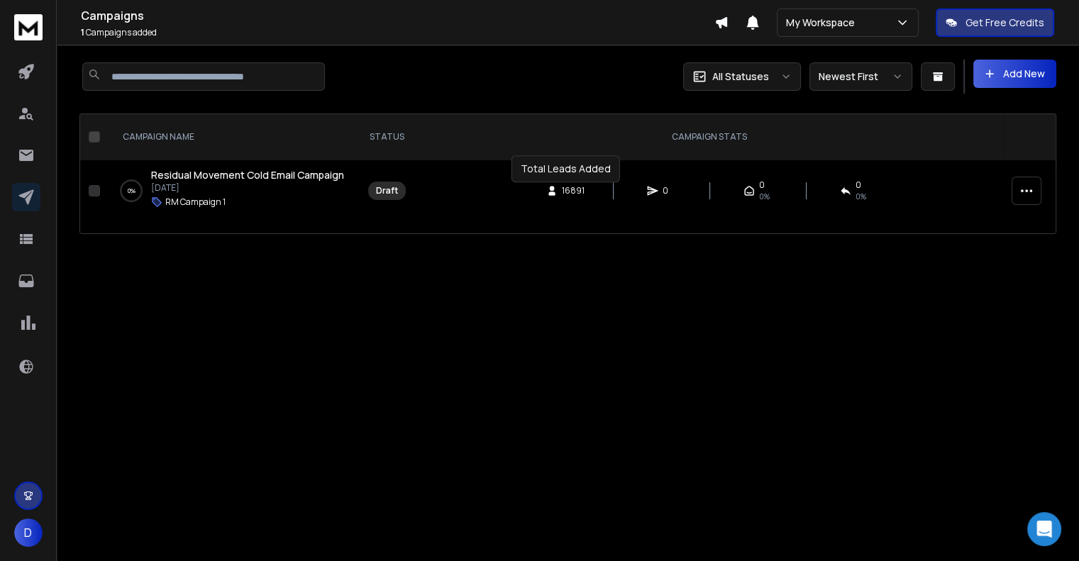
click at [556, 187] on span at bounding box center [552, 190] width 14 height 11
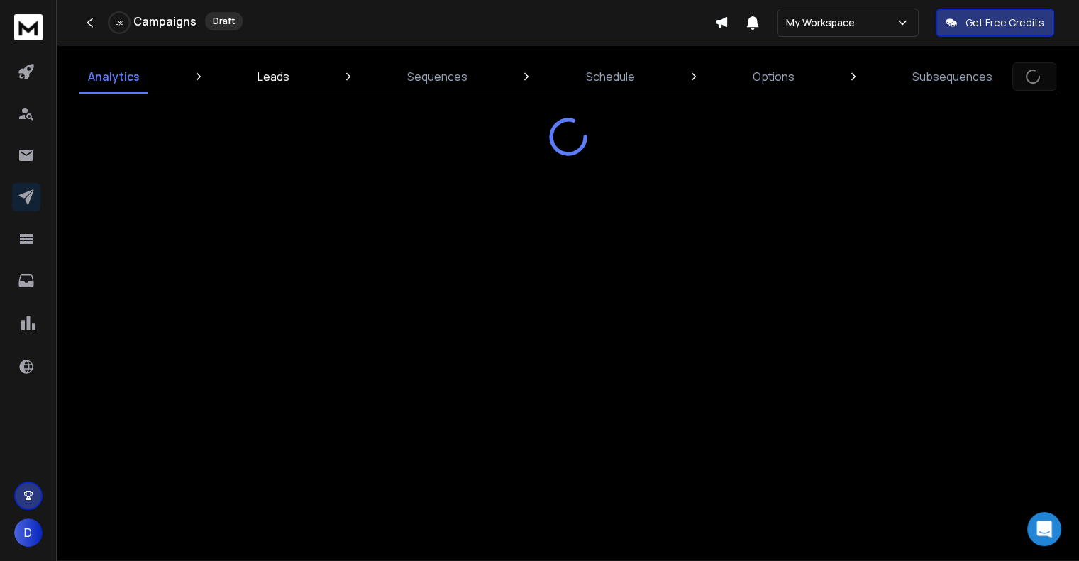
click at [287, 69] on p "Leads" at bounding box center [274, 76] width 32 height 17
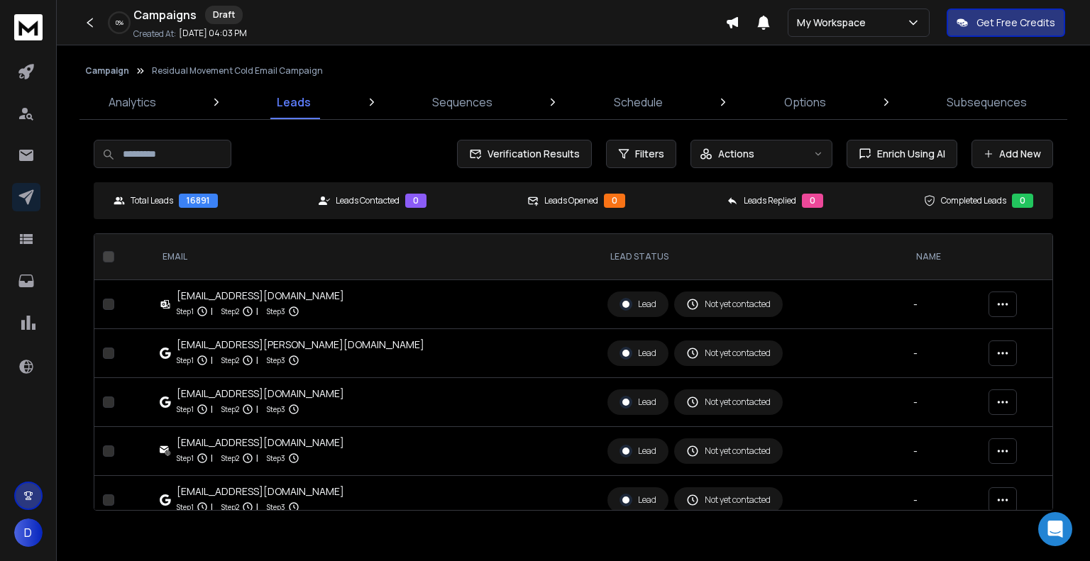
click at [981, 126] on div "Campaign Residual Movement Cold Email Campaign Analytics Leads Sequences Schedu…" at bounding box center [573, 281] width 988 height 443
click at [996, 155] on button "Add New" at bounding box center [1012, 154] width 82 height 28
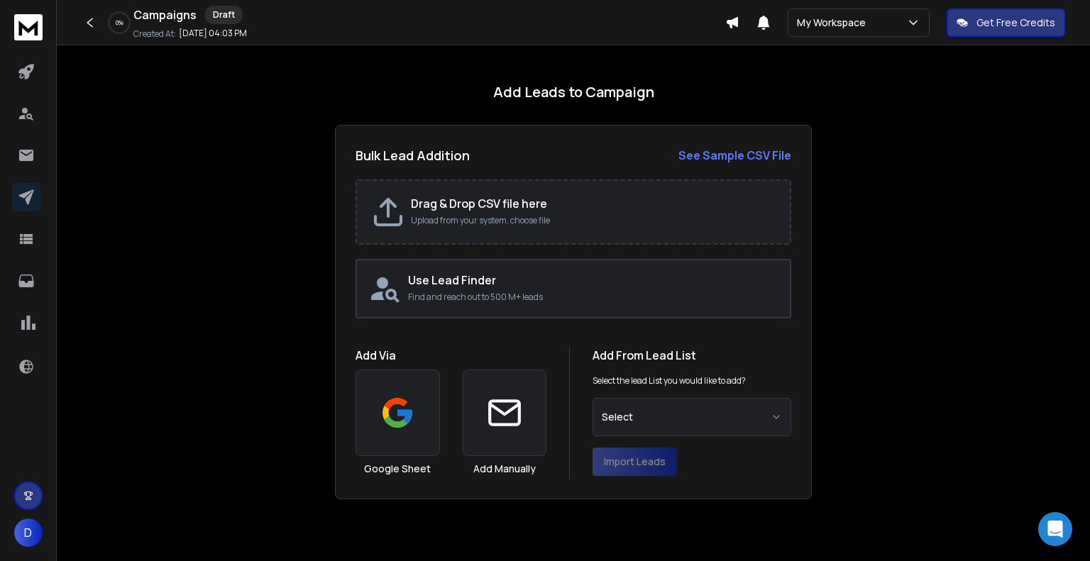
click at [690, 414] on button "Select" at bounding box center [691, 417] width 199 height 38
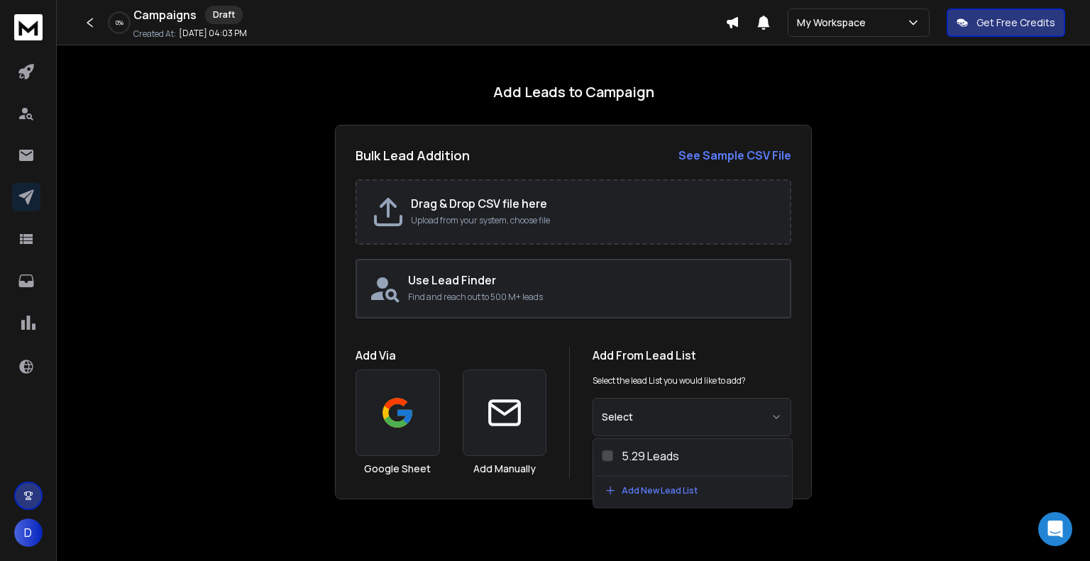
click at [640, 454] on div "5.29 Leads" at bounding box center [650, 456] width 57 height 17
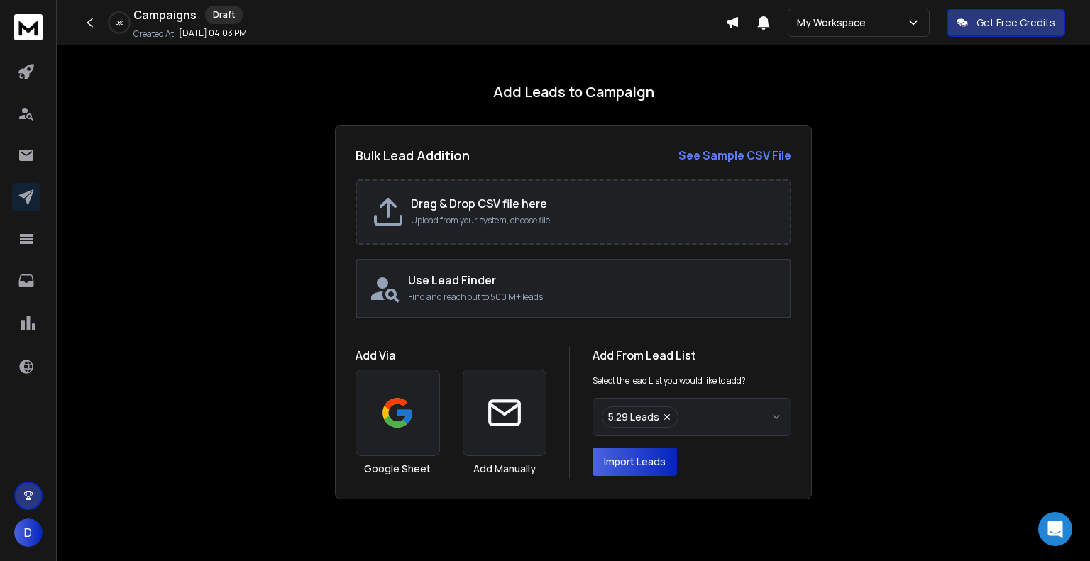
click at [867, 445] on div "Add Leads to Campaign Bulk Lead Addition See Sample CSV File Drag & Drop CSV fi…" at bounding box center [573, 290] width 727 height 417
click at [629, 458] on button "Import Leads" at bounding box center [634, 462] width 84 height 28
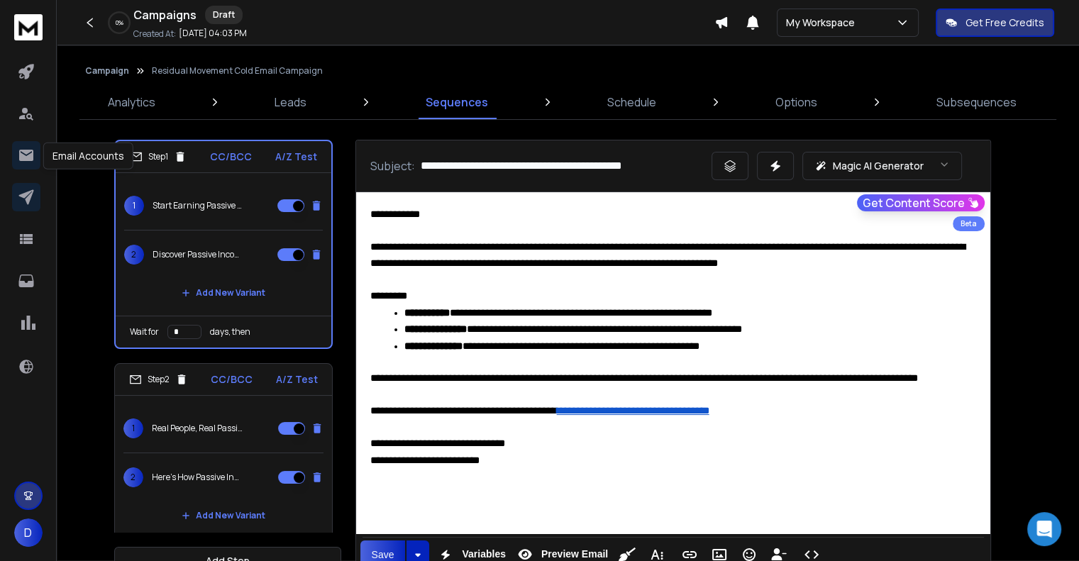
click at [32, 150] on icon at bounding box center [26, 155] width 17 height 17
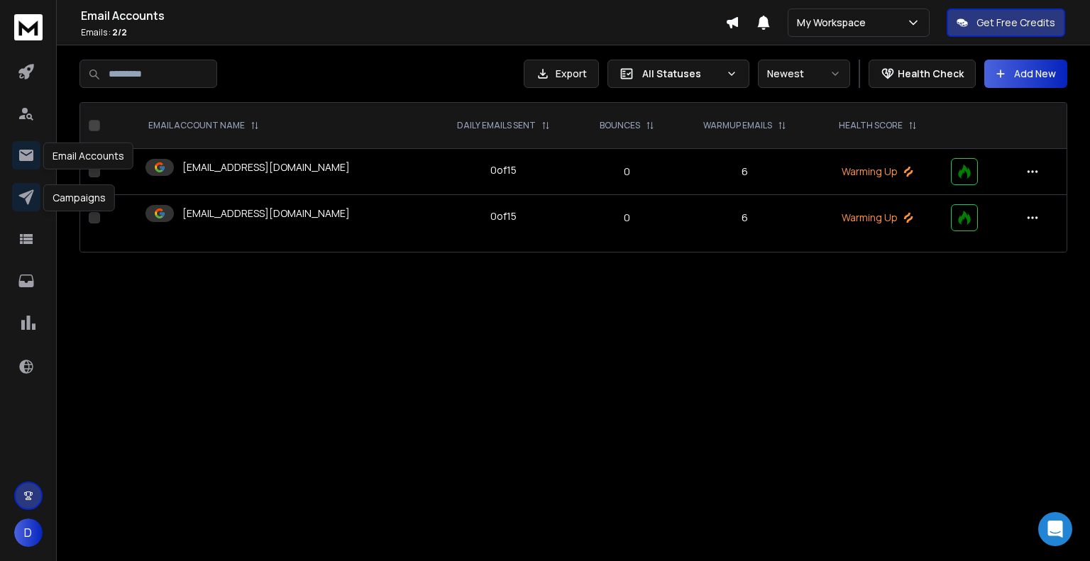
click at [33, 204] on icon at bounding box center [26, 197] width 17 height 17
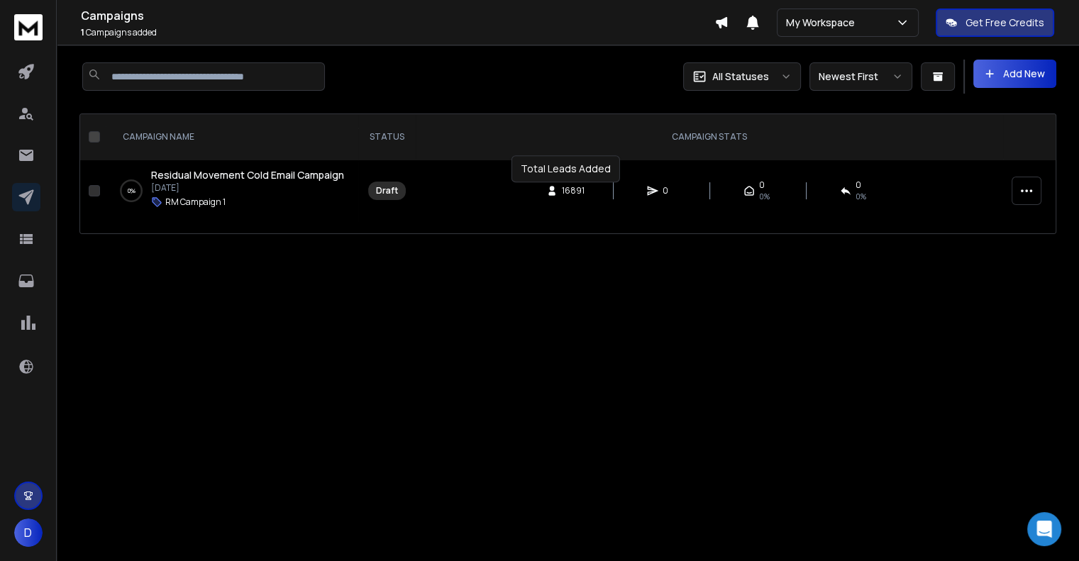
click at [572, 187] on span "16891" at bounding box center [573, 190] width 23 height 11
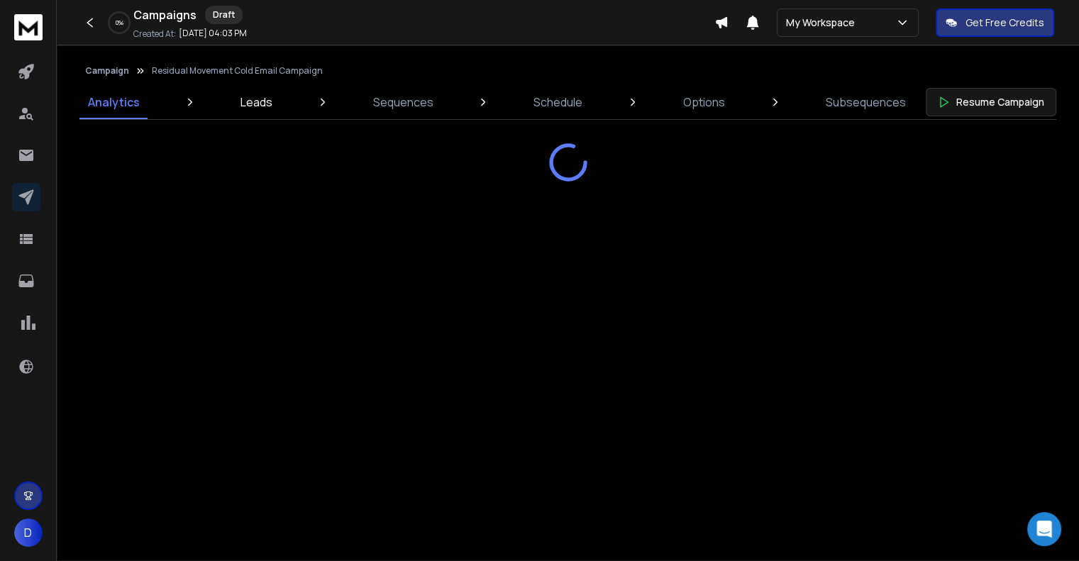
click at [273, 100] on link "Leads" at bounding box center [256, 102] width 49 height 34
